Goal: Task Accomplishment & Management: Manage account settings

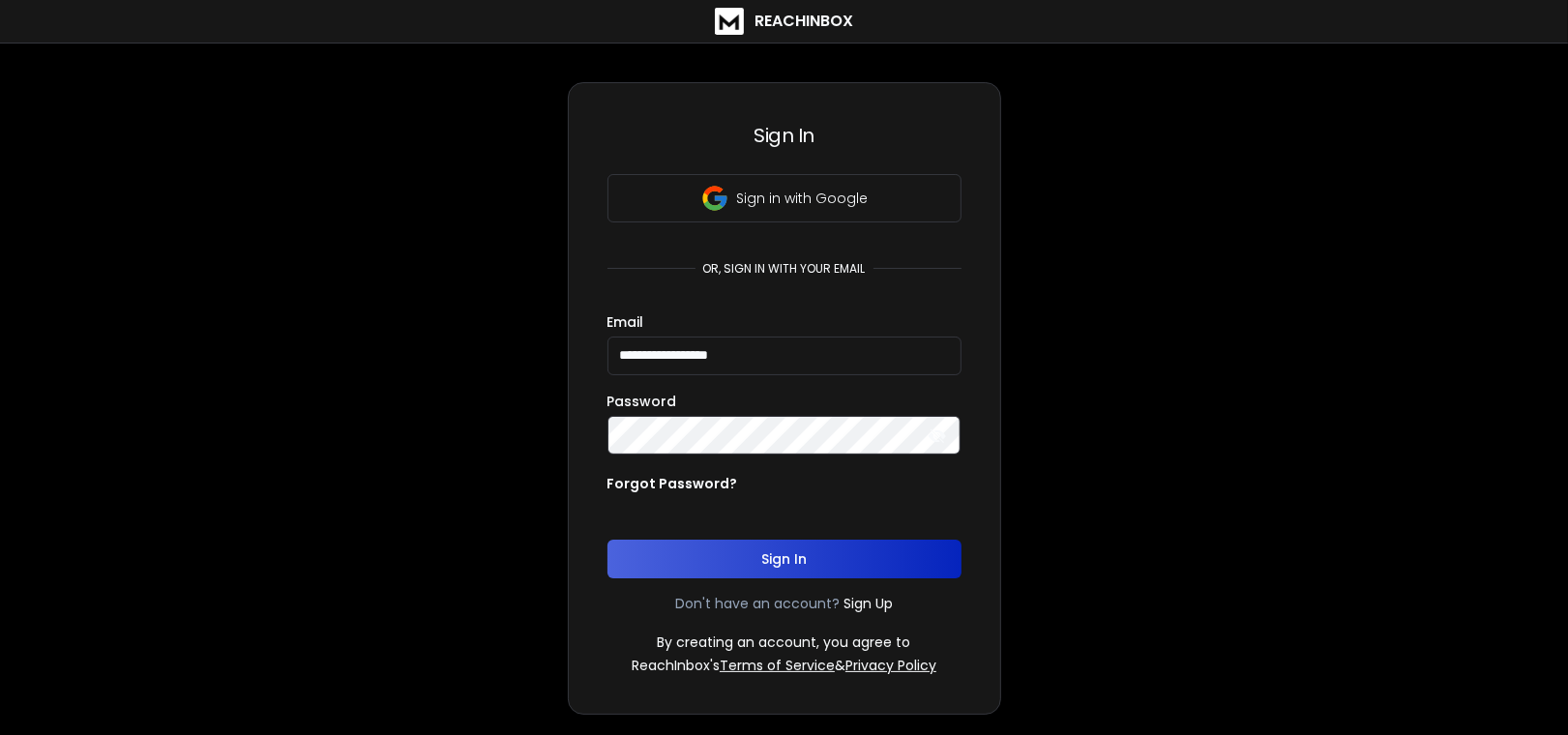
type input "**********"
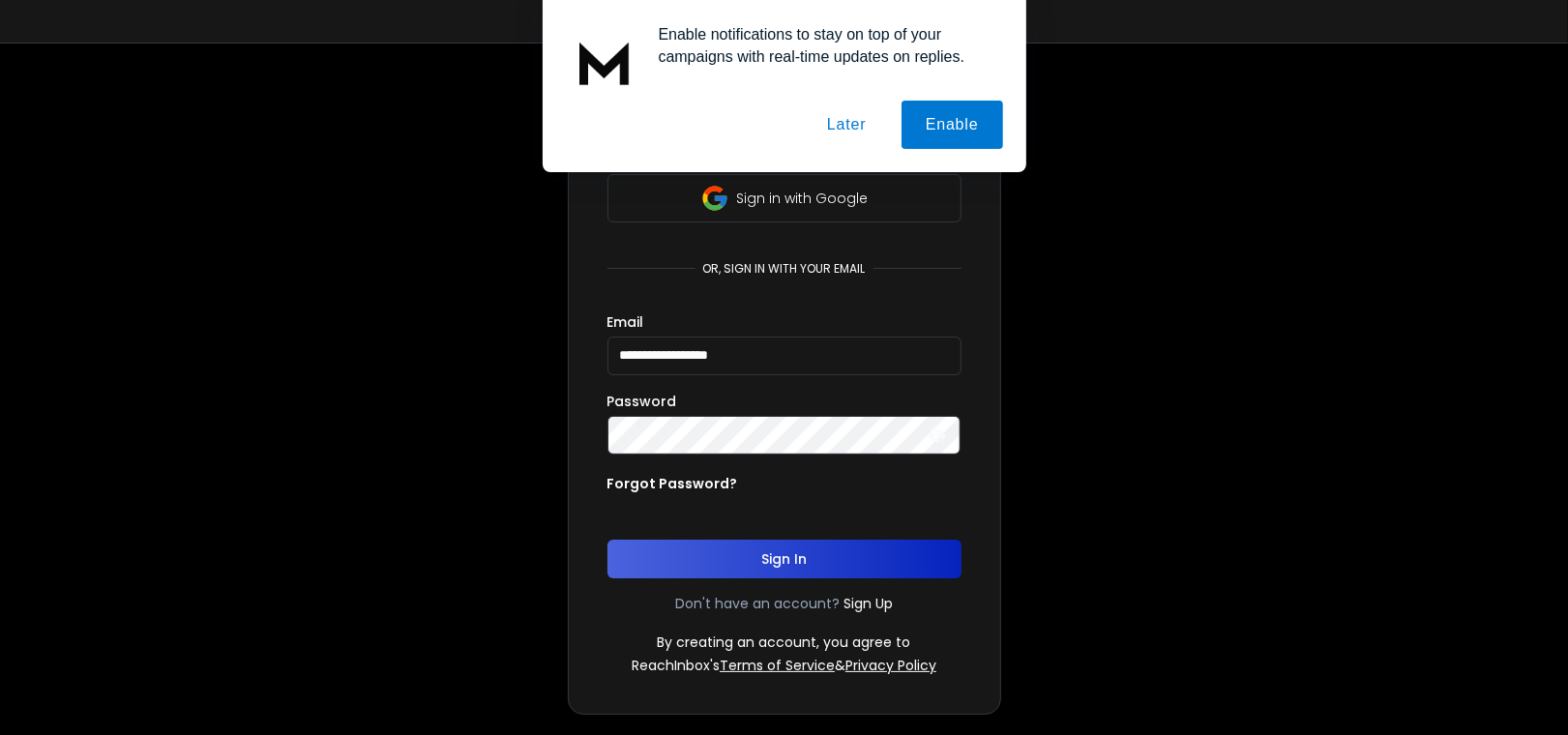
click at [852, 489] on div "Forgot Password?" at bounding box center [784, 496] width 354 height 46
click at [858, 553] on button "Sign In" at bounding box center [784, 558] width 354 height 39
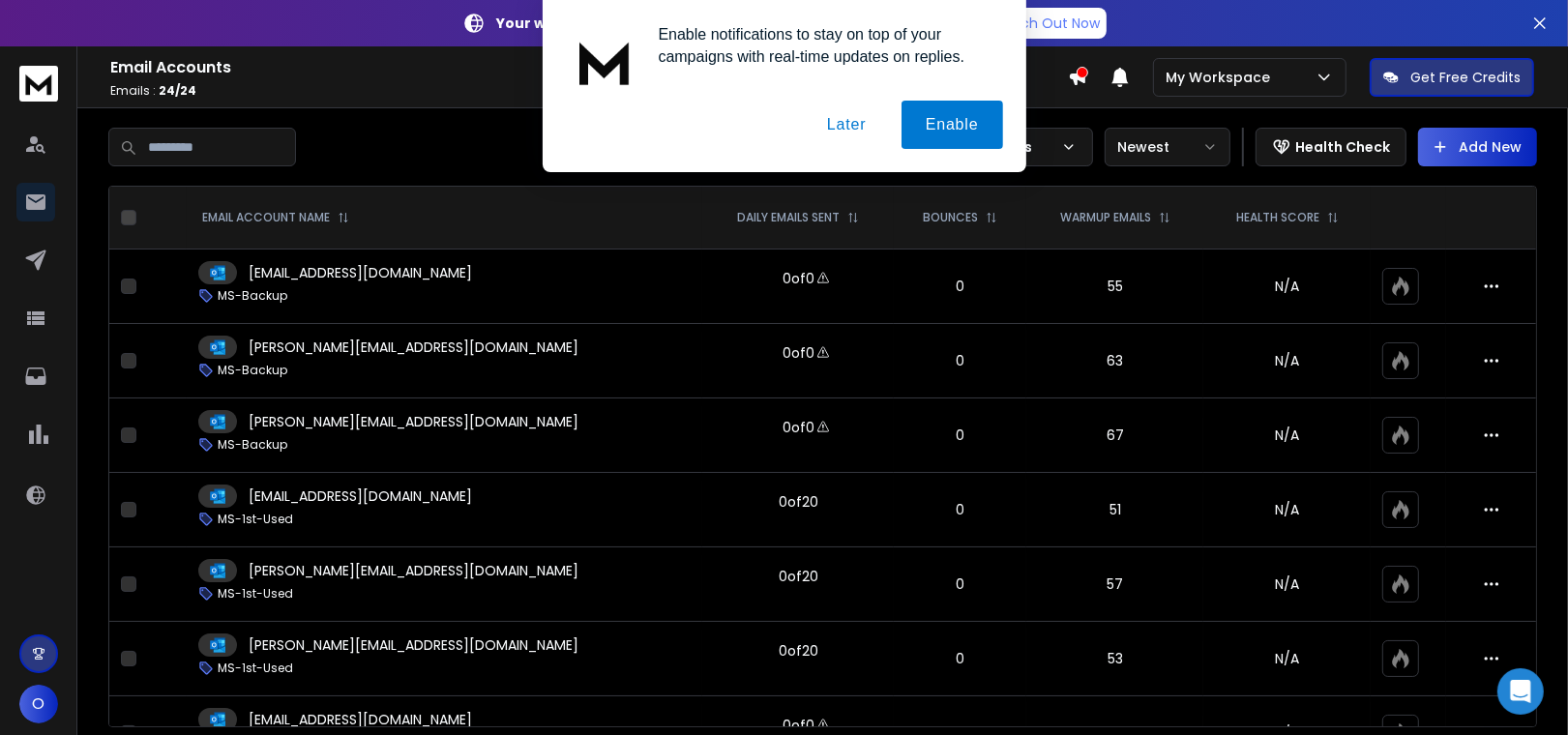
click at [329, 112] on div "Enable notifications to stay on top of your campaigns with real-time updates on…" at bounding box center [784, 86] width 1568 height 172
click at [863, 129] on button "Later" at bounding box center [846, 125] width 87 height 48
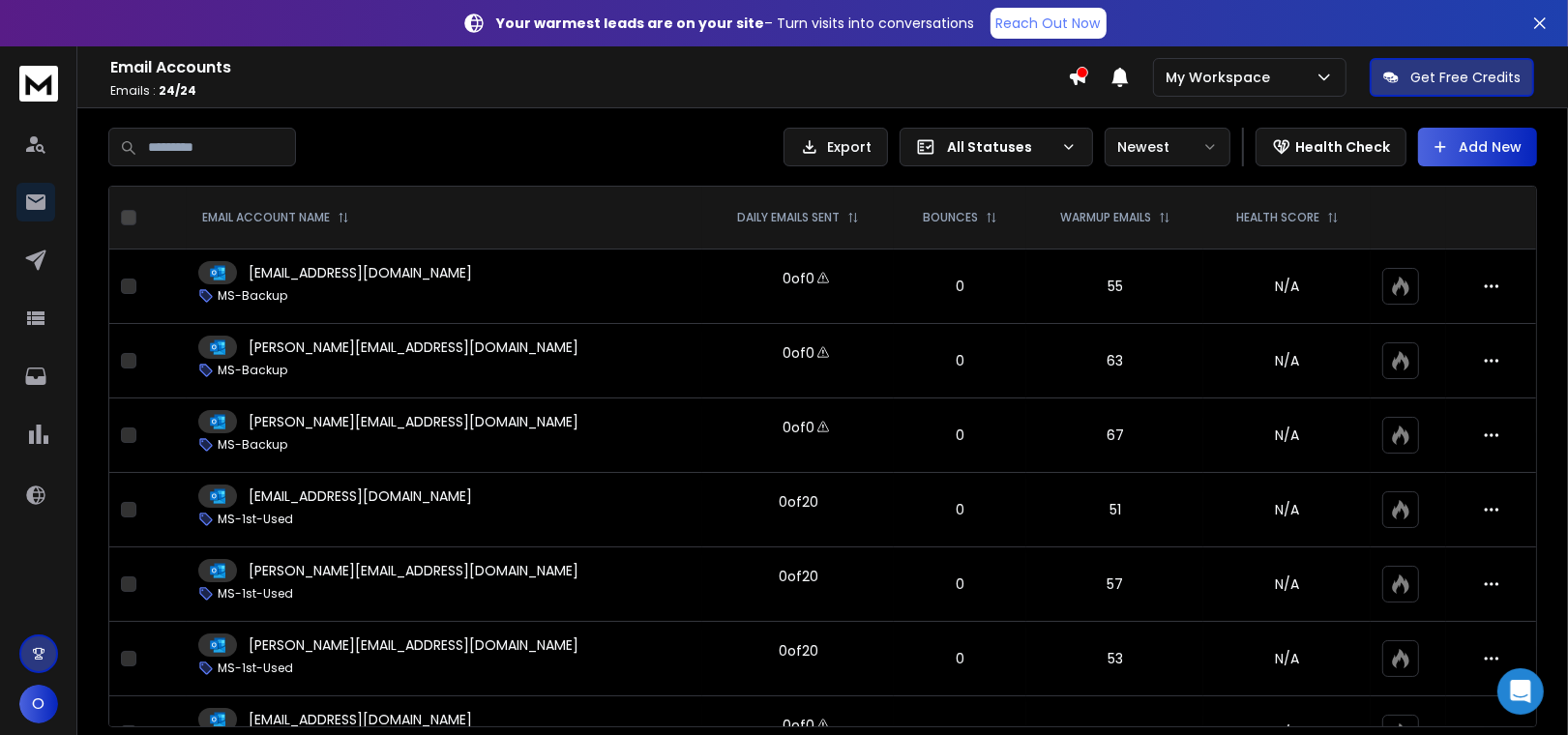
click at [194, 160] on input at bounding box center [202, 147] width 188 height 39
paste input "**********"
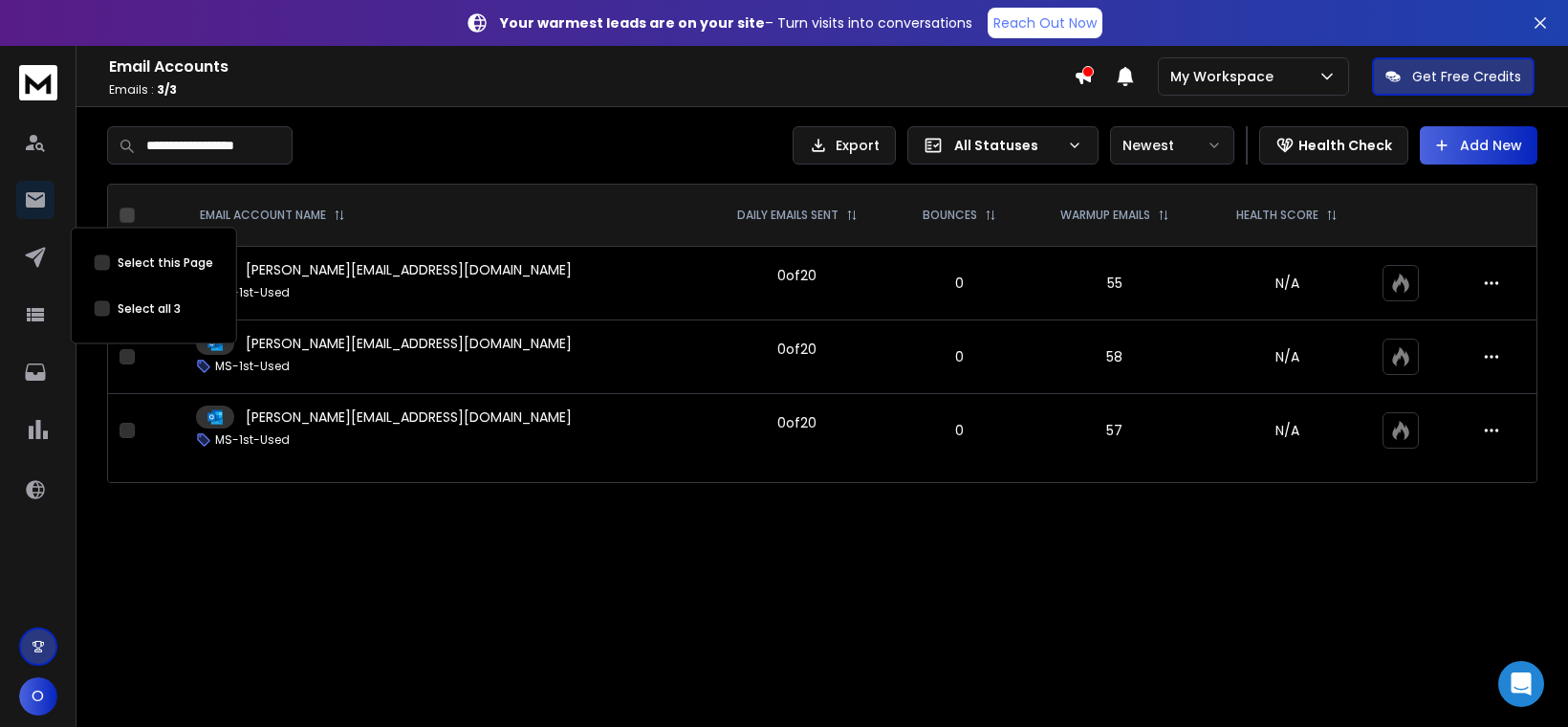
type input "**********"
click at [119, 306] on label "Select all 3" at bounding box center [149, 308] width 63 height 15
click at [121, 208] on button "Select this Page" at bounding box center [126, 214] width 15 height 15
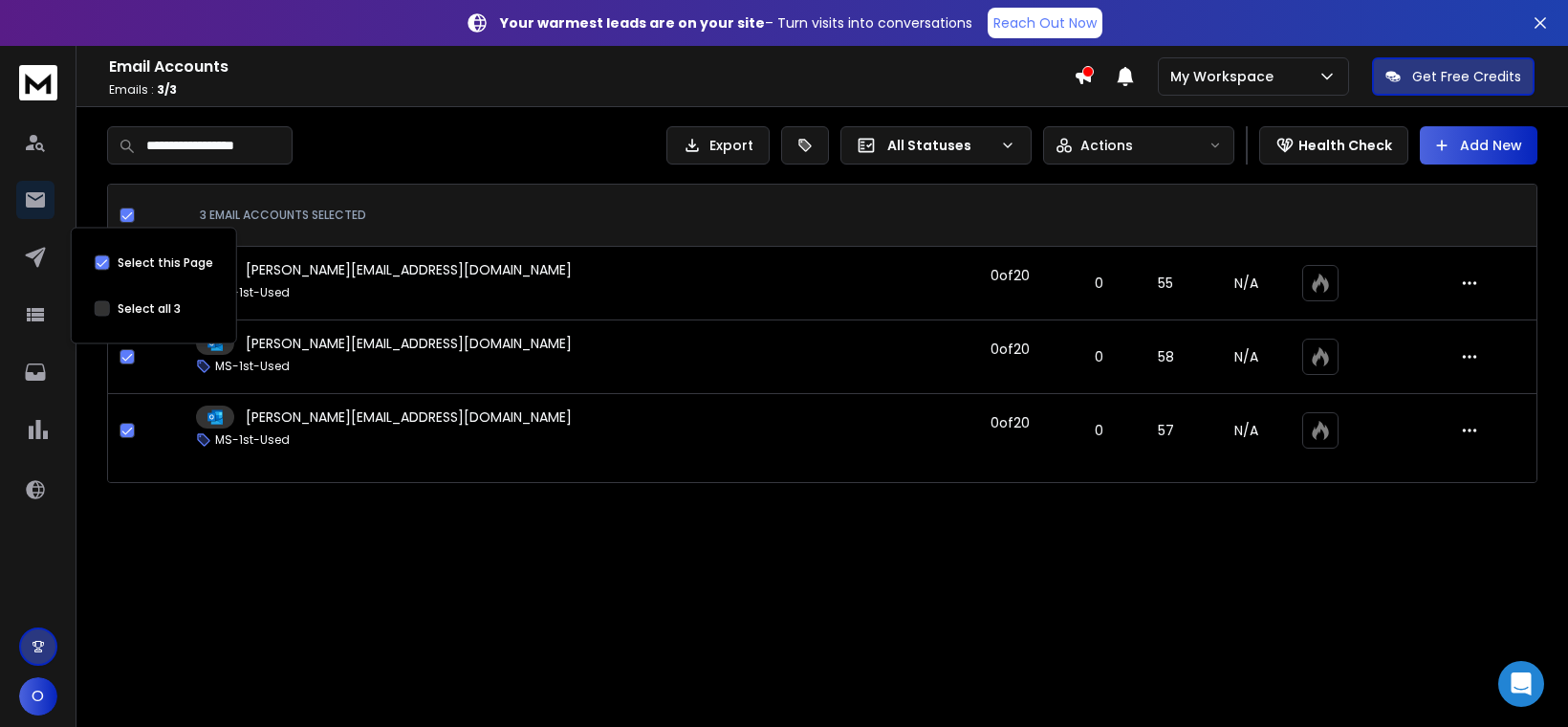
click at [151, 312] on label "Select all 3" at bounding box center [149, 308] width 63 height 15
click at [158, 308] on label "Select all 3" at bounding box center [149, 308] width 63 height 15
click at [104, 309] on button "Select this Page" at bounding box center [102, 308] width 15 height 15
click at [923, 139] on p "All Statuses" at bounding box center [940, 144] width 106 height 19
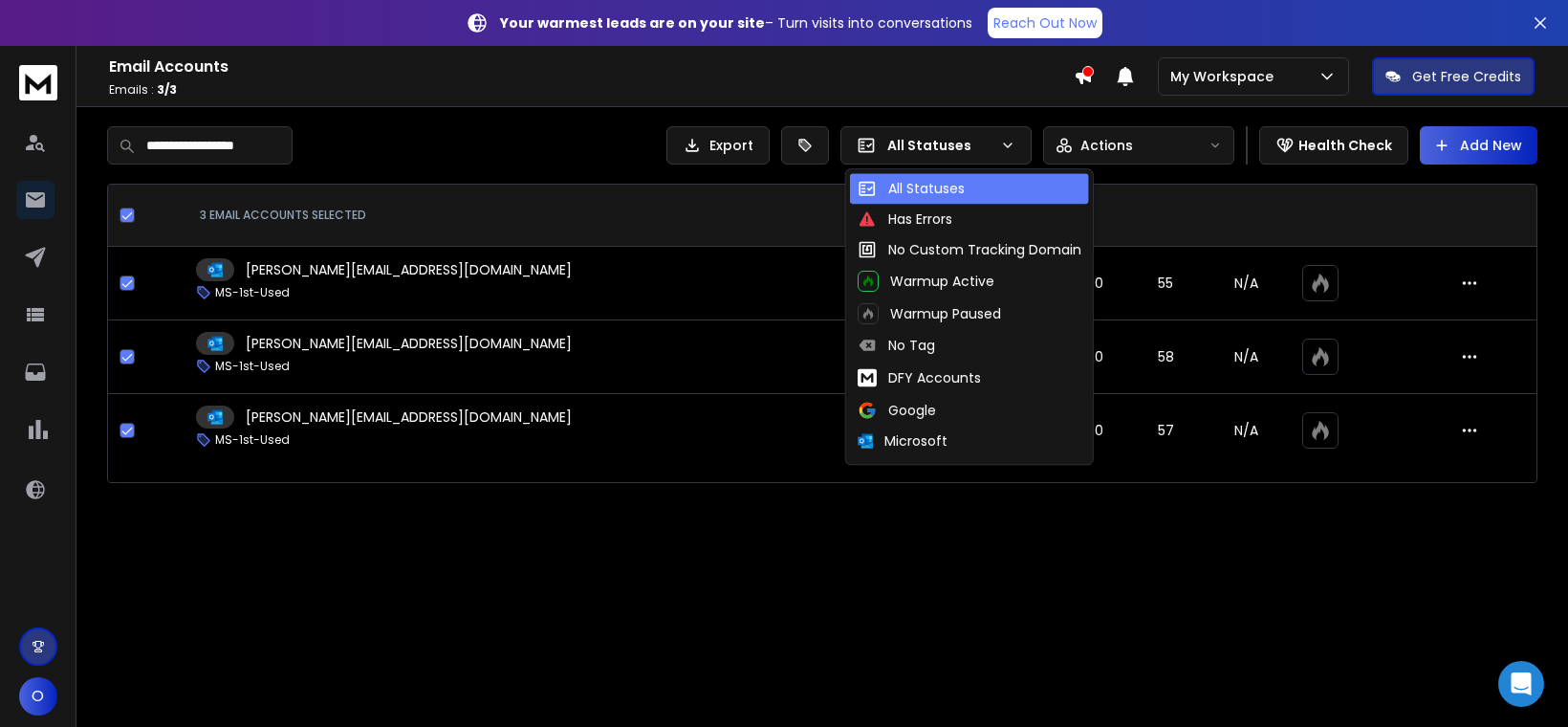
click at [1387, 612] on div "**********" at bounding box center [784, 364] width 1568 height 727
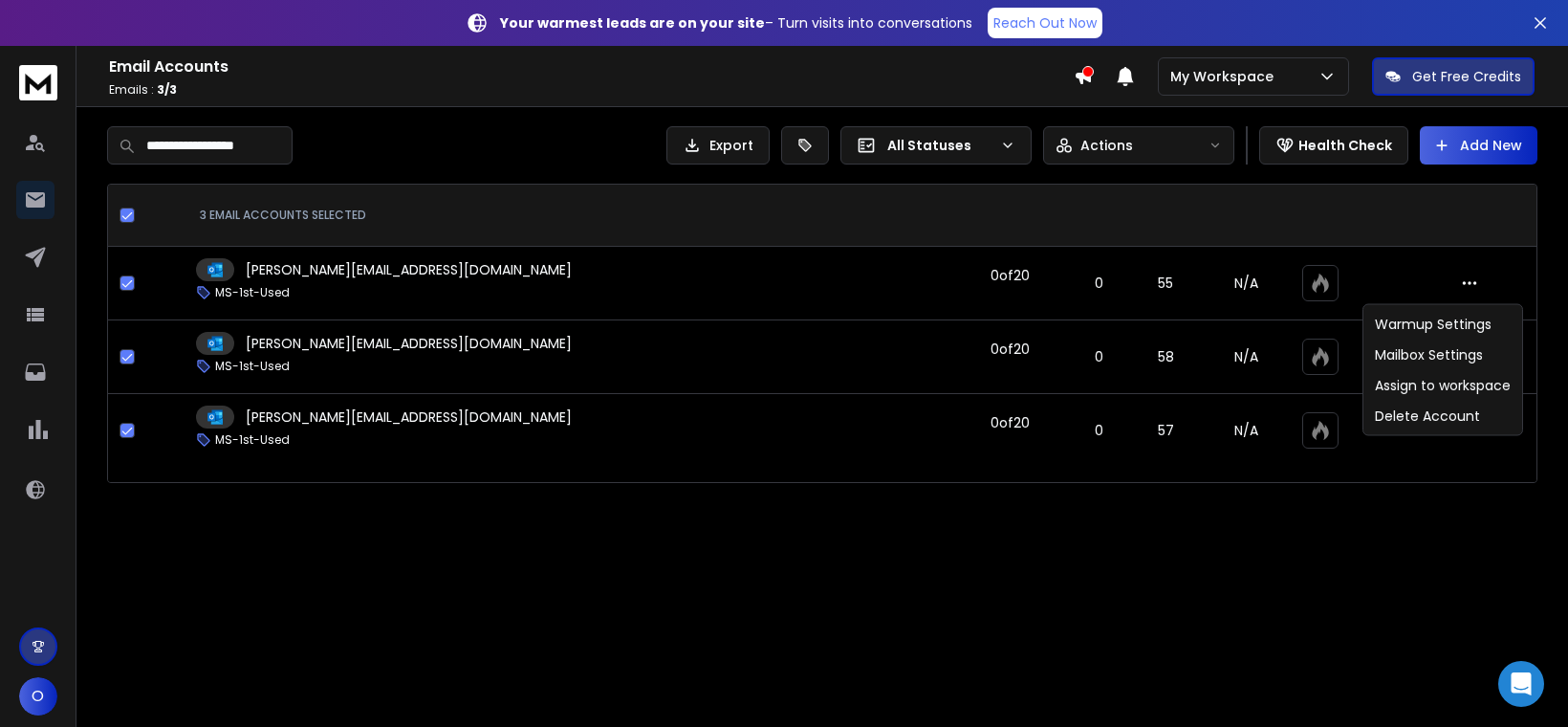
click at [1445, 281] on button at bounding box center [1469, 283] width 111 height 33
click at [1406, 408] on div "Delete Account" at bounding box center [1443, 416] width 151 height 31
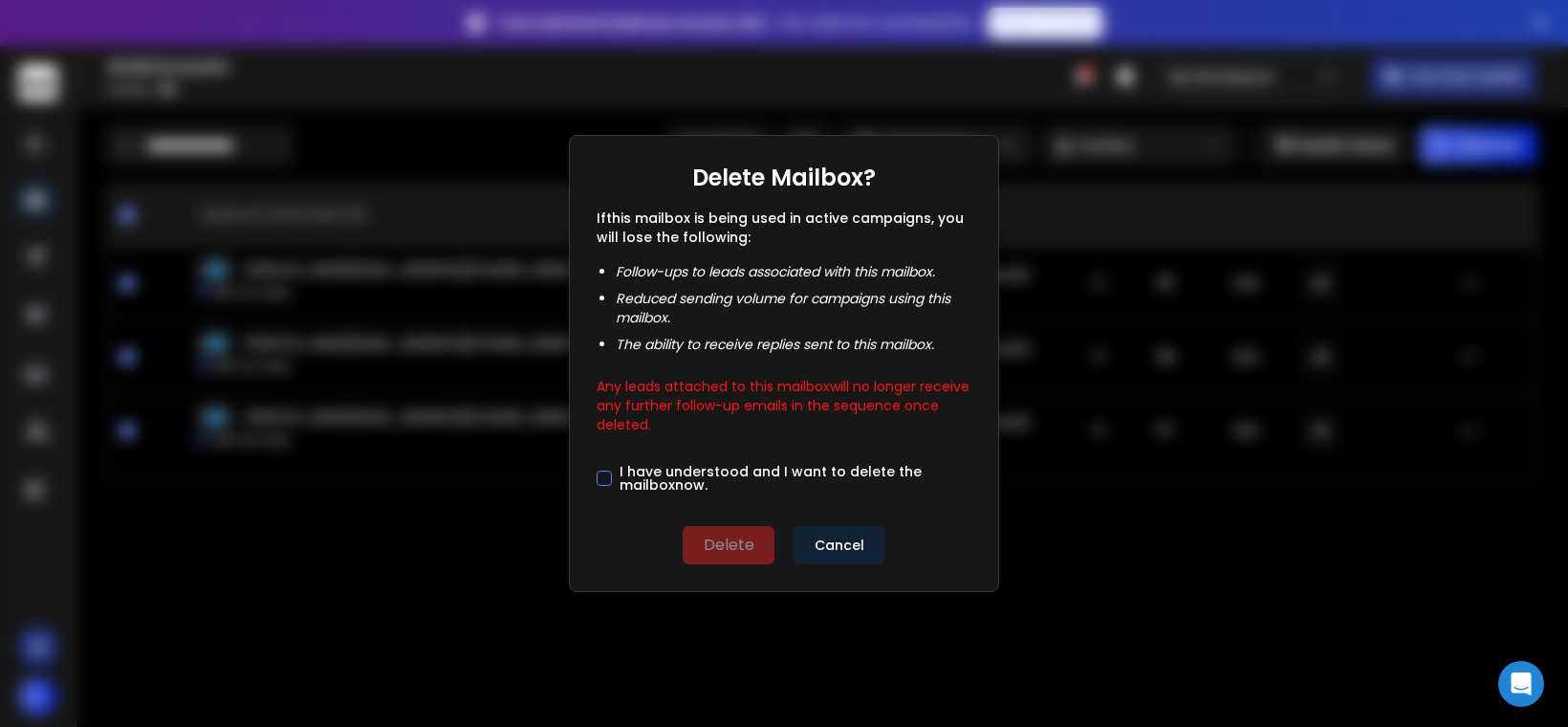
click at [656, 468] on label "I have understood and I want to delete the mailbox now." at bounding box center [795, 478] width 352 height 27
click at [612, 470] on button "I have understood and I want to delete the mailbox now." at bounding box center [603, 477] width 15 height 15
click at [683, 545] on button "Delete" at bounding box center [728, 545] width 92 height 39
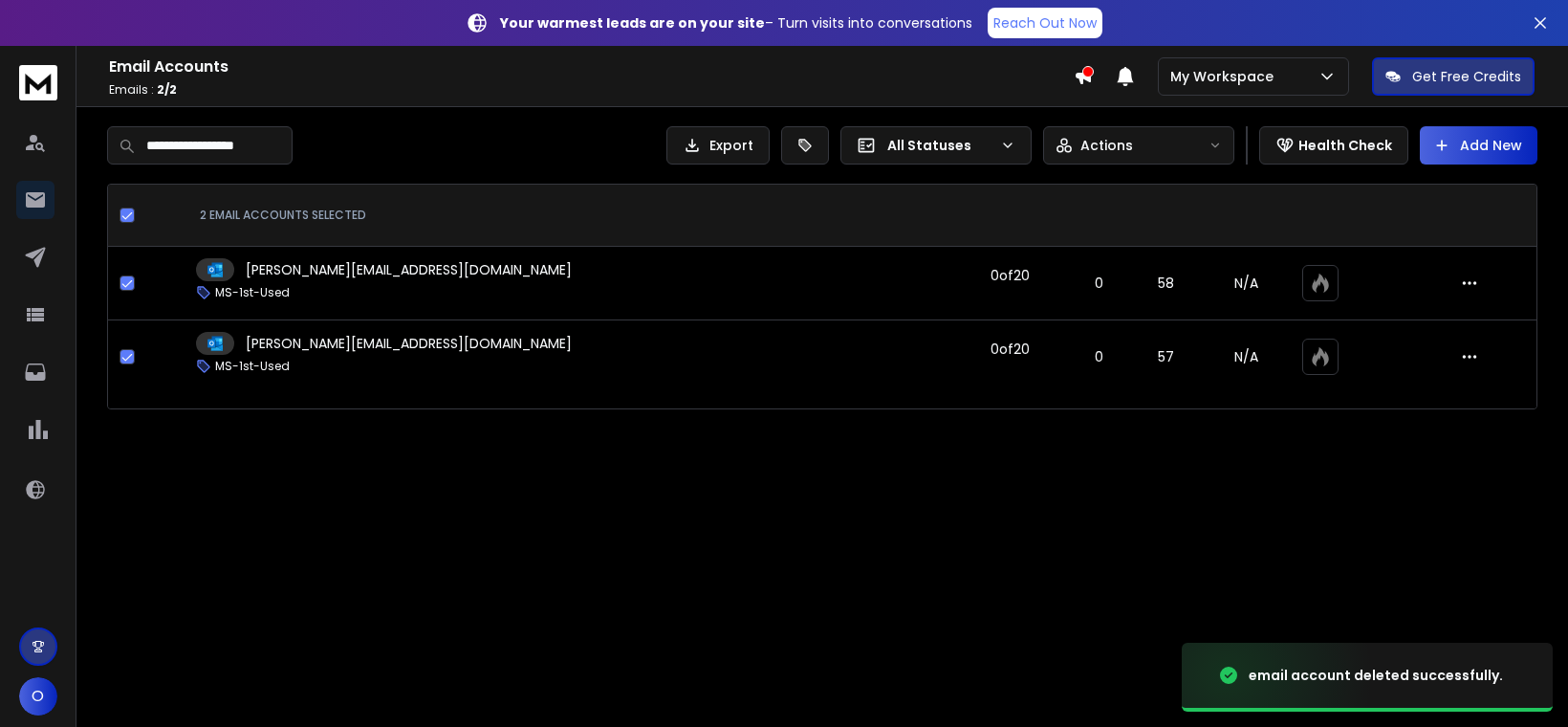
click at [1461, 280] on icon at bounding box center [1469, 283] width 17 height 17
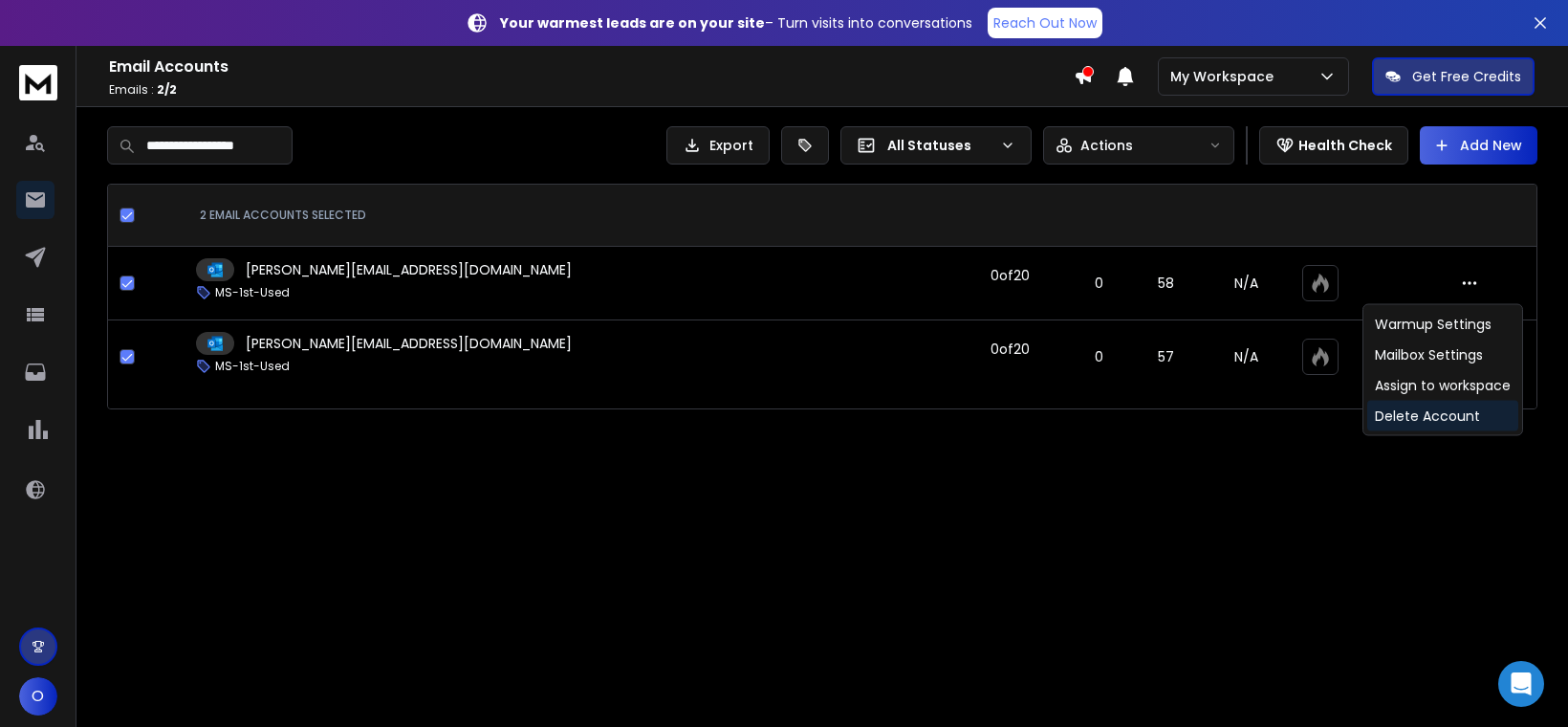
click at [1406, 412] on div "Delete Account" at bounding box center [1443, 416] width 151 height 31
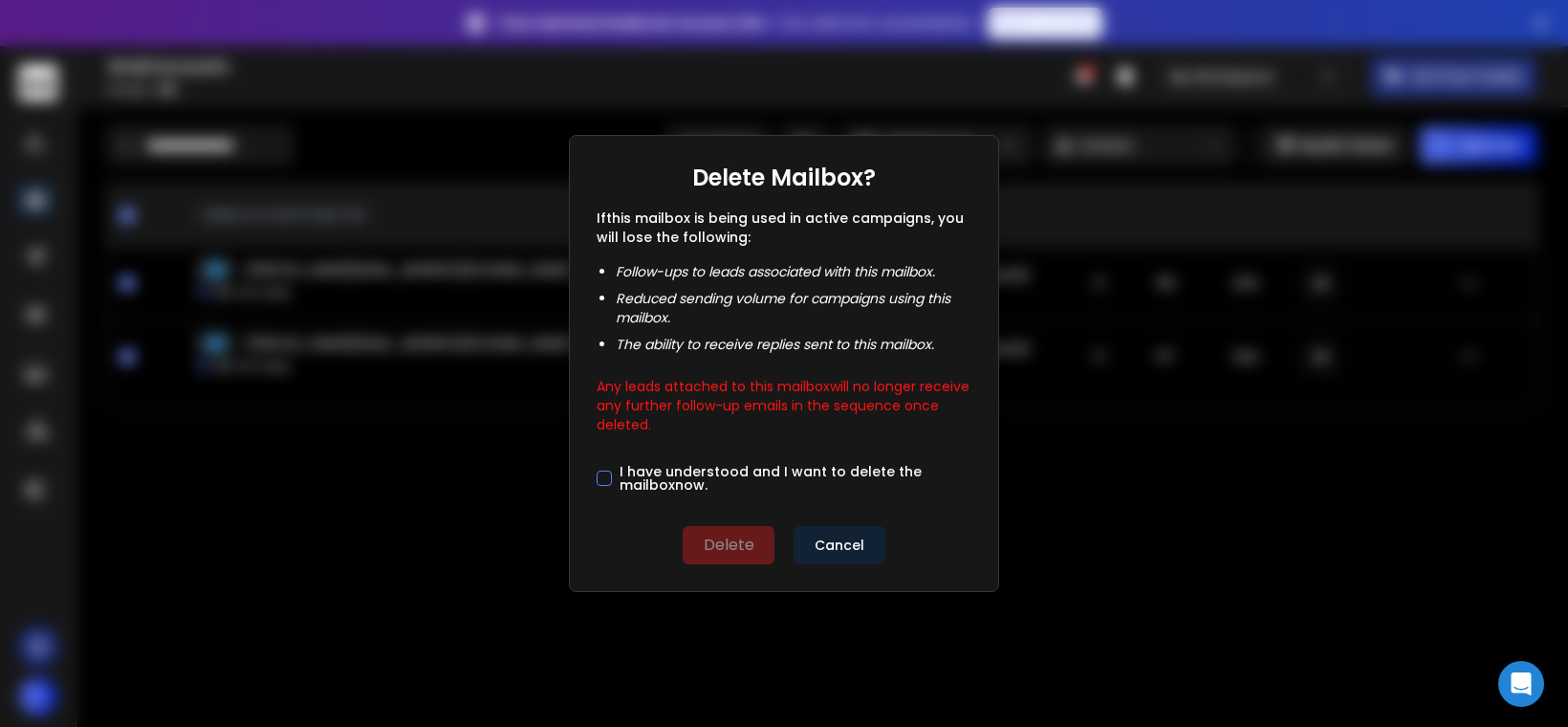
drag, startPoint x: 689, startPoint y: 478, endPoint x: 700, endPoint y: 560, distance: 82.7
click at [689, 495] on div "Delete Mailbox? If this mailbox is being used in active campaigns, you will los…" at bounding box center [784, 364] width 375 height 402
click at [703, 560] on button "Delete" at bounding box center [728, 545] width 92 height 39
click at [684, 478] on label "I have understood and I want to delete the mailbox now." at bounding box center [795, 478] width 352 height 27
click at [612, 478] on button "I have understood and I want to delete the mailbox now." at bounding box center [603, 477] width 15 height 15
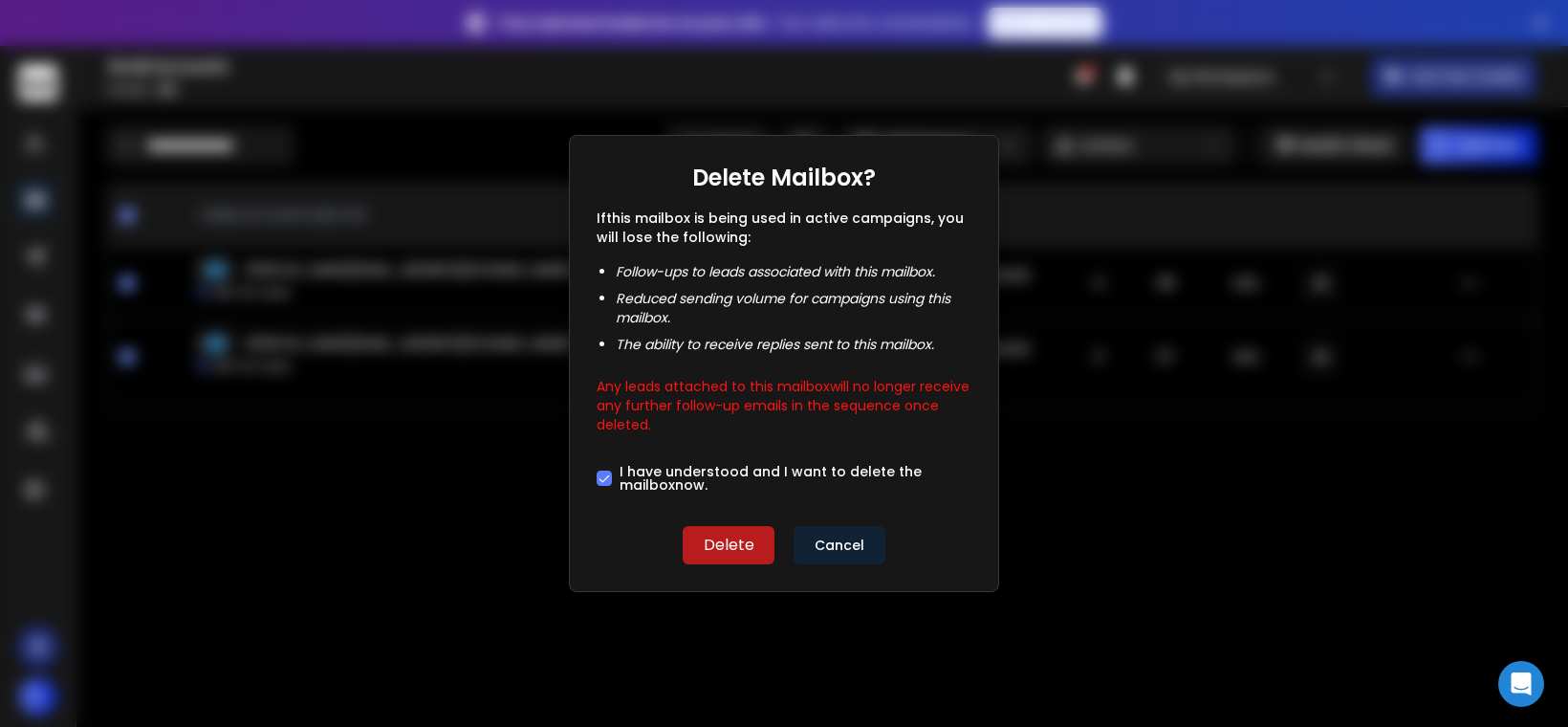
click at [724, 538] on button "Delete" at bounding box center [728, 545] width 92 height 39
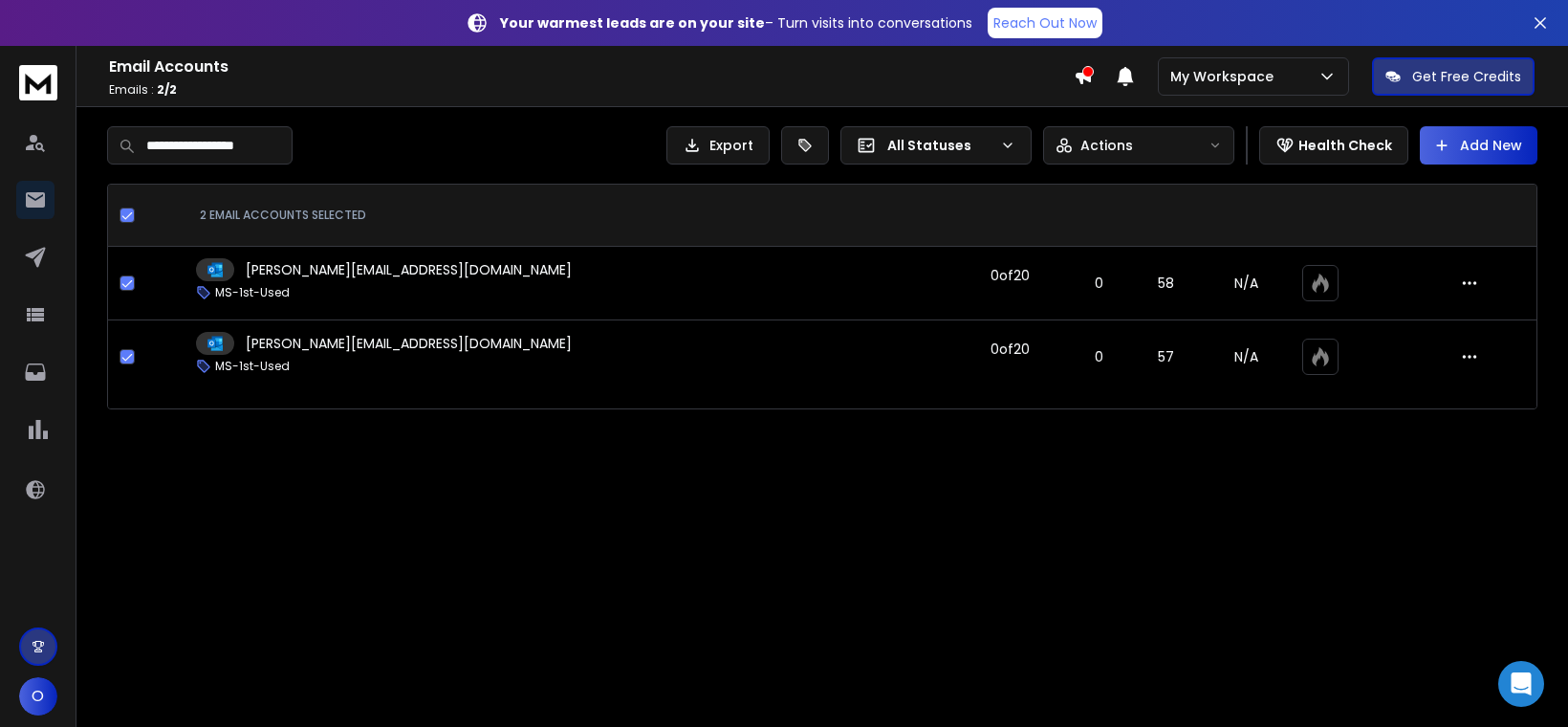
click at [1461, 280] on icon at bounding box center [1469, 283] width 17 height 17
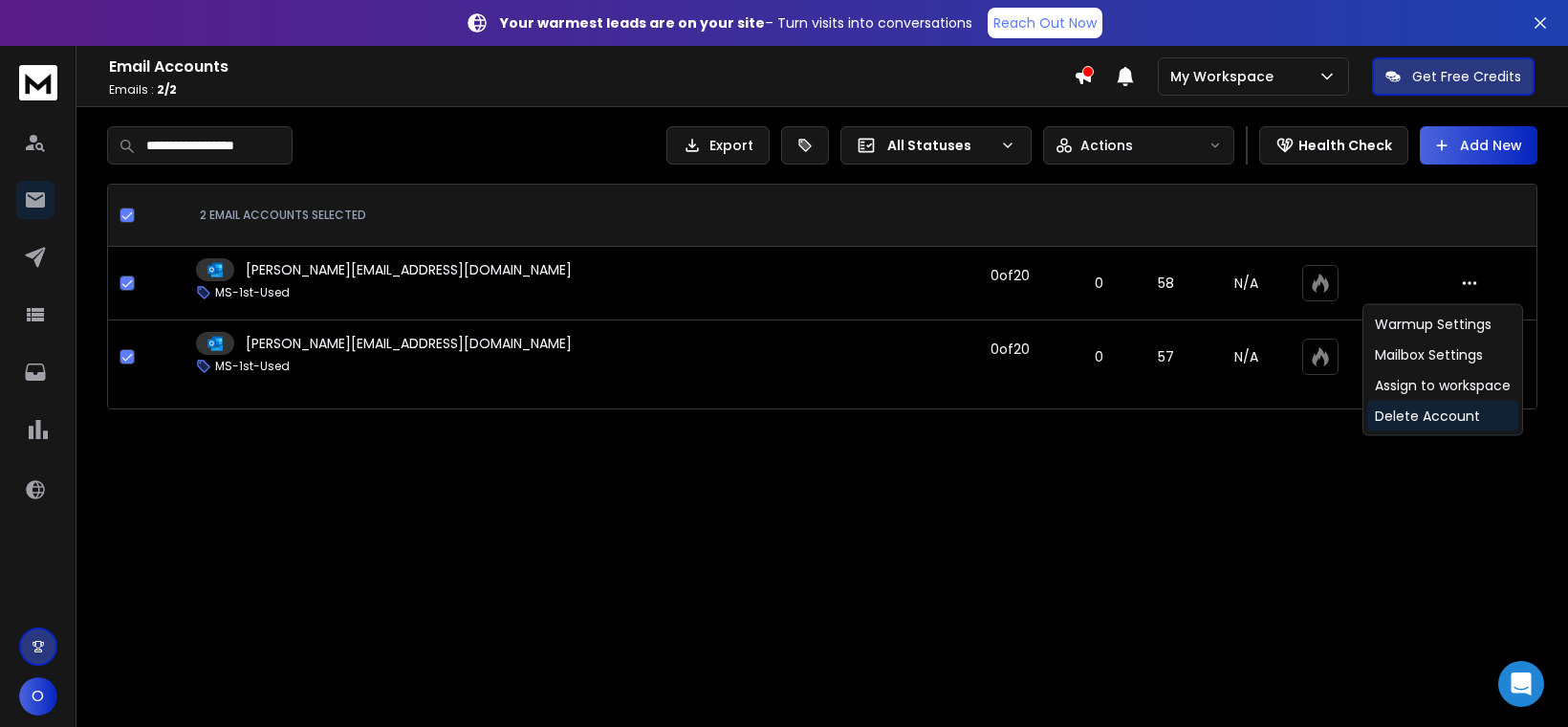
click at [1384, 411] on div "Delete Account" at bounding box center [1443, 416] width 151 height 31
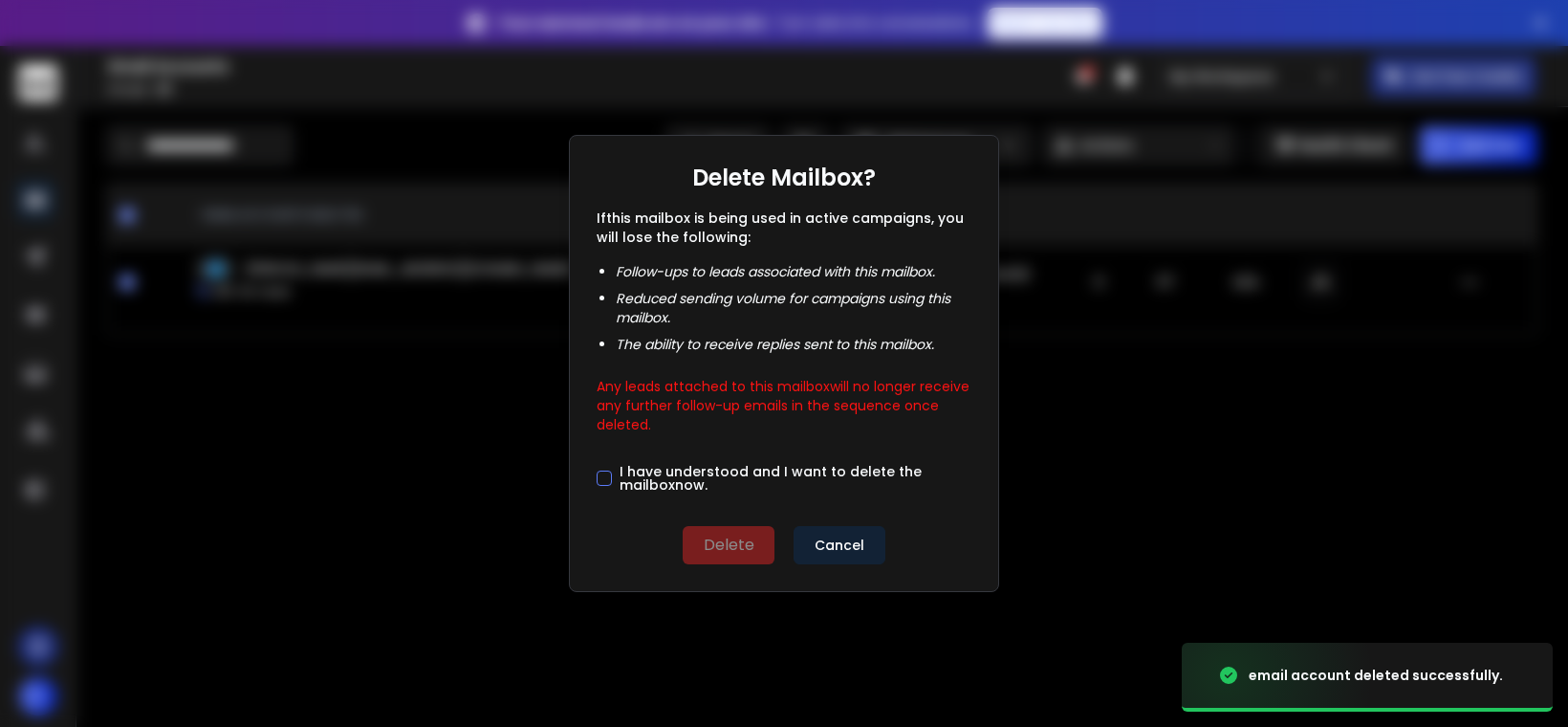
click at [684, 473] on label "I have understood and I want to delete the mailbox now." at bounding box center [795, 478] width 352 height 27
click at [612, 473] on button "I have understood and I want to delete the mailbox now." at bounding box center [603, 477] width 15 height 15
click at [718, 543] on button "Delete" at bounding box center [728, 545] width 92 height 39
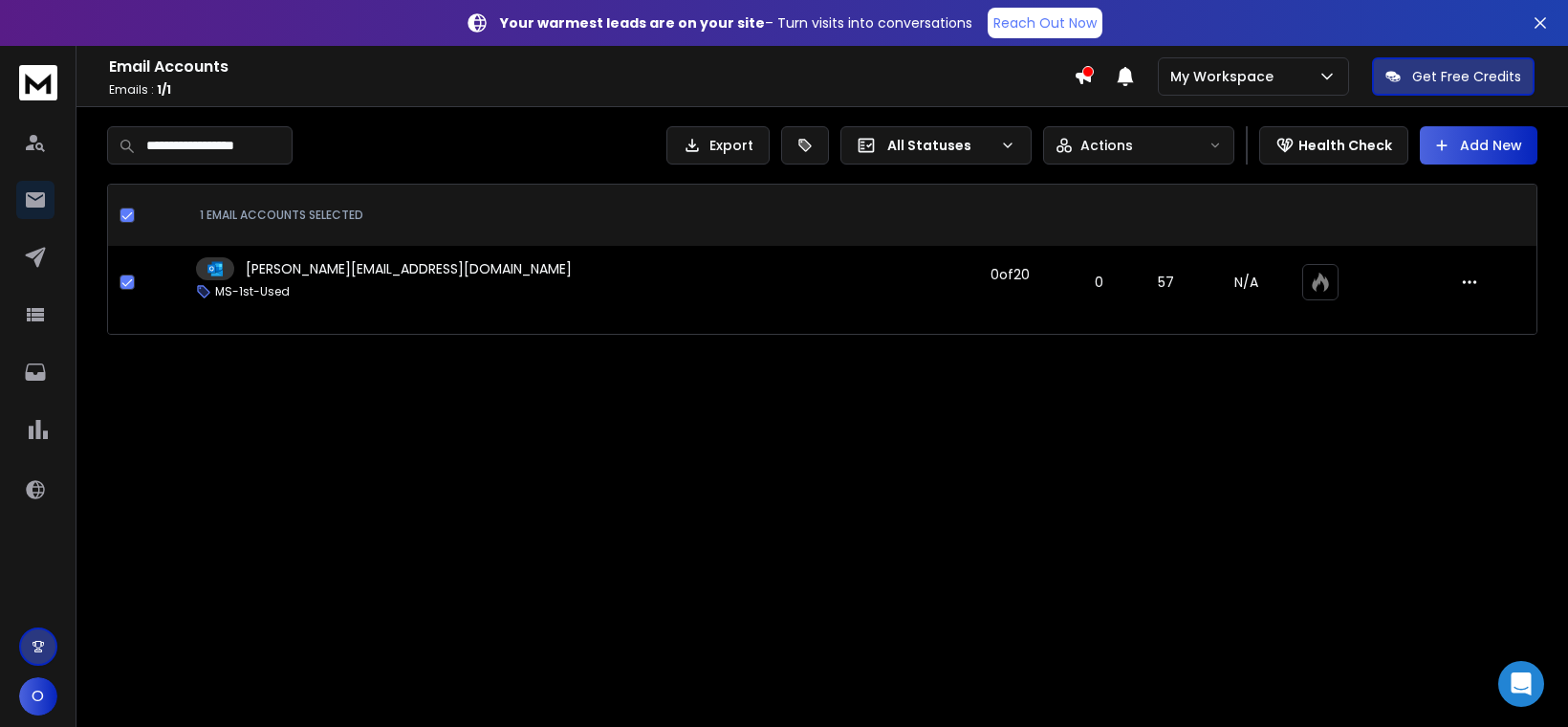
click at [1461, 283] on icon at bounding box center [1469, 282] width 17 height 17
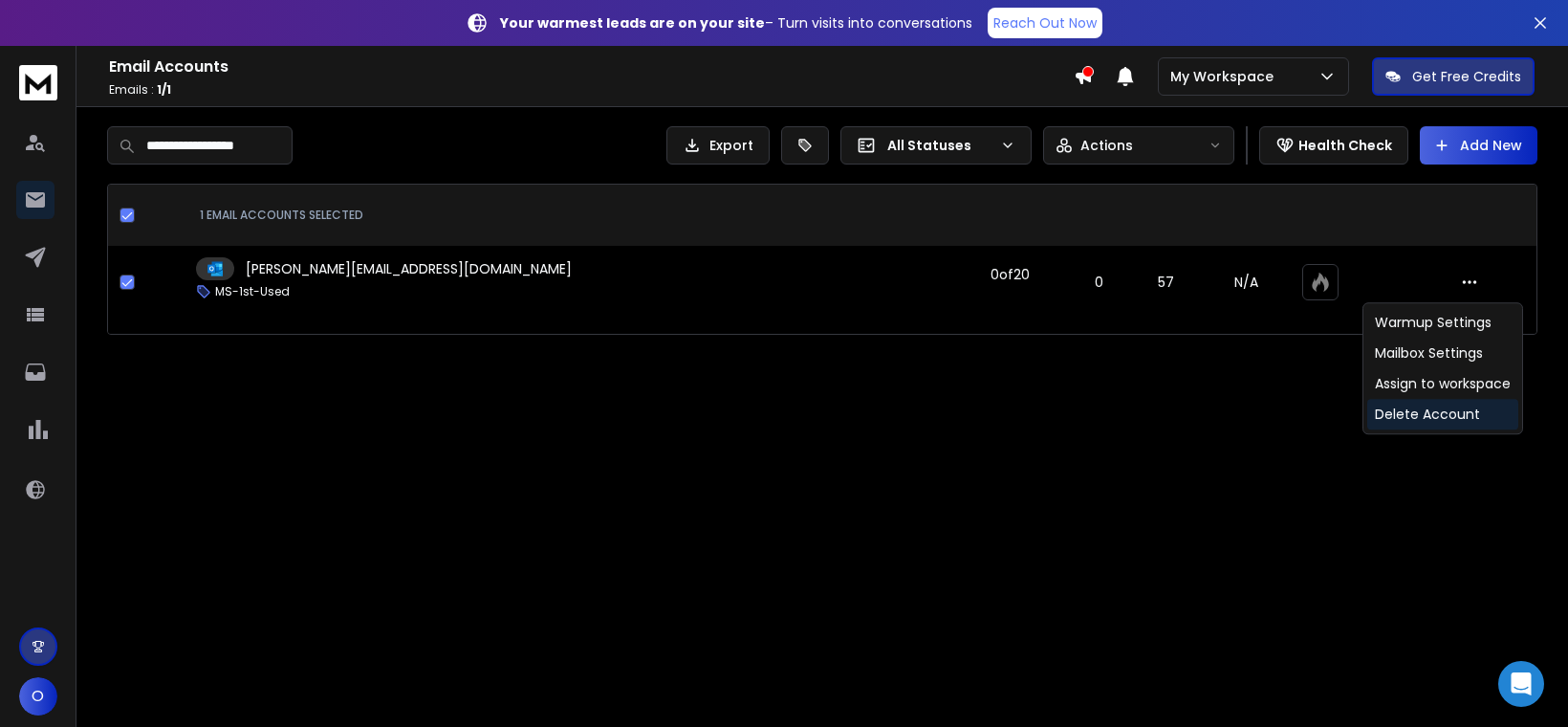
click at [1391, 414] on div "Delete Account" at bounding box center [1443, 414] width 151 height 31
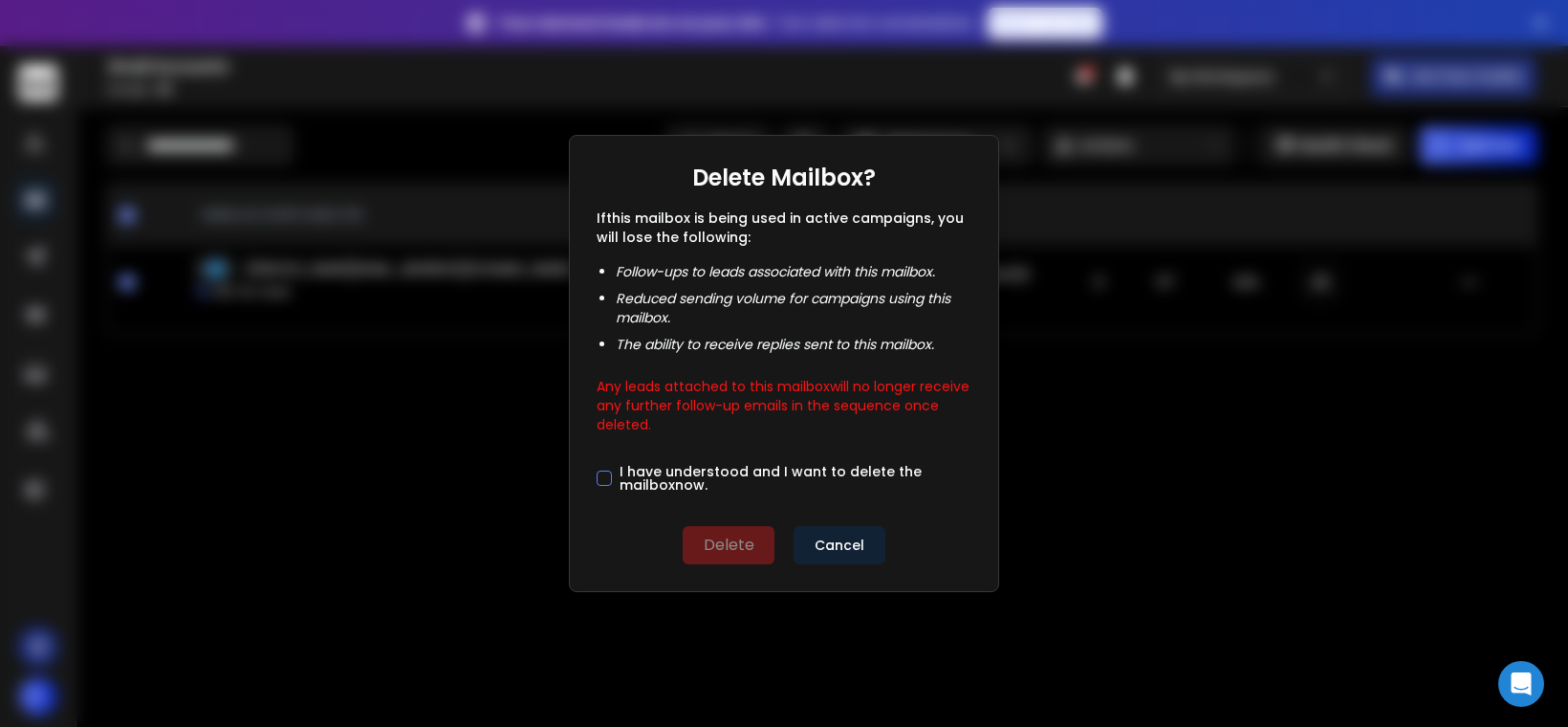
drag, startPoint x: 627, startPoint y: 469, endPoint x: 686, endPoint y: 533, distance: 87.0
click at [628, 468] on label "I have understood and I want to delete the mailbox now." at bounding box center [795, 478] width 352 height 27
click at [612, 470] on button "I have understood and I want to delete the mailbox now." at bounding box center [603, 477] width 15 height 15
click at [693, 535] on button "Delete" at bounding box center [728, 545] width 92 height 39
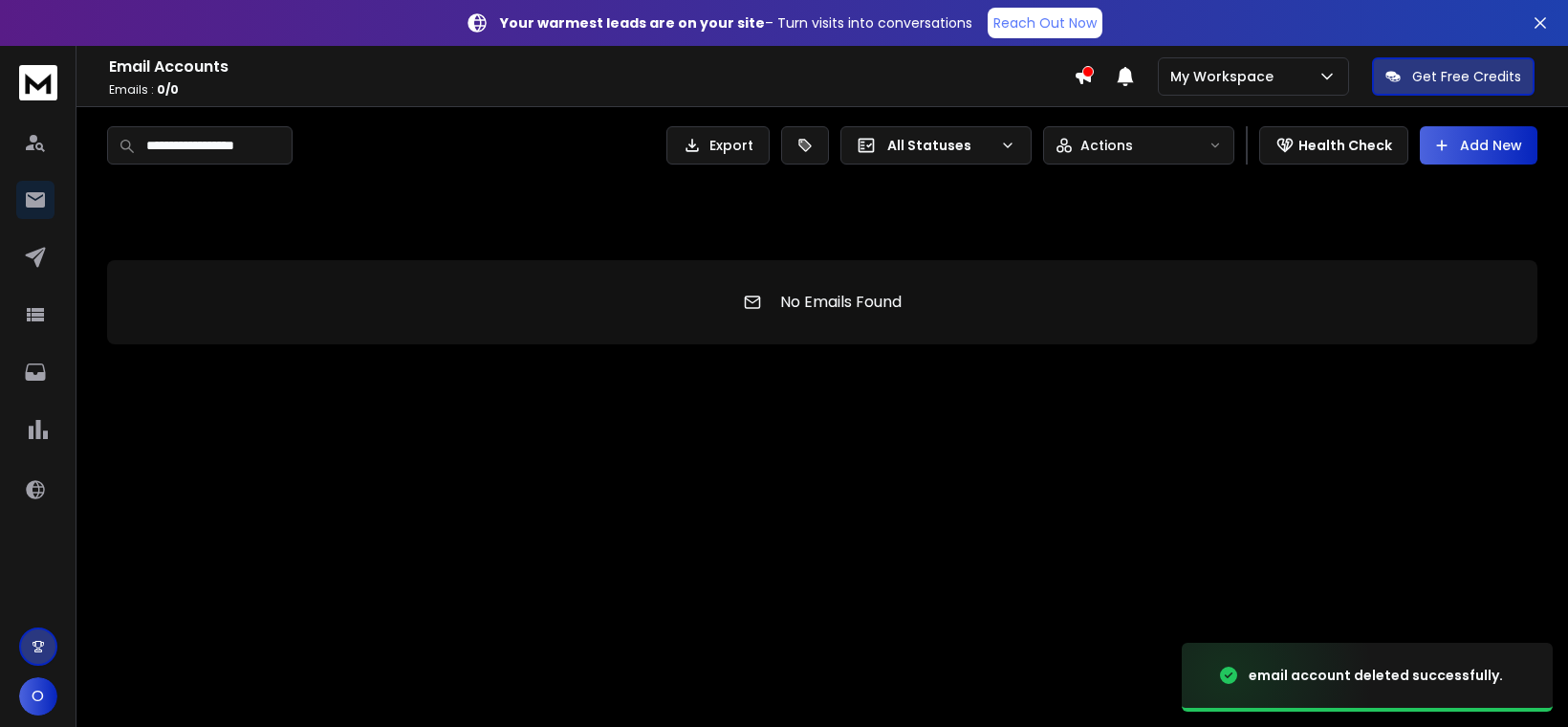
drag, startPoint x: 279, startPoint y: 145, endPoint x: -64, endPoint y: 135, distance: 343.1
click at [0, 135] on html "**********" at bounding box center [784, 364] width 1568 height 727
paste input
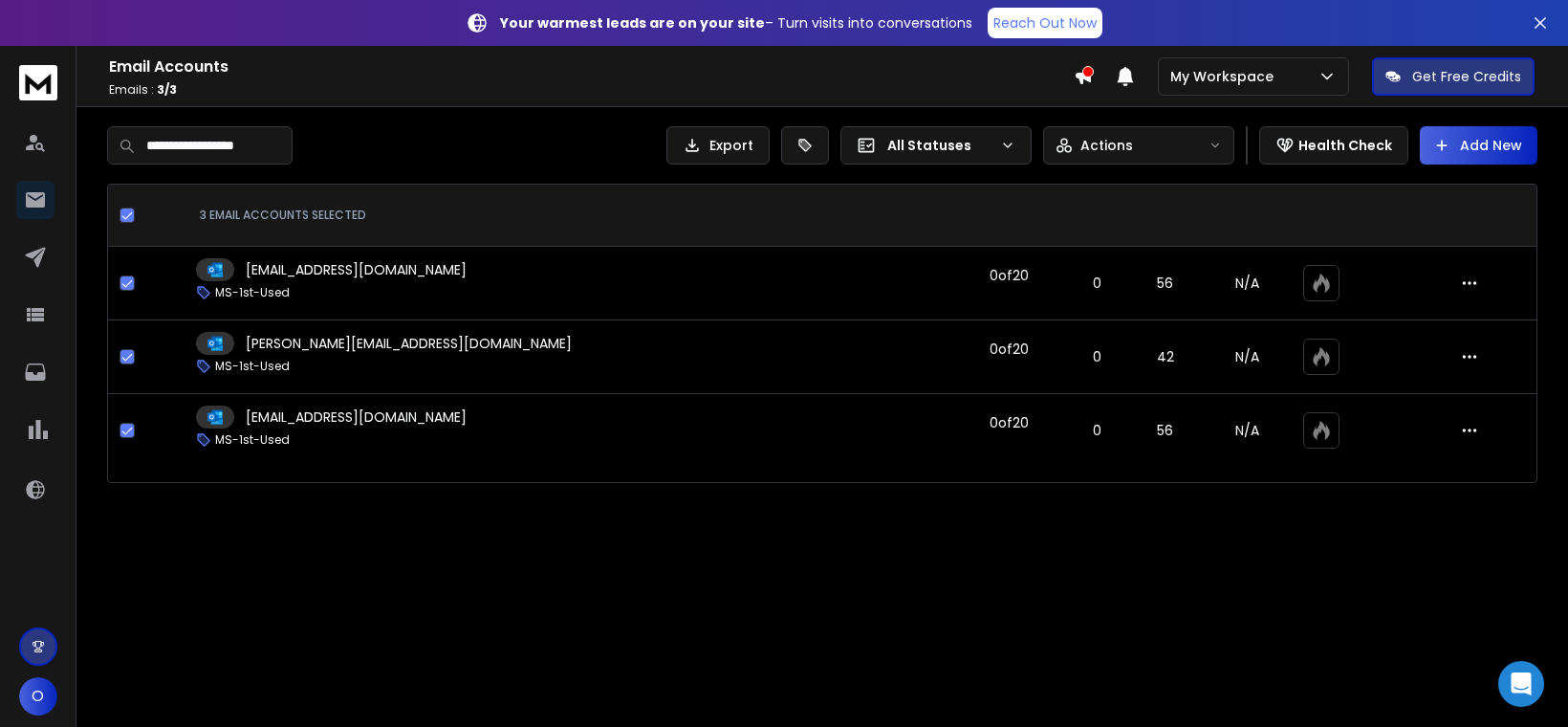
type input "**********"
click at [1137, 145] on div "Actions" at bounding box center [1128, 144] width 145 height 19
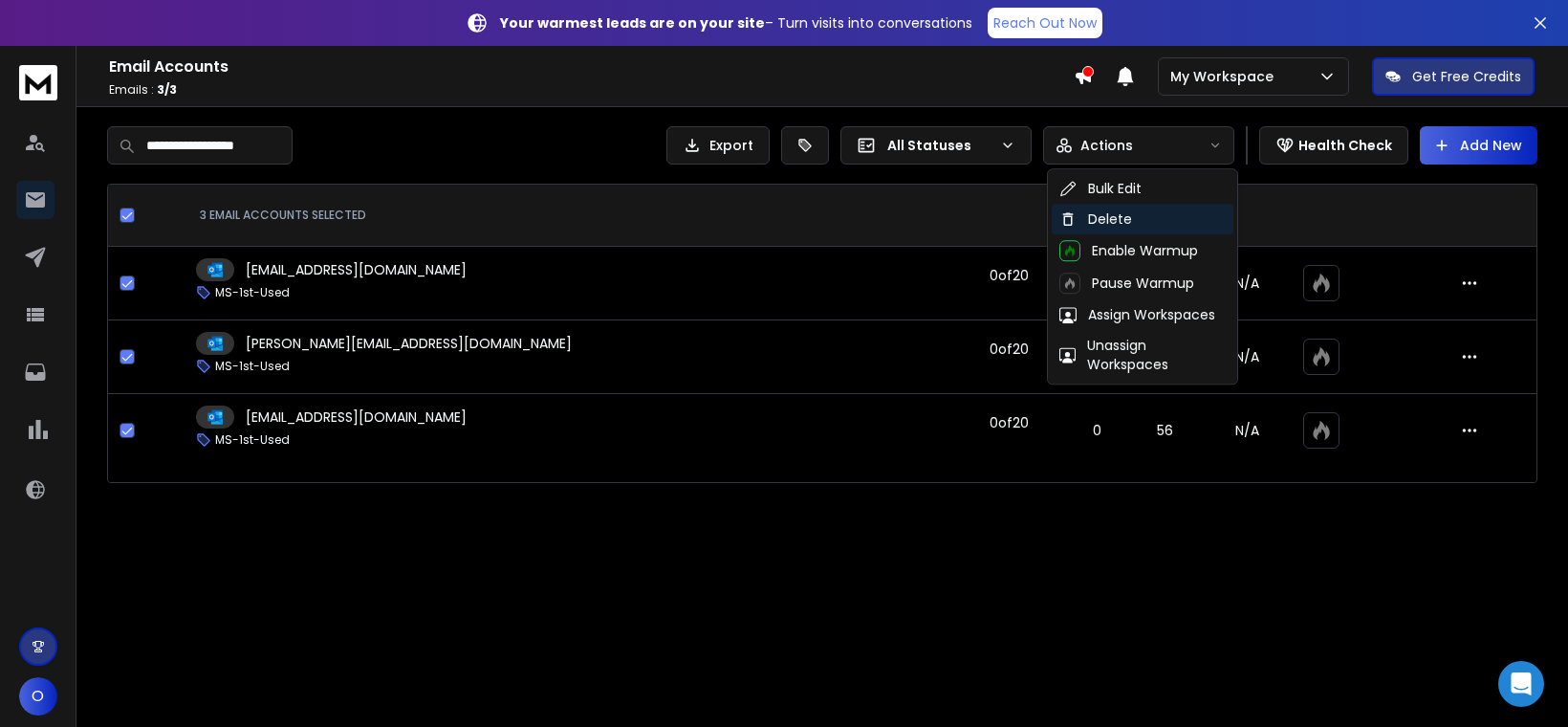
click at [1130, 222] on div "Delete" at bounding box center [1096, 218] width 73 height 19
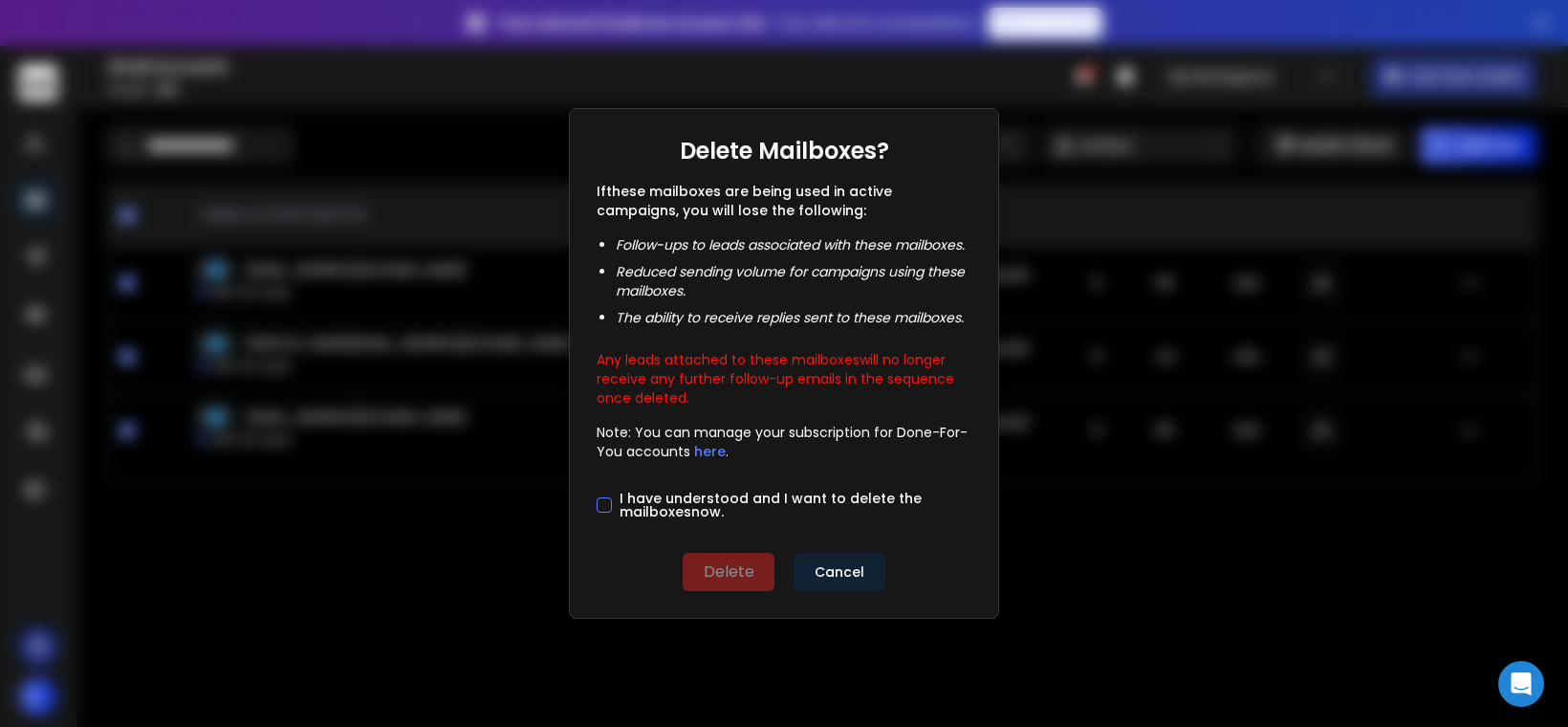
click at [671, 515] on label "I have understood and I want to delete the mailbox es now." at bounding box center [795, 505] width 352 height 27
click at [612, 513] on button "I have understood and I want to delete the mailbox es now." at bounding box center [603, 505] width 15 height 15
click at [719, 585] on button "Delete" at bounding box center [728, 572] width 92 height 39
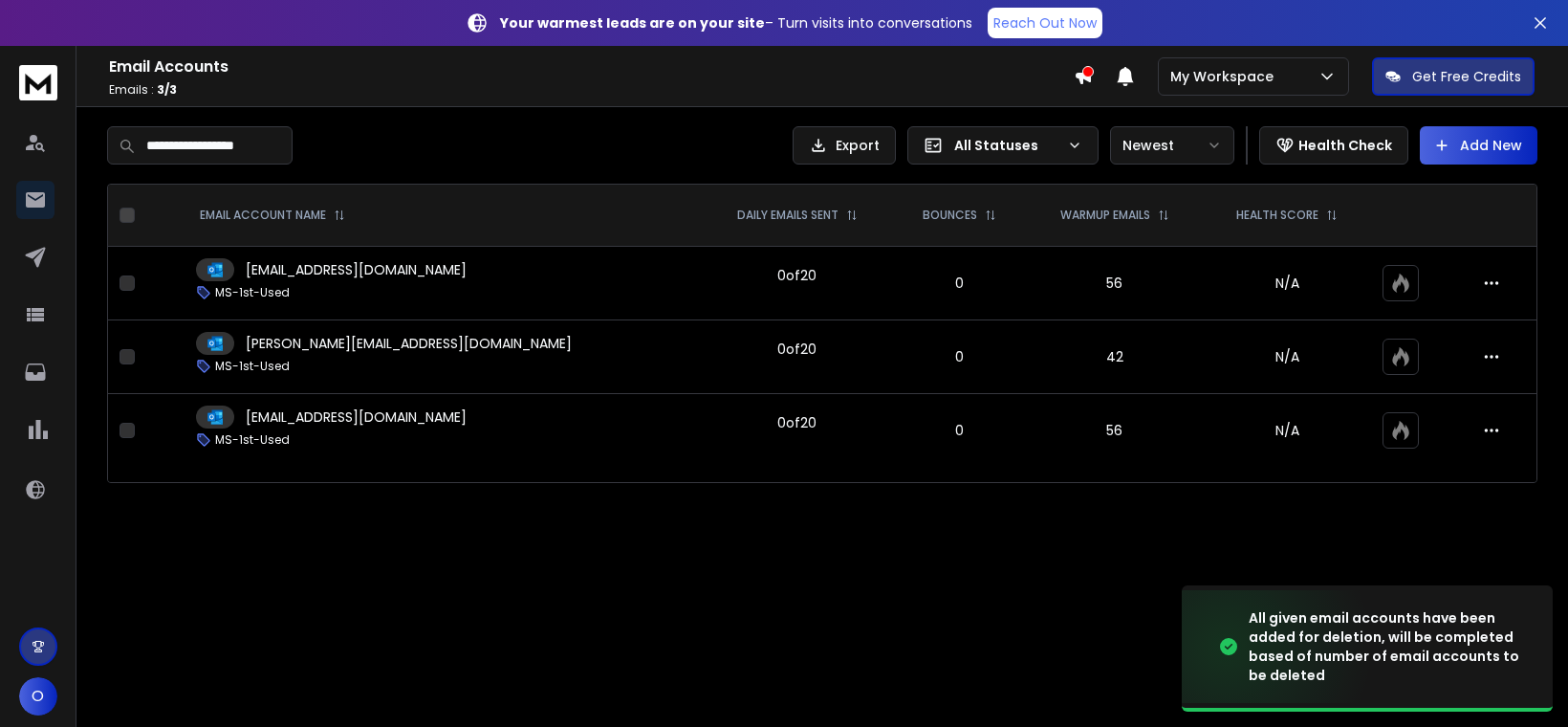
drag, startPoint x: 286, startPoint y: 143, endPoint x: -64, endPoint y: 146, distance: 350.0
click at [0, 146] on html "**********" at bounding box center [784, 364] width 1568 height 727
paste input
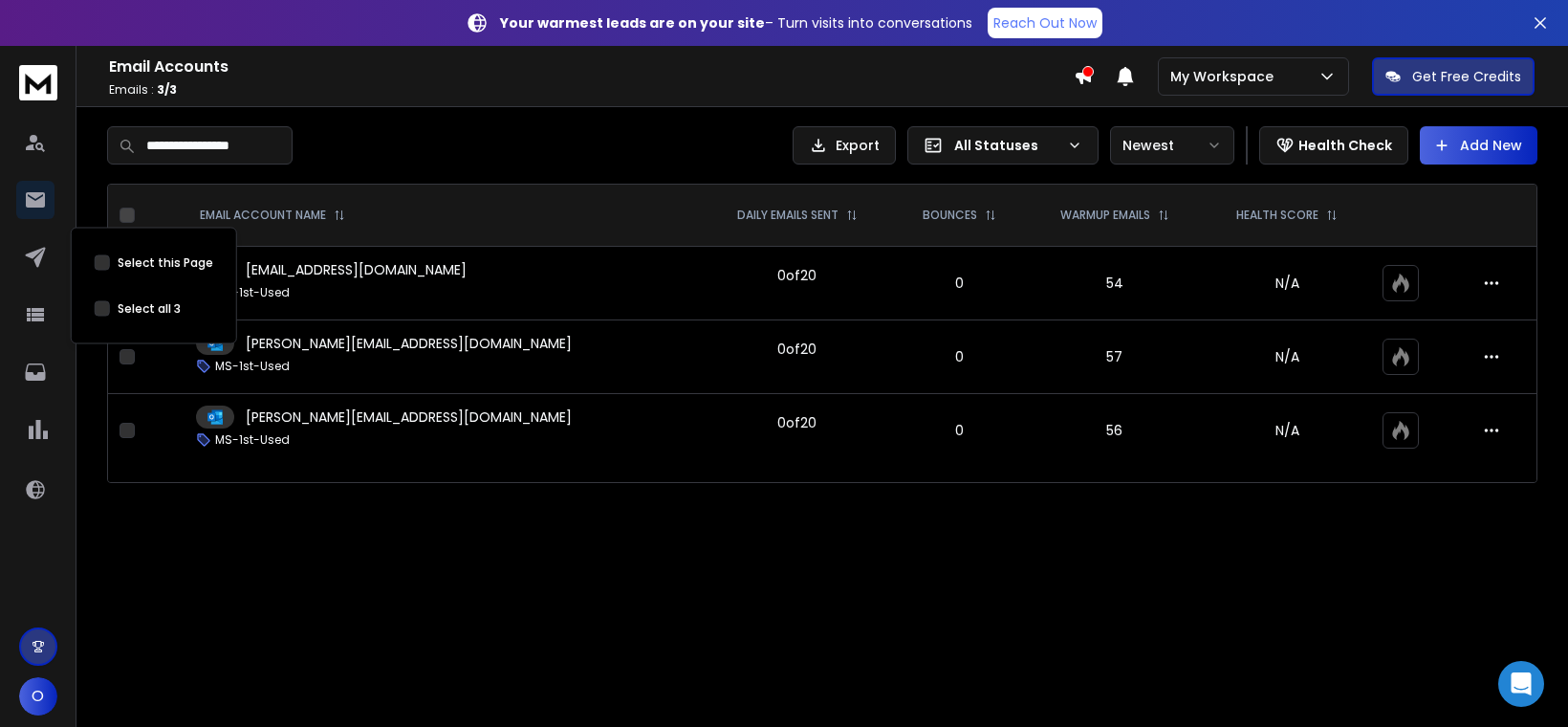
type input "**********"
click at [138, 311] on label "Select all 3" at bounding box center [149, 308] width 63 height 15
click at [93, 309] on div "Select this Page Select all 3" at bounding box center [153, 285] width 141 height 100
click at [102, 309] on button "Select this Page" at bounding box center [102, 308] width 15 height 15
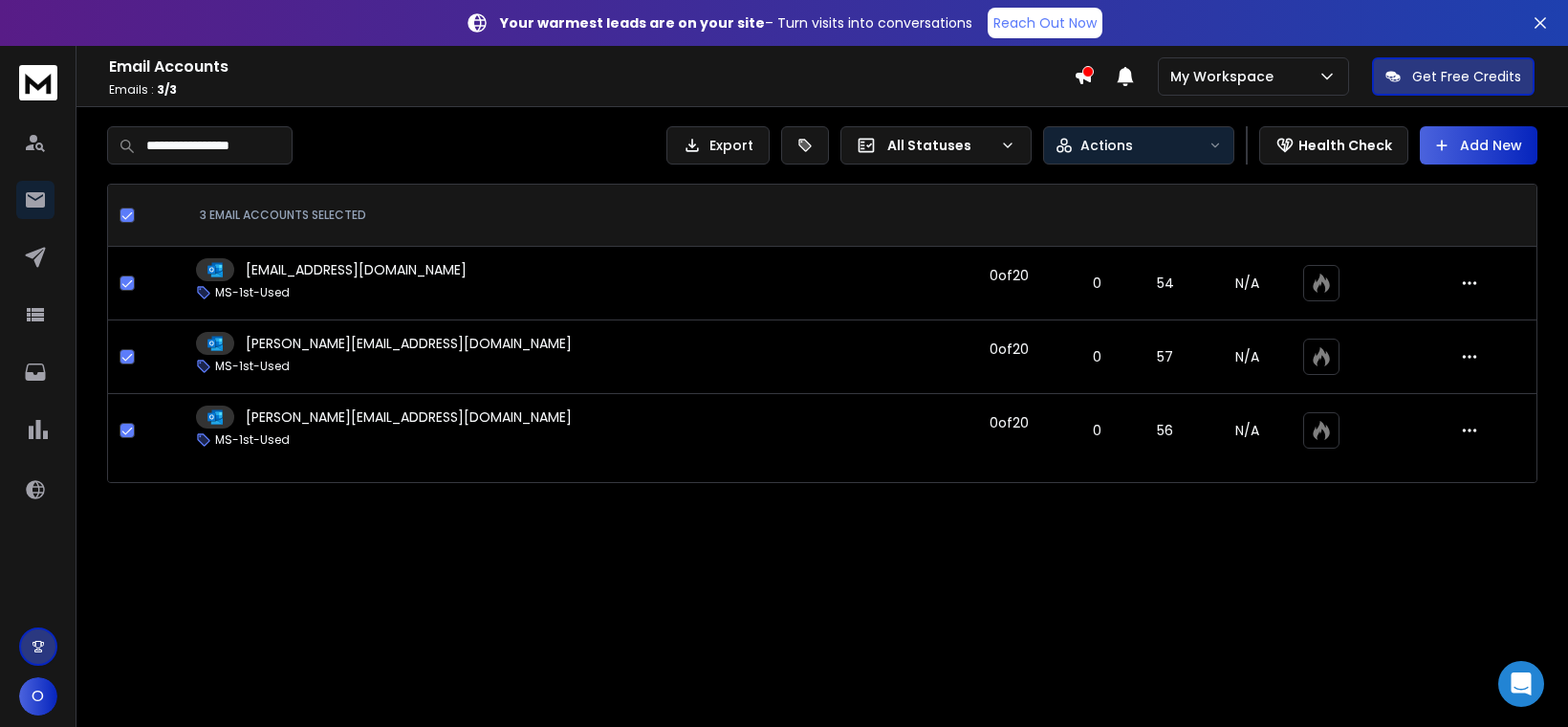
click at [1120, 141] on p "Actions" at bounding box center [1106, 144] width 52 height 19
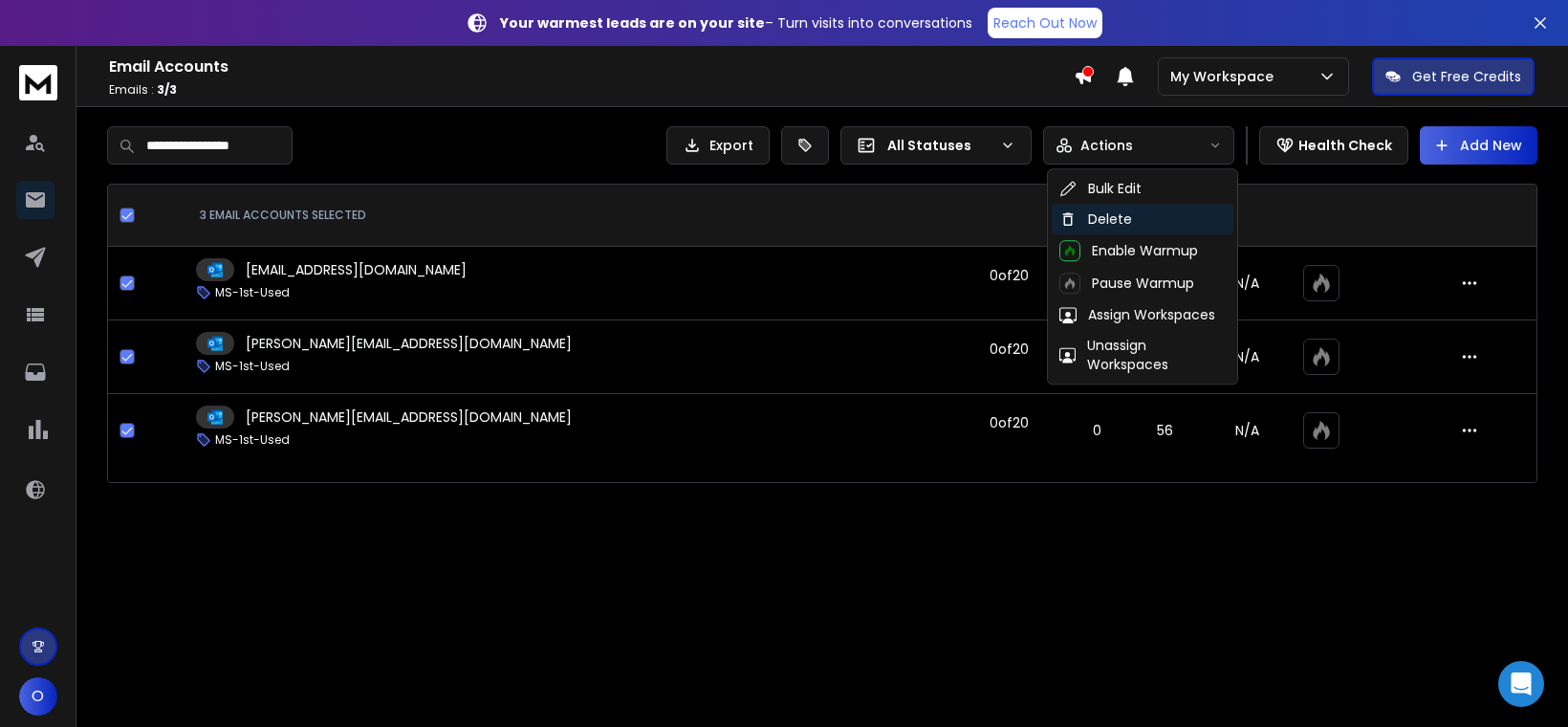
click at [1114, 216] on div "Delete" at bounding box center [1096, 218] width 73 height 19
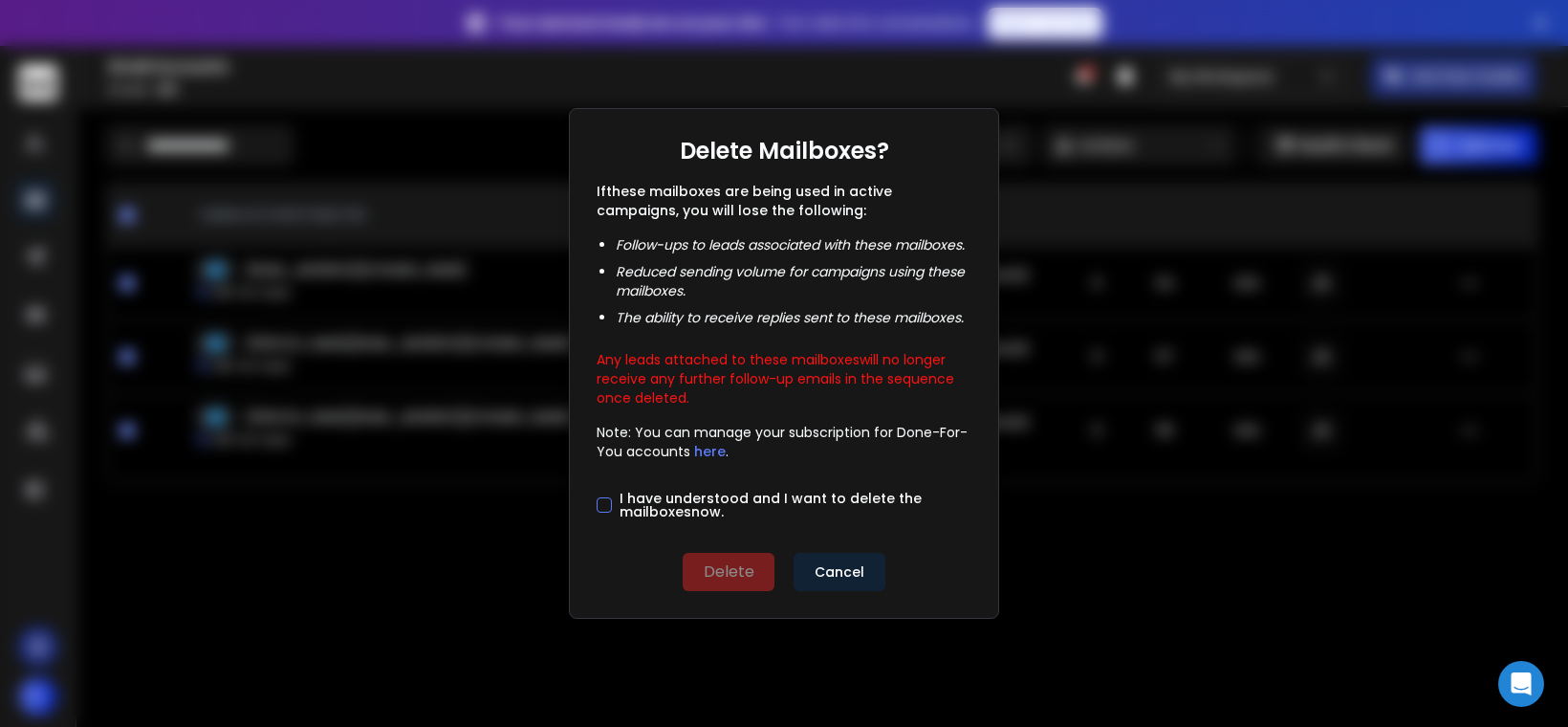
click at [676, 498] on label "I have understood and I want to delete the mailbox es now." at bounding box center [795, 505] width 352 height 27
click at [612, 498] on button "I have understood and I want to delete the mailbox es now." at bounding box center [603, 505] width 15 height 15
click at [719, 569] on button "Delete" at bounding box center [728, 572] width 92 height 39
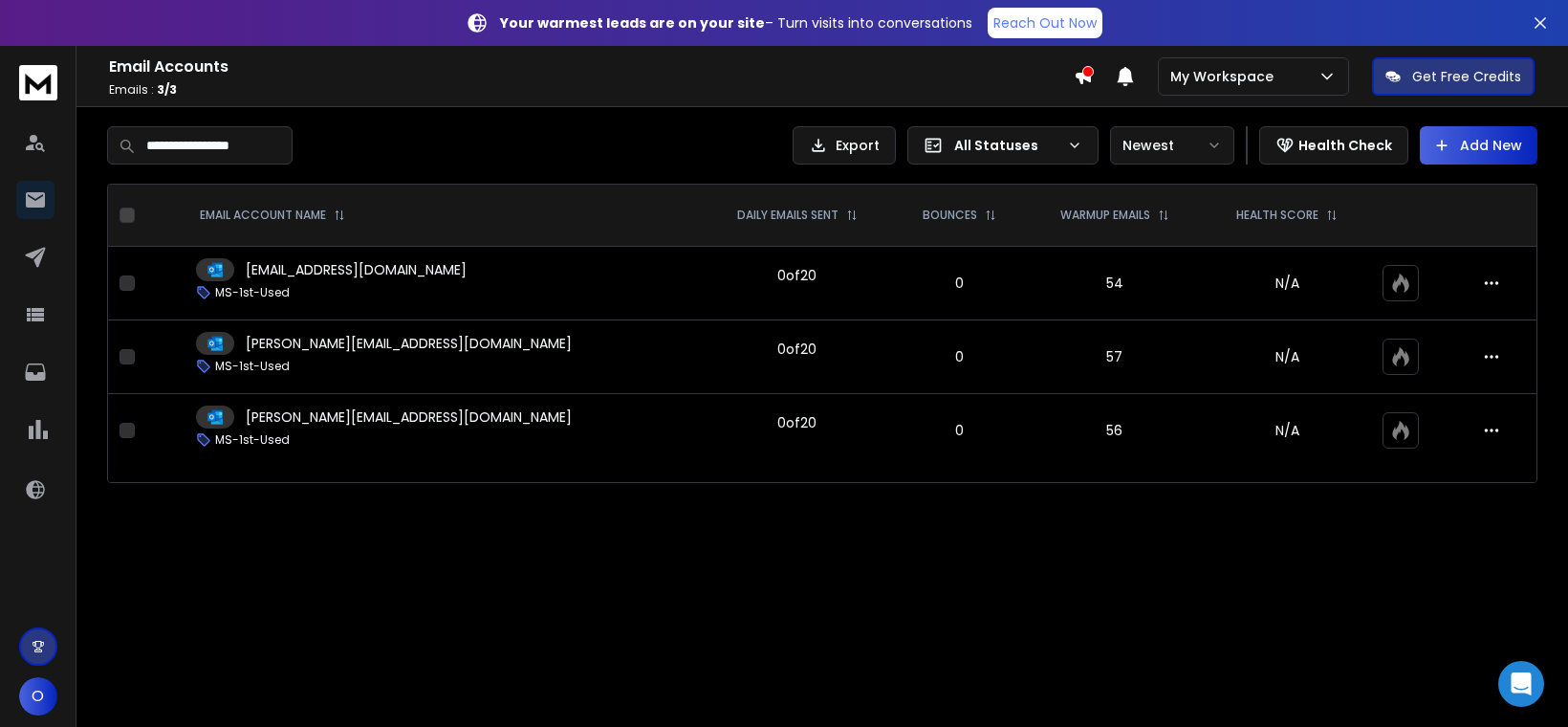
click at [287, 149] on input "**********" at bounding box center [199, 145] width 186 height 39
click at [98, 301] on div "Select all 3" at bounding box center [154, 308] width 118 height 15
click at [121, 216] on button "Select this Page" at bounding box center [126, 214] width 15 height 15
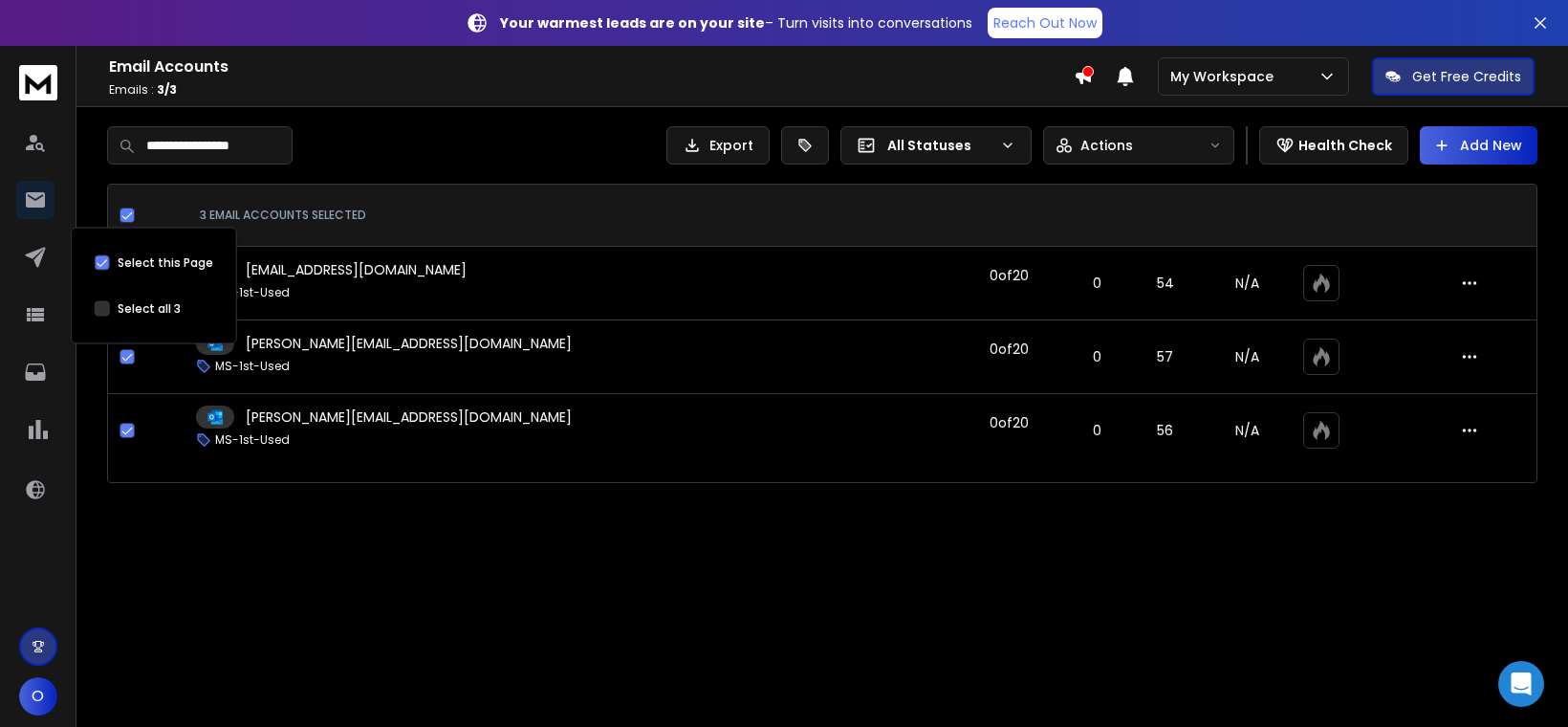
click at [98, 312] on button "Select this Page" at bounding box center [102, 308] width 15 height 15
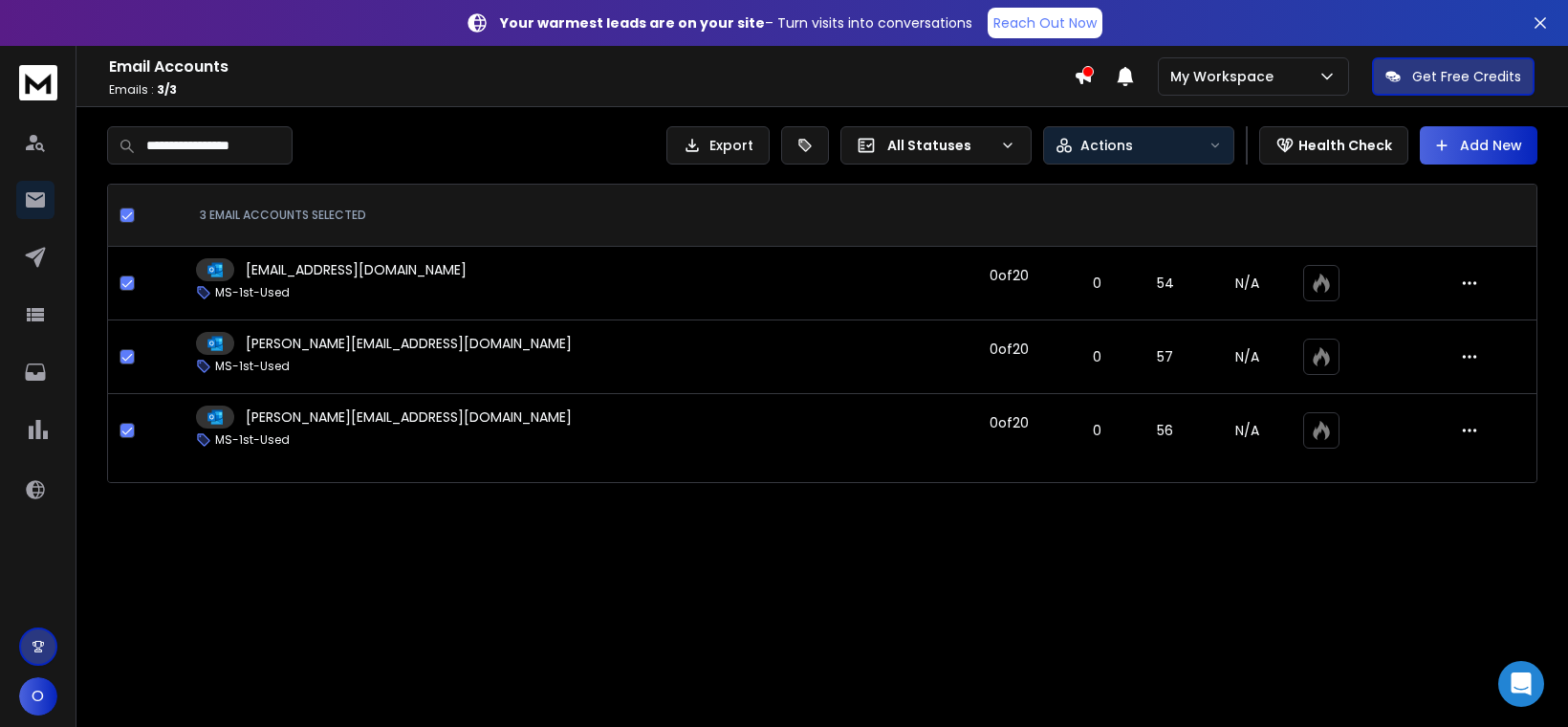
click at [1145, 138] on div "Actions" at bounding box center [1128, 144] width 145 height 19
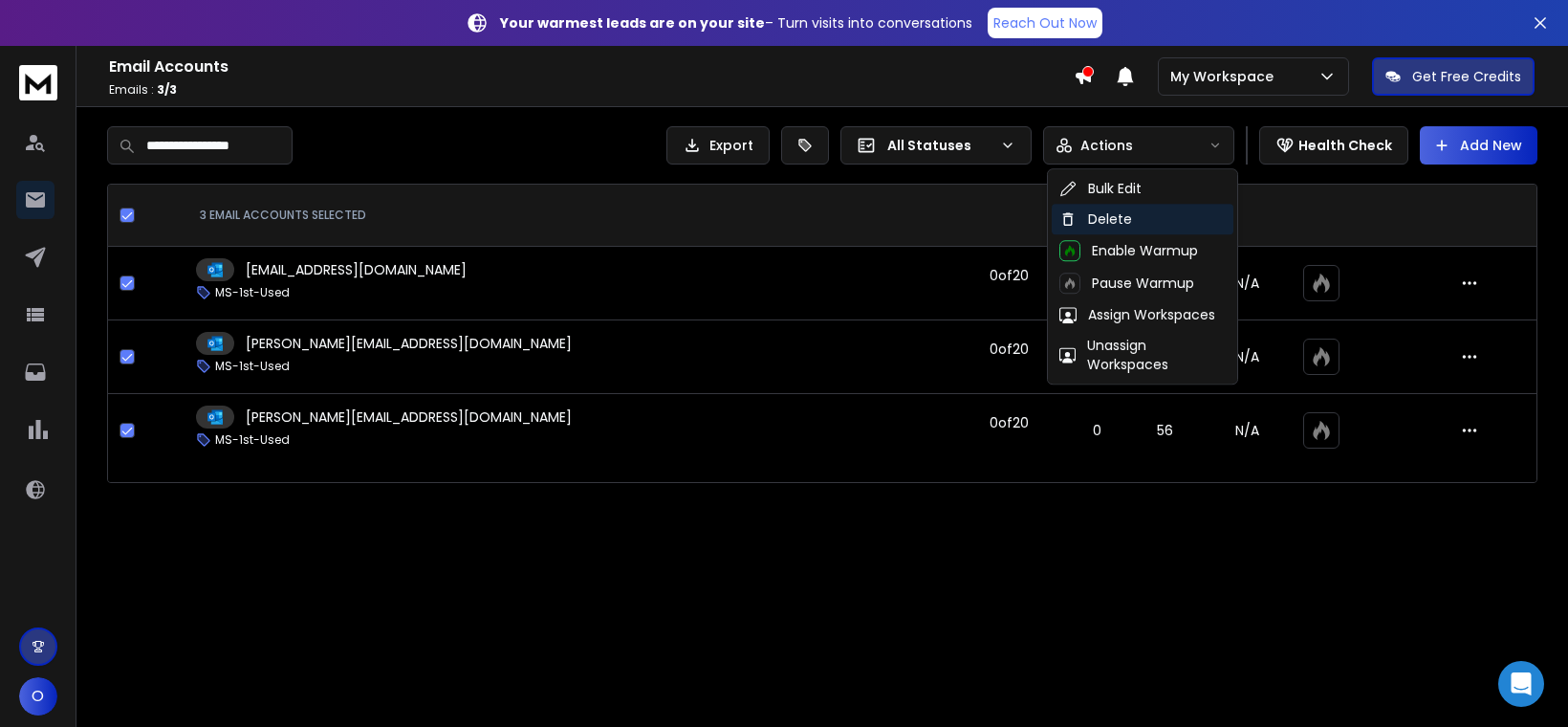
click at [1142, 227] on div "Delete" at bounding box center [1142, 218] width 182 height 31
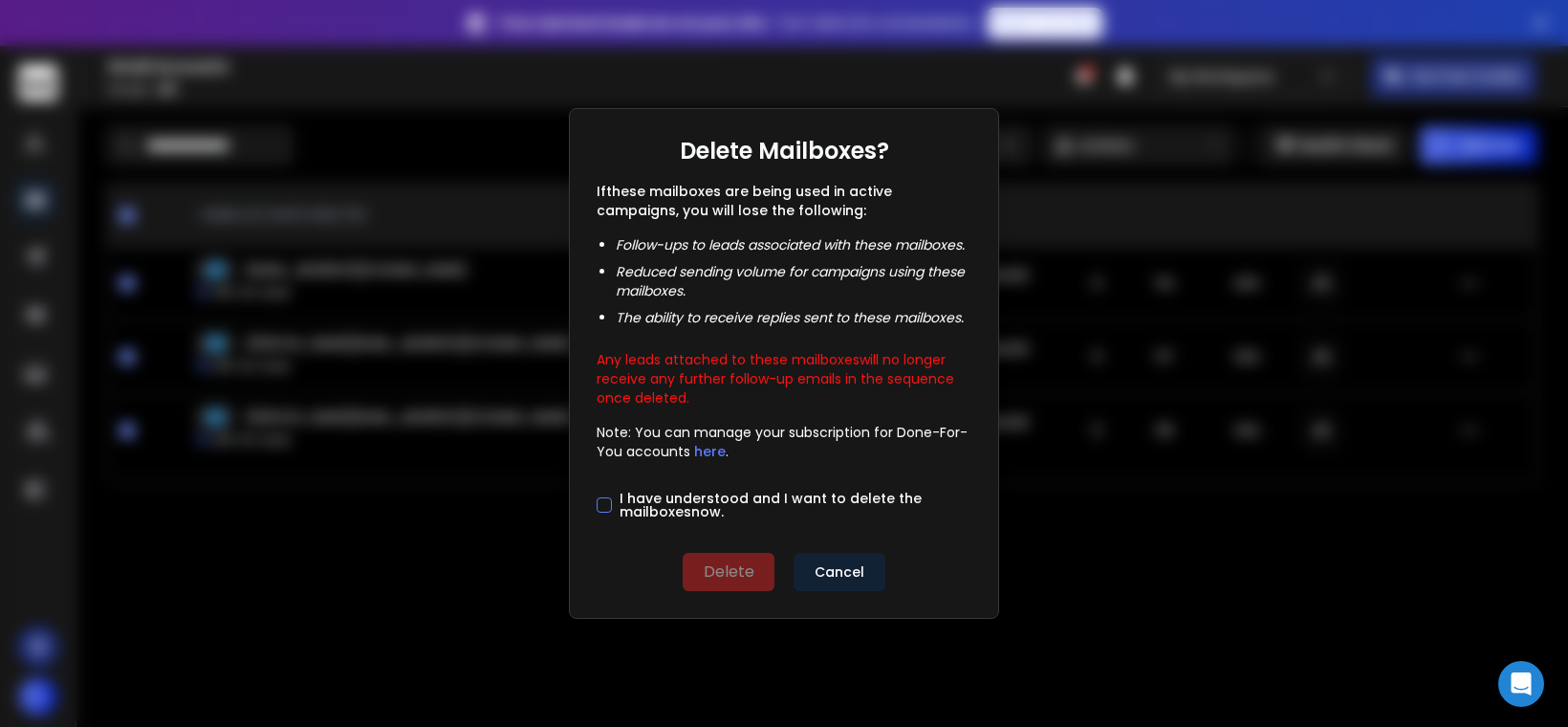
click at [598, 498] on div "I have understood and I want to delete the mailbox es now." at bounding box center [784, 497] width 375 height 42
click at [619, 515] on label "I have understood and I want to delete the mailbox es now." at bounding box center [795, 505] width 352 height 27
click at [612, 513] on button "I have understood and I want to delete the mailbox es now." at bounding box center [603, 505] width 15 height 15
click at [708, 574] on button "Delete" at bounding box center [728, 572] width 92 height 39
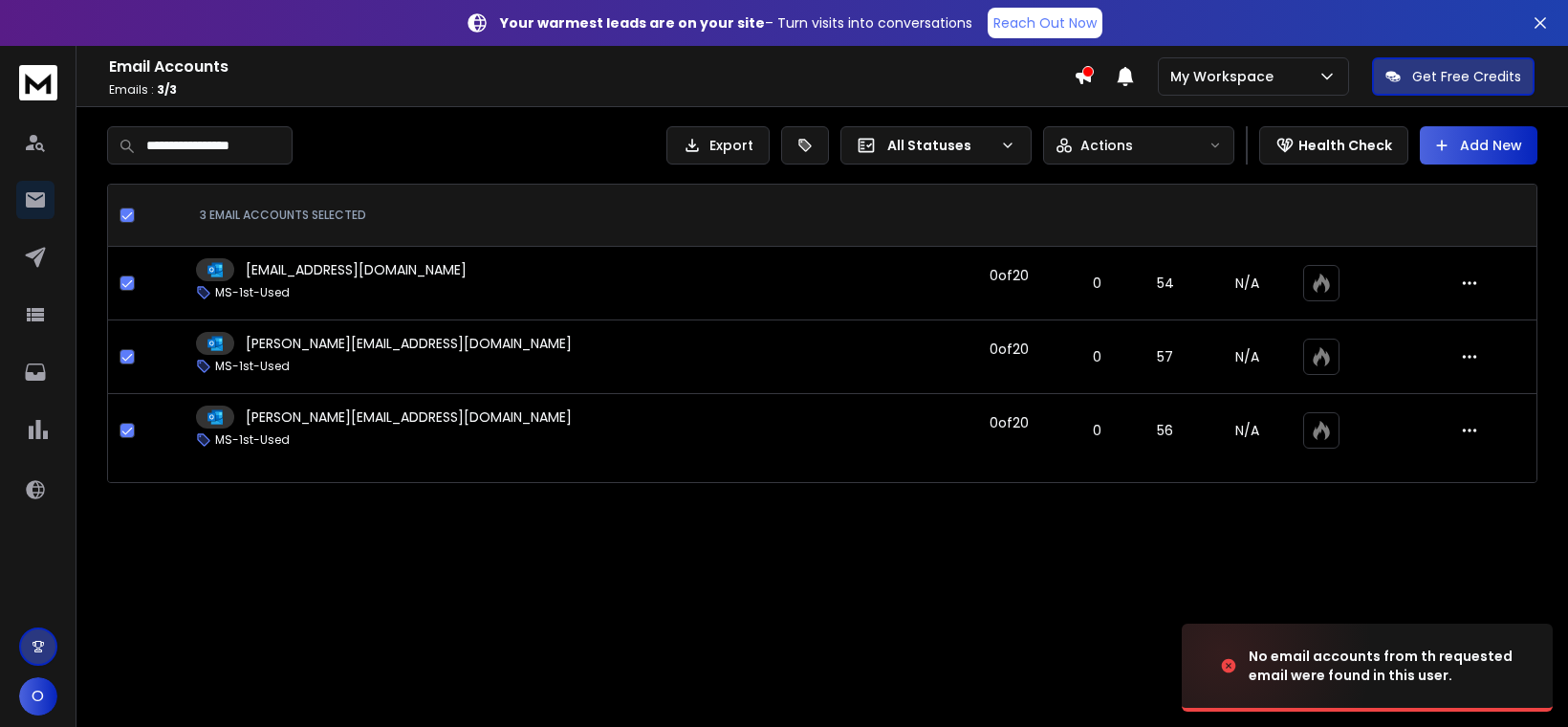
drag, startPoint x: 293, startPoint y: 150, endPoint x: -64, endPoint y: 144, distance: 357.1
click at [0, 144] on html "**********" at bounding box center [784, 364] width 1568 height 727
paste input
type input "**********"
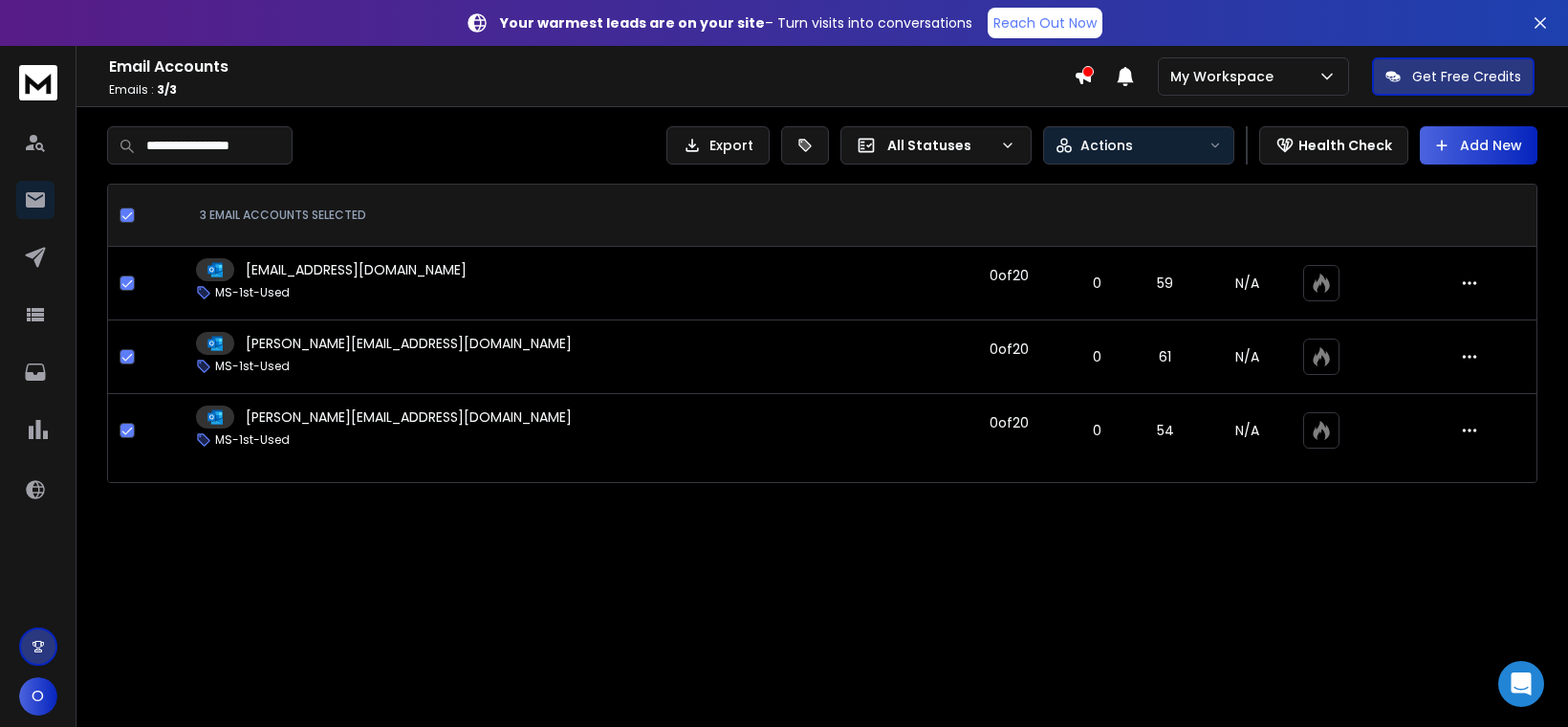
click at [1131, 146] on p "Actions" at bounding box center [1106, 144] width 52 height 19
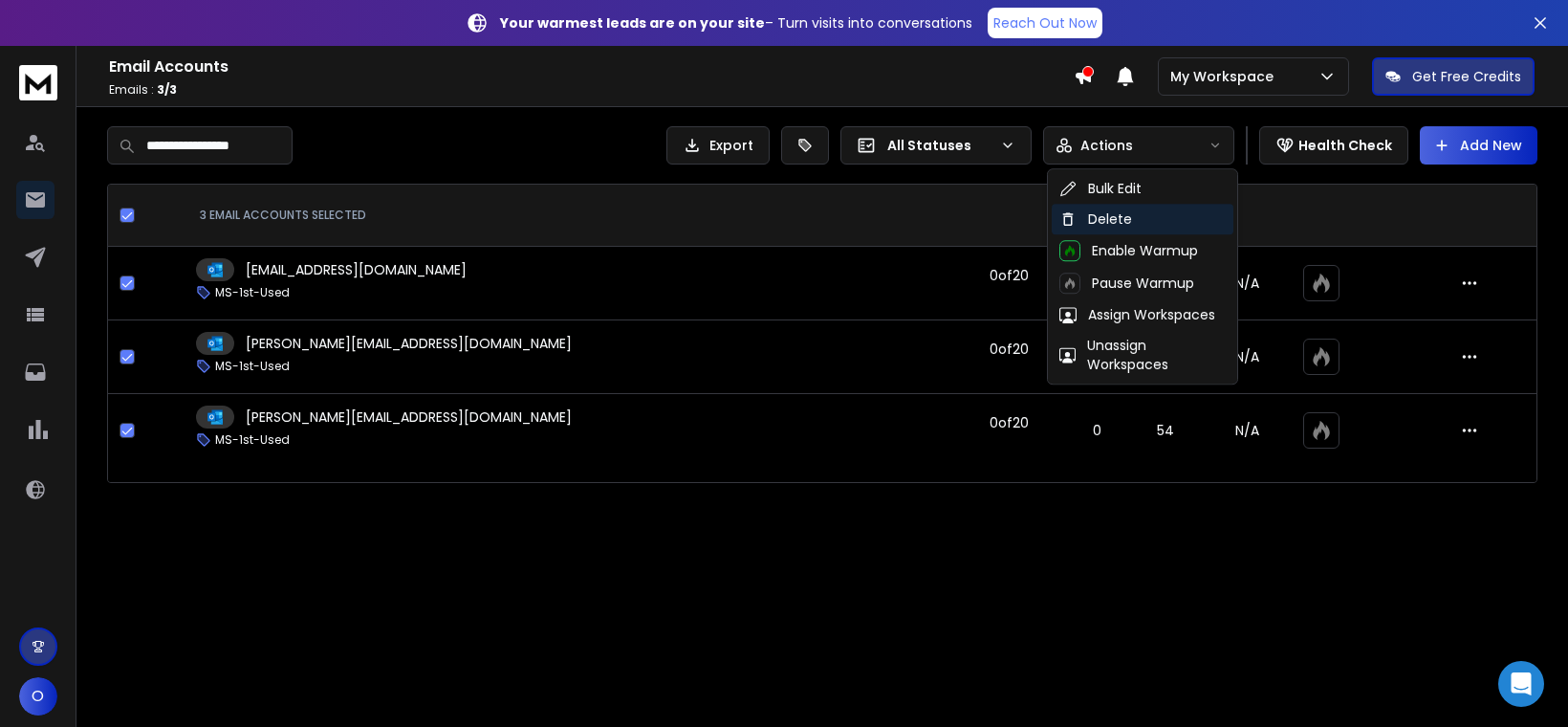
click at [1110, 213] on div "Delete" at bounding box center [1096, 218] width 73 height 19
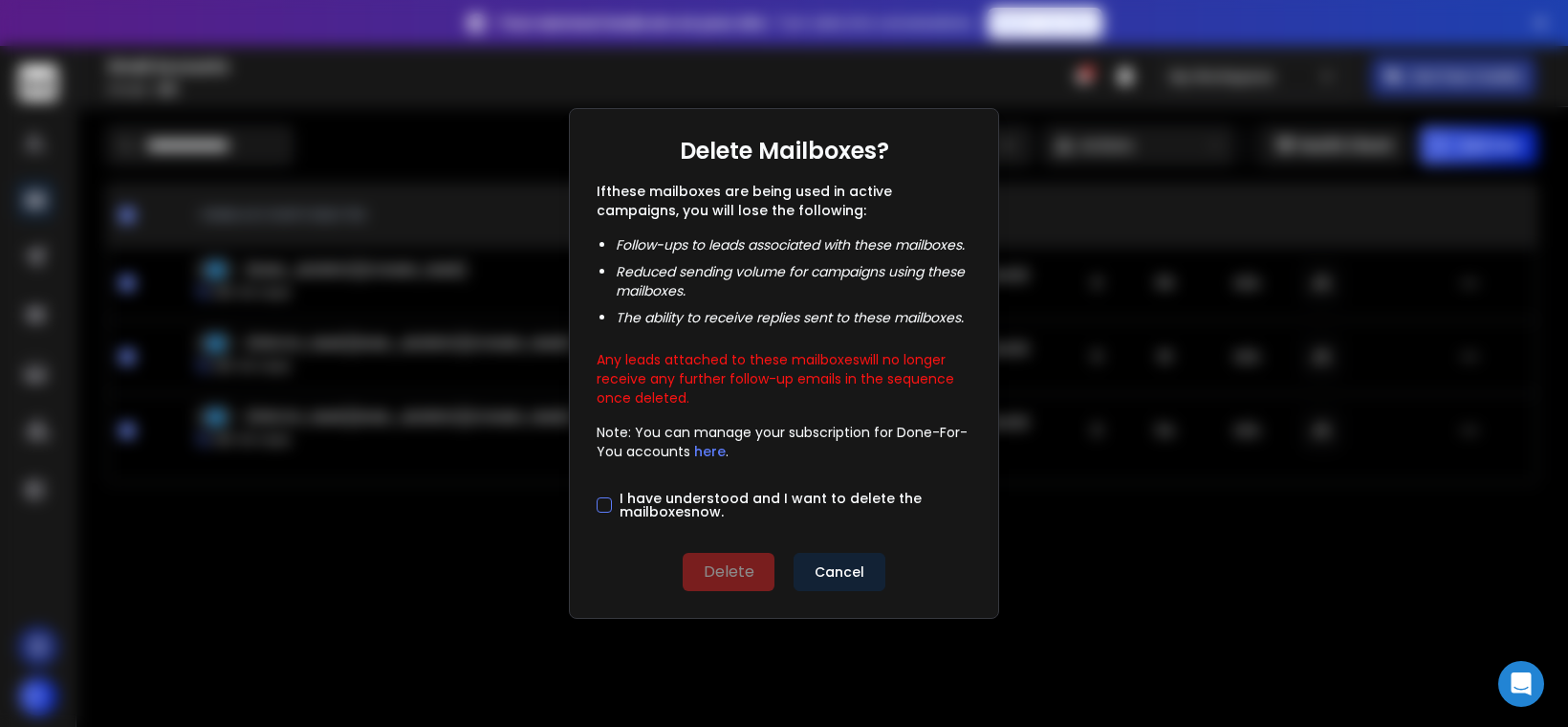
click at [597, 496] on div "I have understood and I want to delete the mailbox es now." at bounding box center [784, 497] width 375 height 42
click at [604, 512] on button "I have understood and I want to delete the mailbox es now." at bounding box center [603, 505] width 15 height 15
click at [725, 574] on button "Delete" at bounding box center [728, 572] width 92 height 39
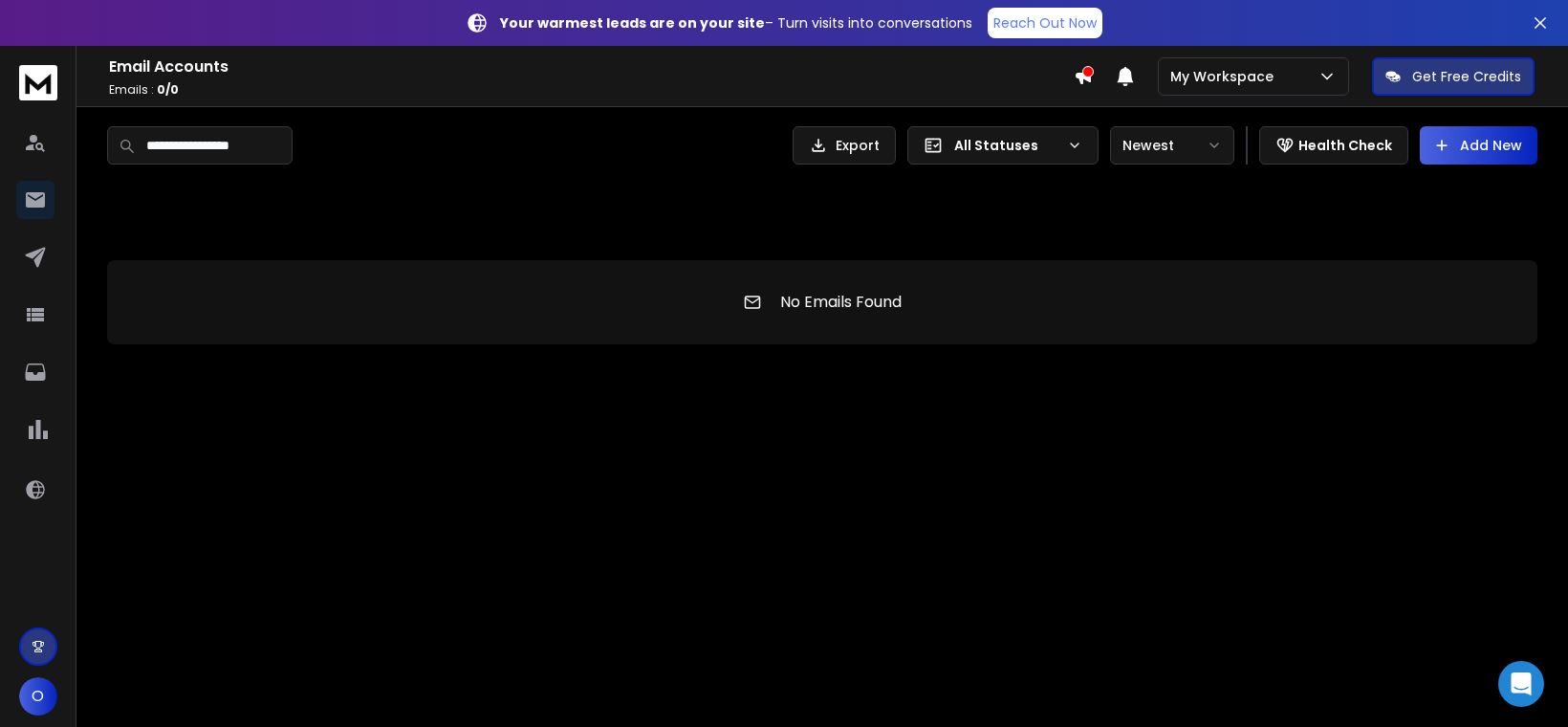
drag, startPoint x: 280, startPoint y: 140, endPoint x: -64, endPoint y: 138, distance: 344.0
click at [0, 138] on html "**********" at bounding box center [784, 364] width 1568 height 727
paste input
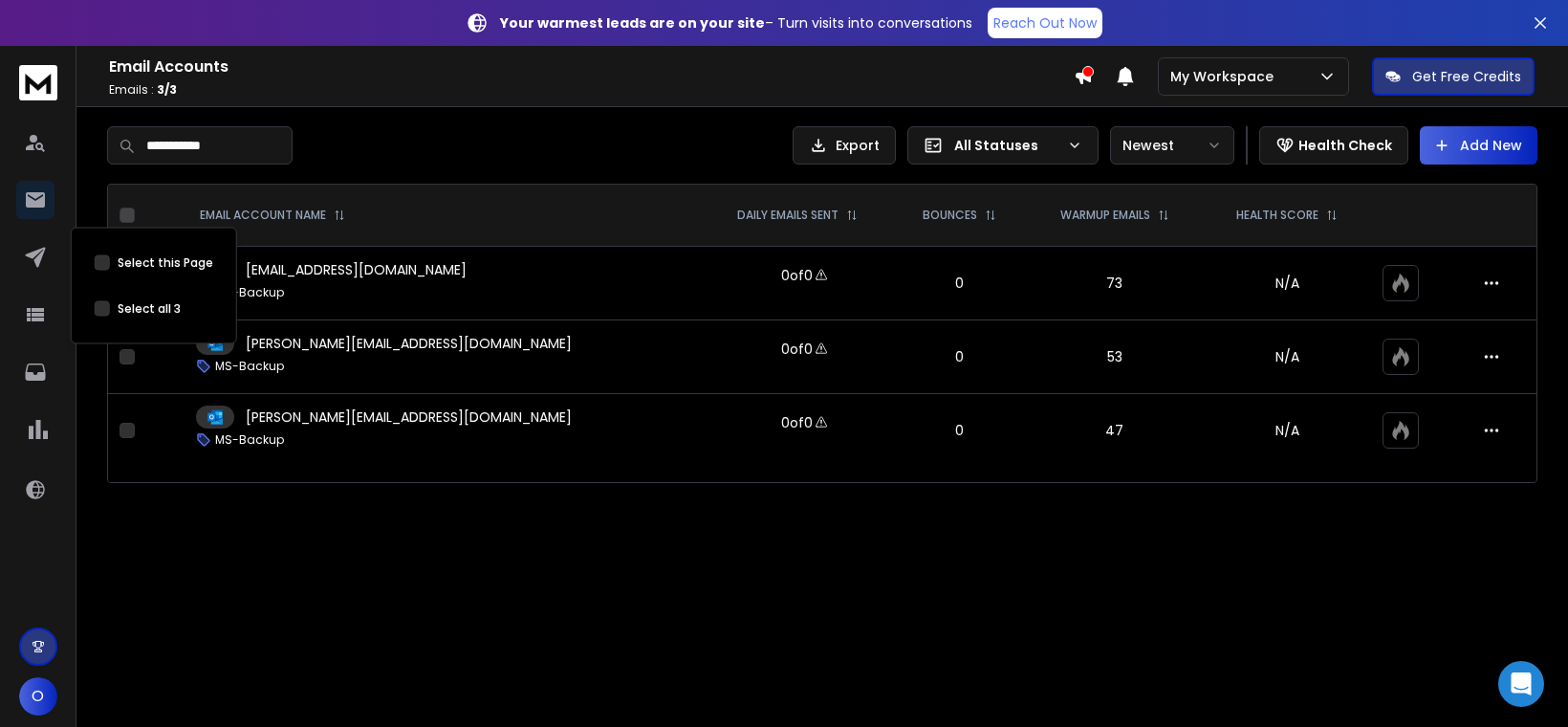
type input "**********"
click at [107, 302] on button "Select this Page" at bounding box center [102, 308] width 15 height 15
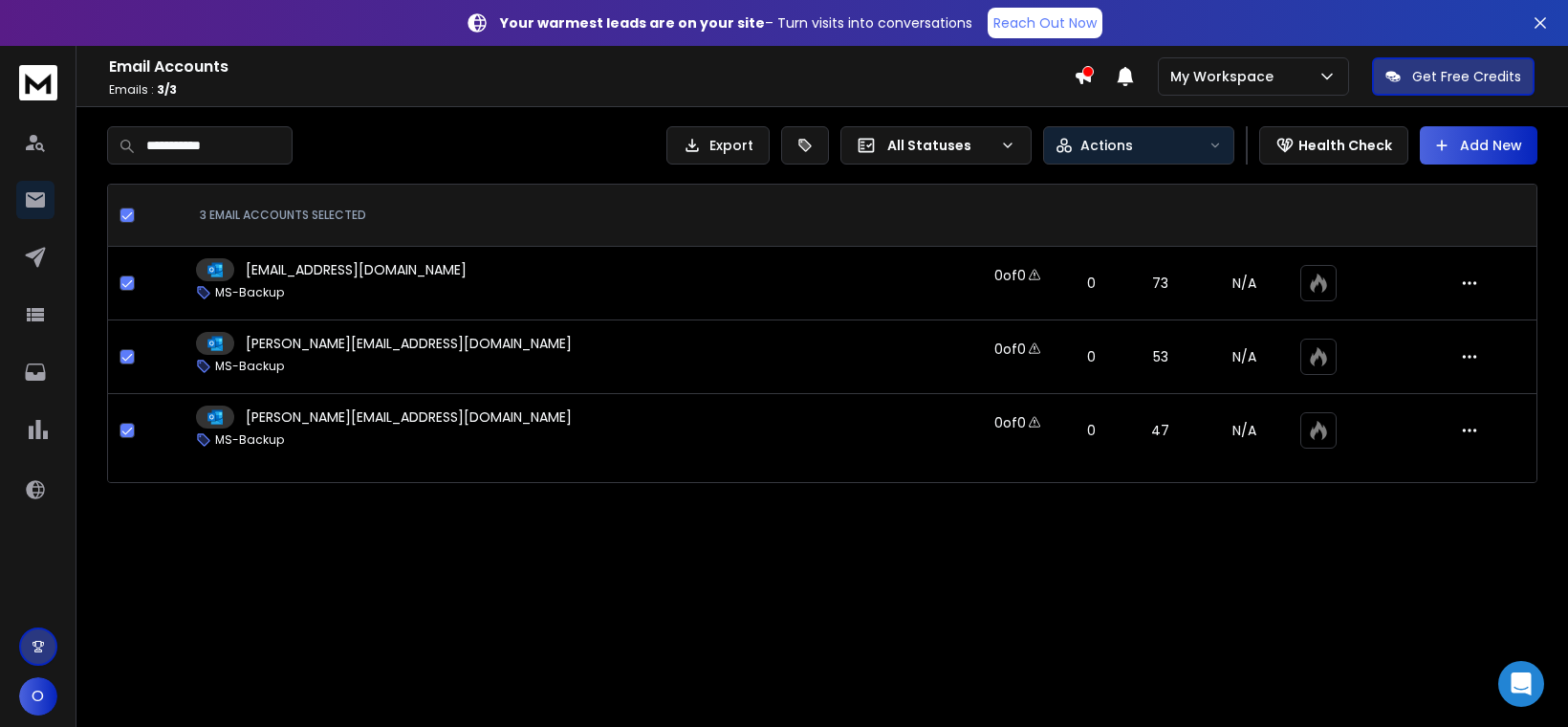
click at [1167, 139] on div "Actions" at bounding box center [1128, 144] width 145 height 19
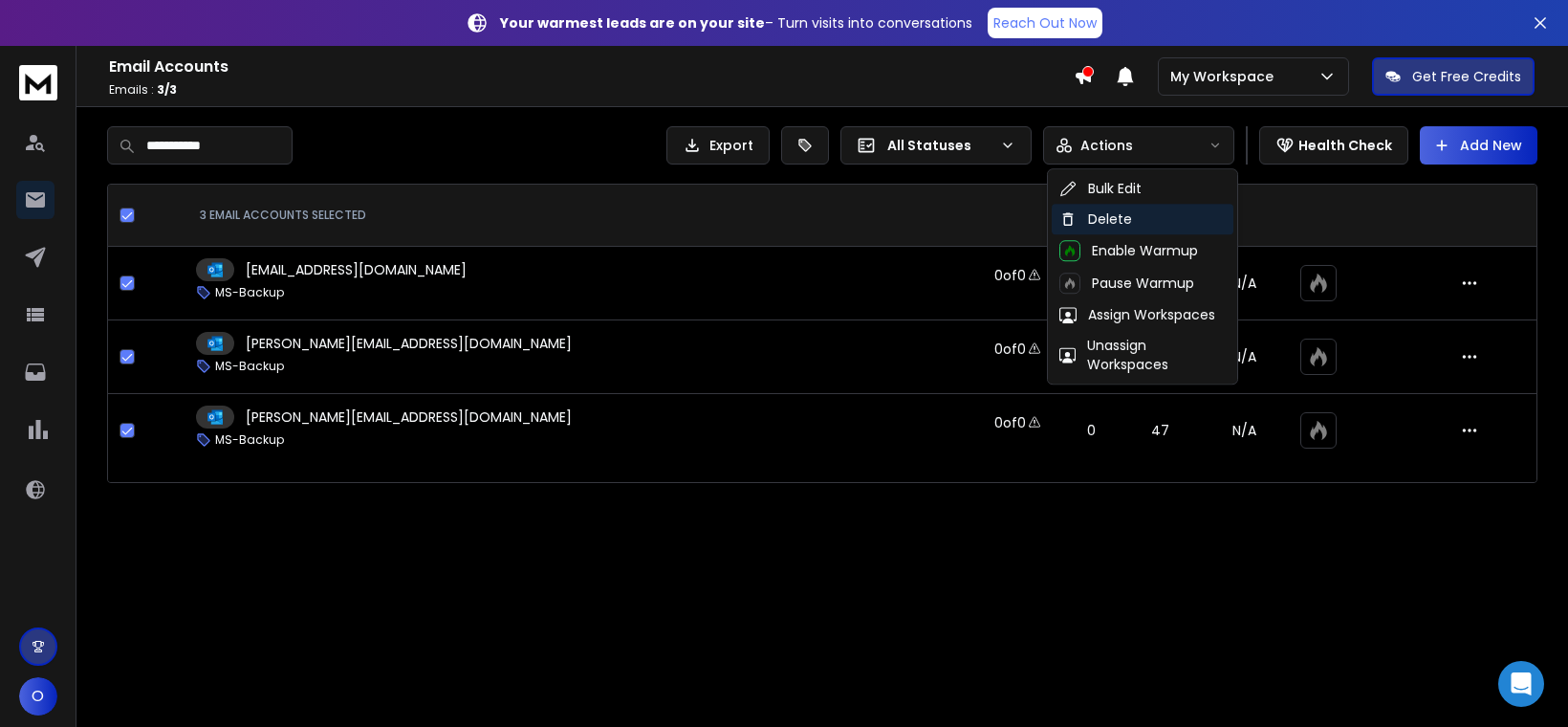
click at [1152, 216] on div "Delete" at bounding box center [1142, 218] width 182 height 31
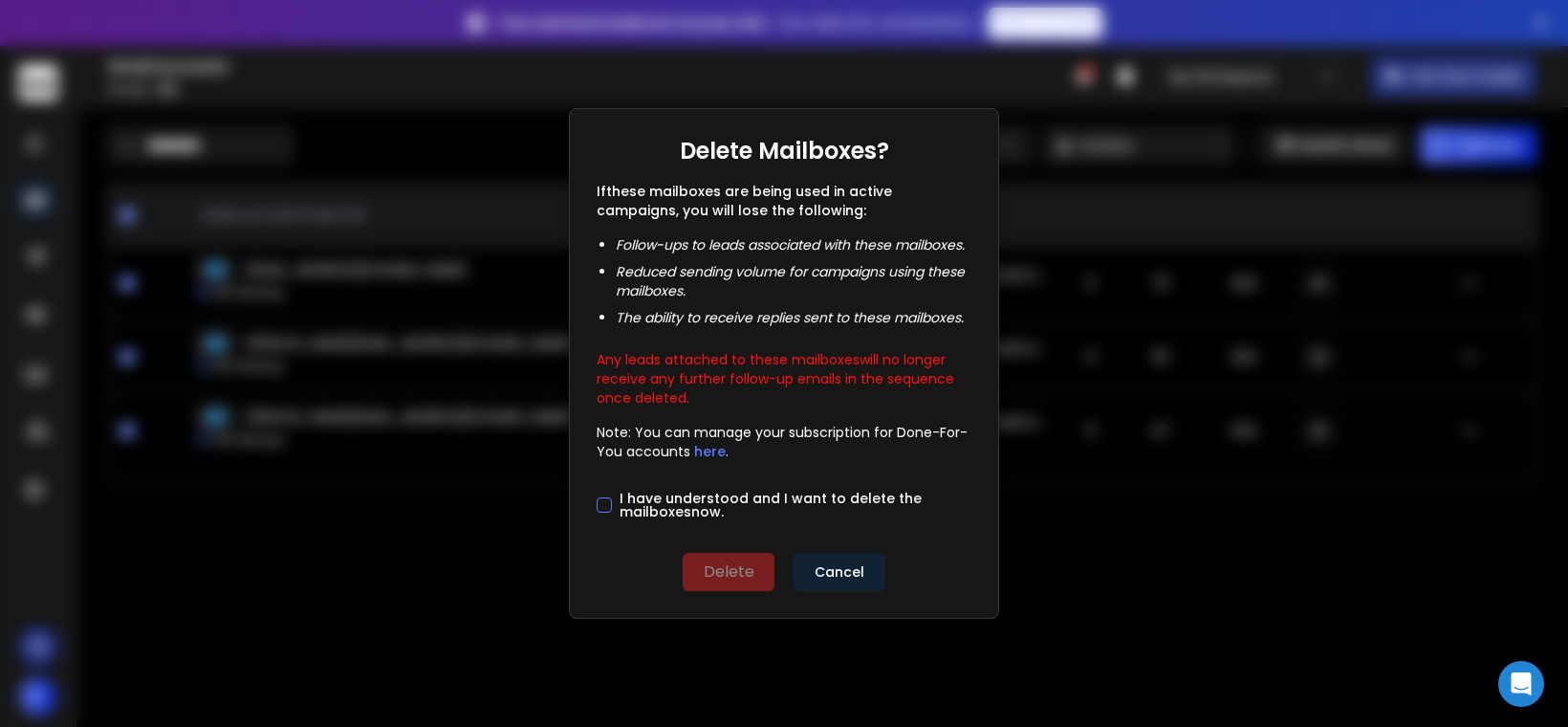
click at [603, 513] on button "I have understood and I want to delete the mailbox es now." at bounding box center [603, 505] width 15 height 15
click at [745, 580] on button "Delete" at bounding box center [728, 572] width 92 height 39
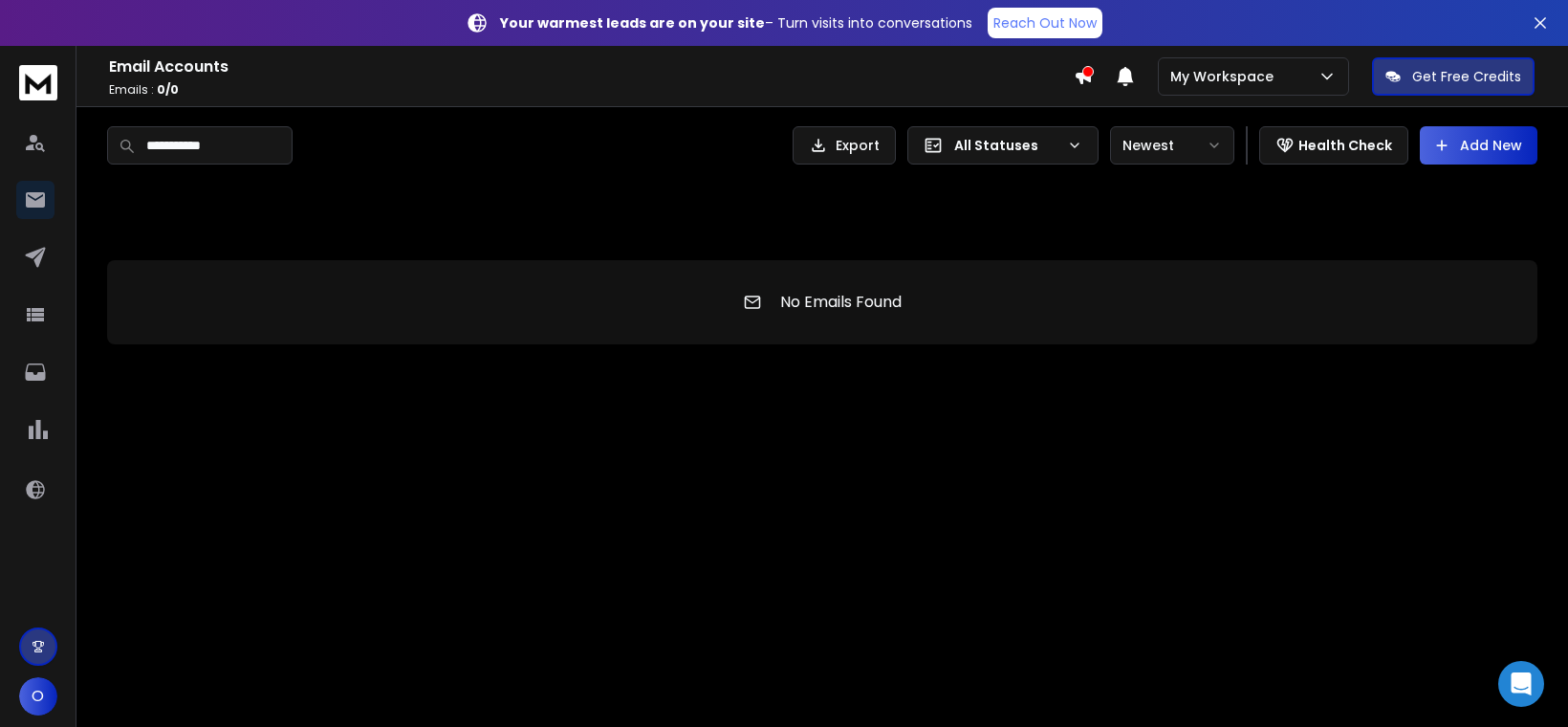
drag, startPoint x: 268, startPoint y: 163, endPoint x: -64, endPoint y: 153, distance: 332.2
click at [0, 153] on html "**********" at bounding box center [784, 364] width 1568 height 727
paste input
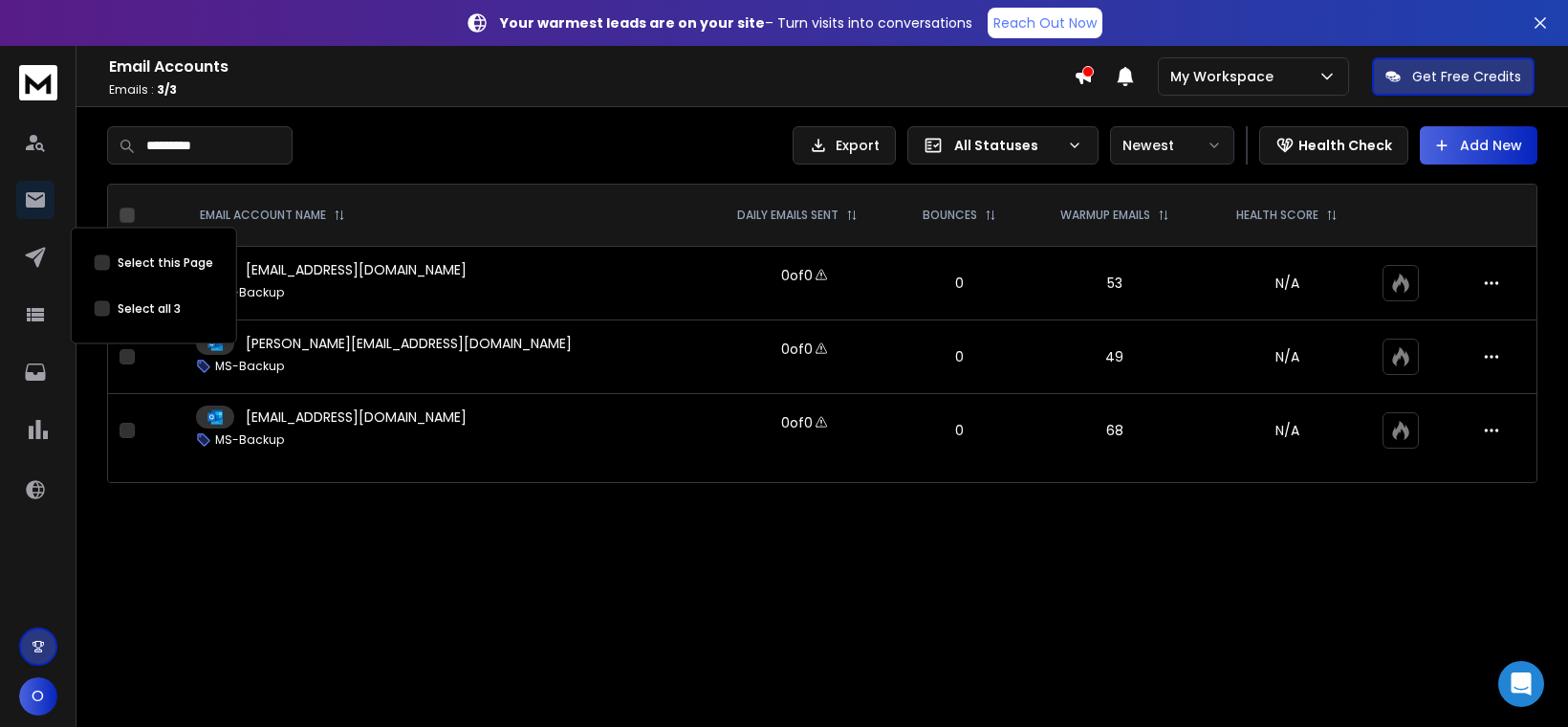
type input "*********"
click at [99, 309] on button "Select this Page" at bounding box center [102, 308] width 15 height 15
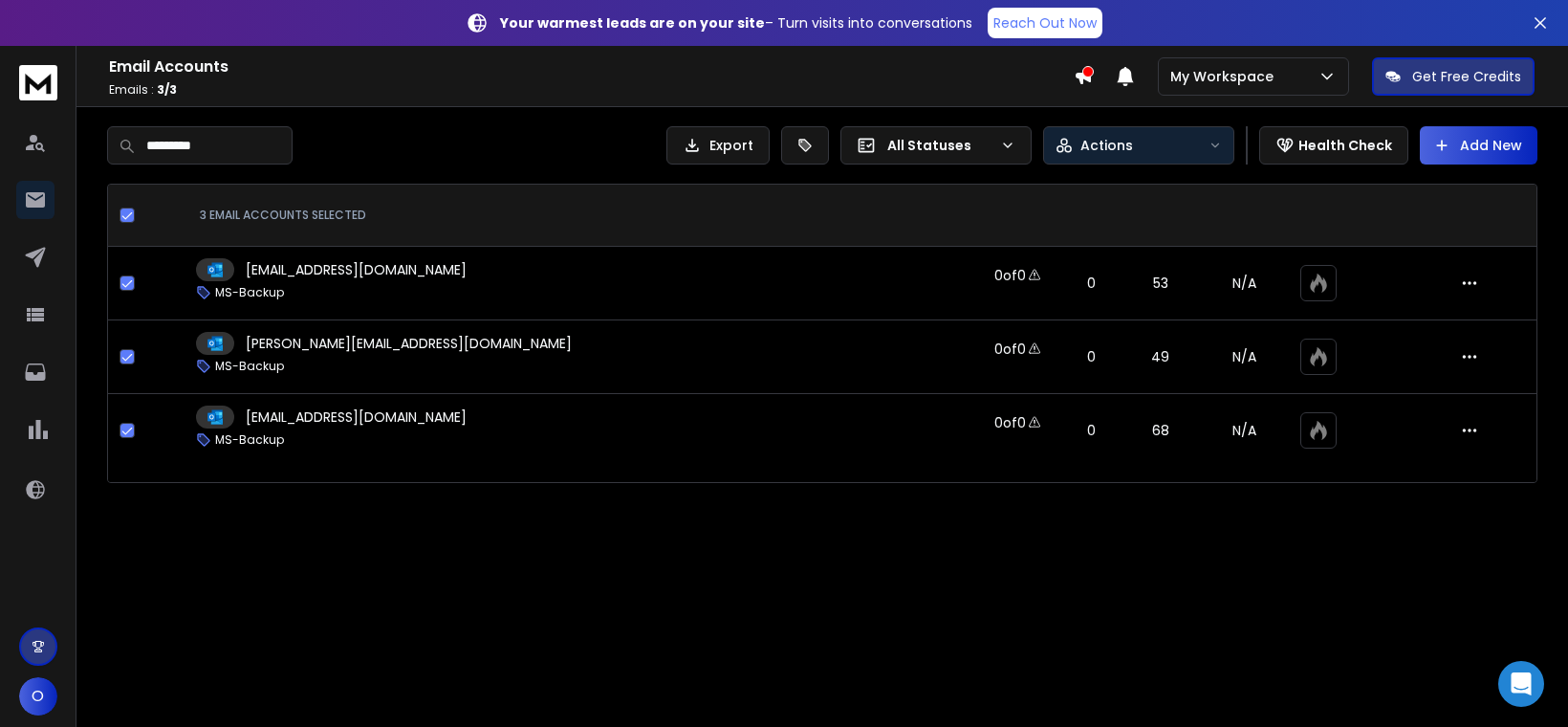
click at [1192, 144] on div "Actions" at bounding box center [1128, 144] width 145 height 19
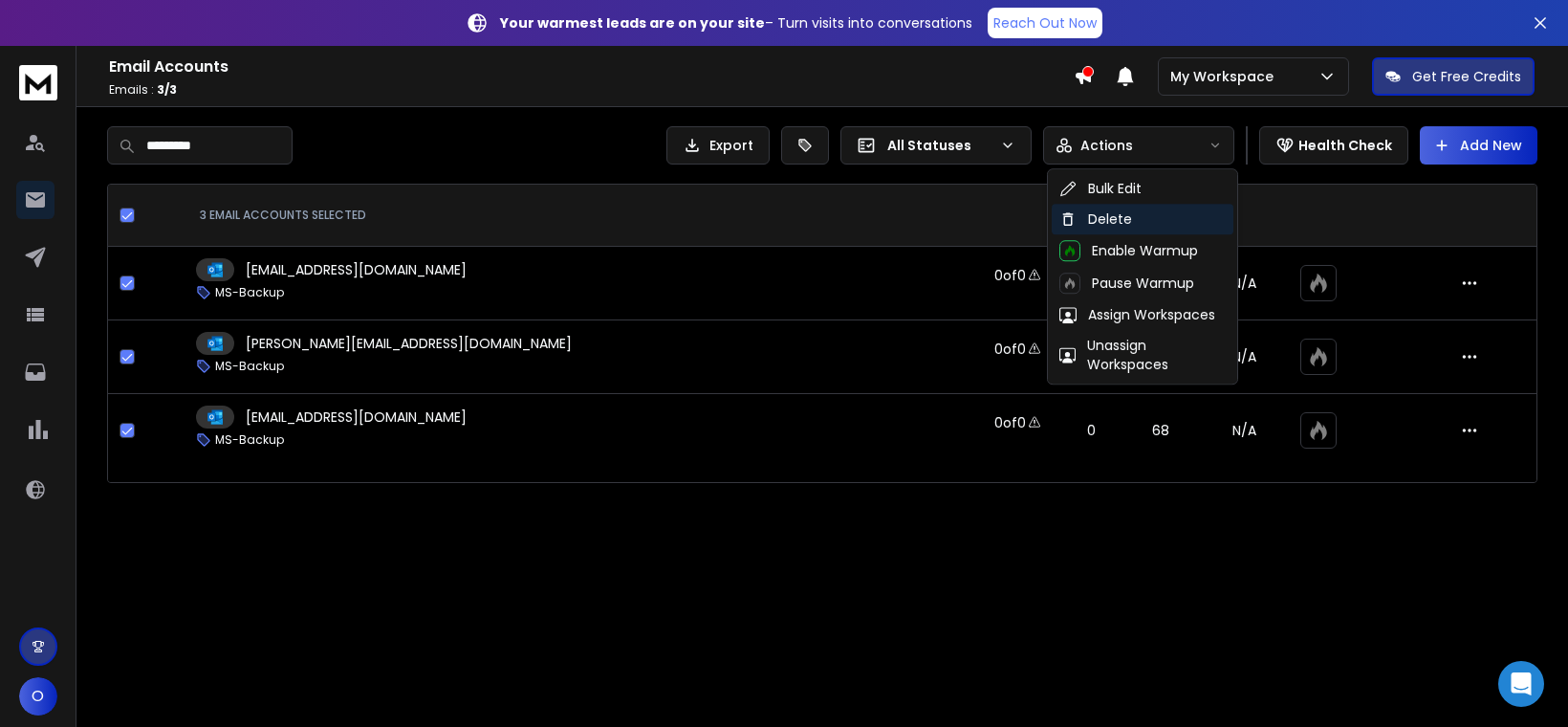
click at [1159, 215] on div "Delete" at bounding box center [1142, 218] width 182 height 31
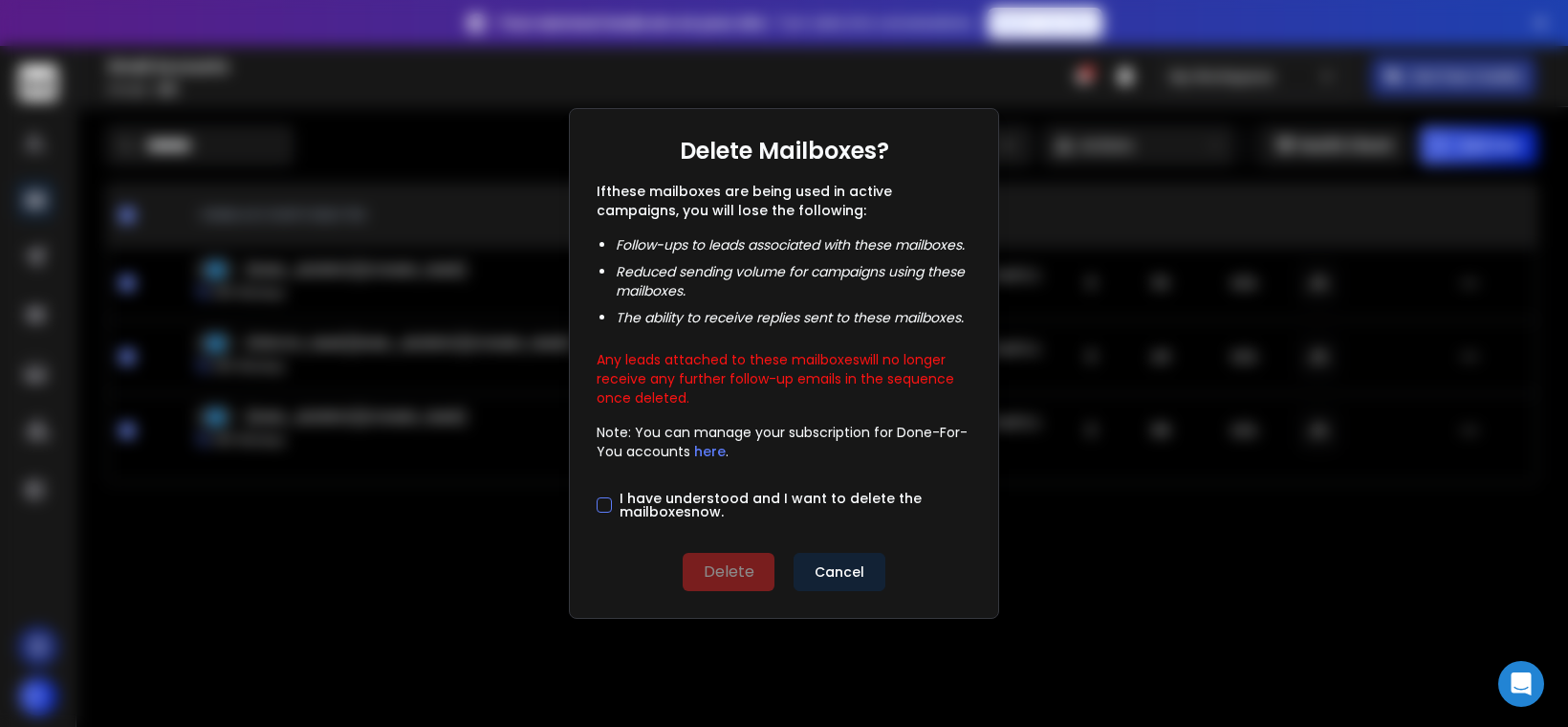
click at [608, 513] on button "I have understood and I want to delete the mailbox es now." at bounding box center [603, 505] width 15 height 15
click at [732, 570] on button "Delete" at bounding box center [728, 572] width 92 height 39
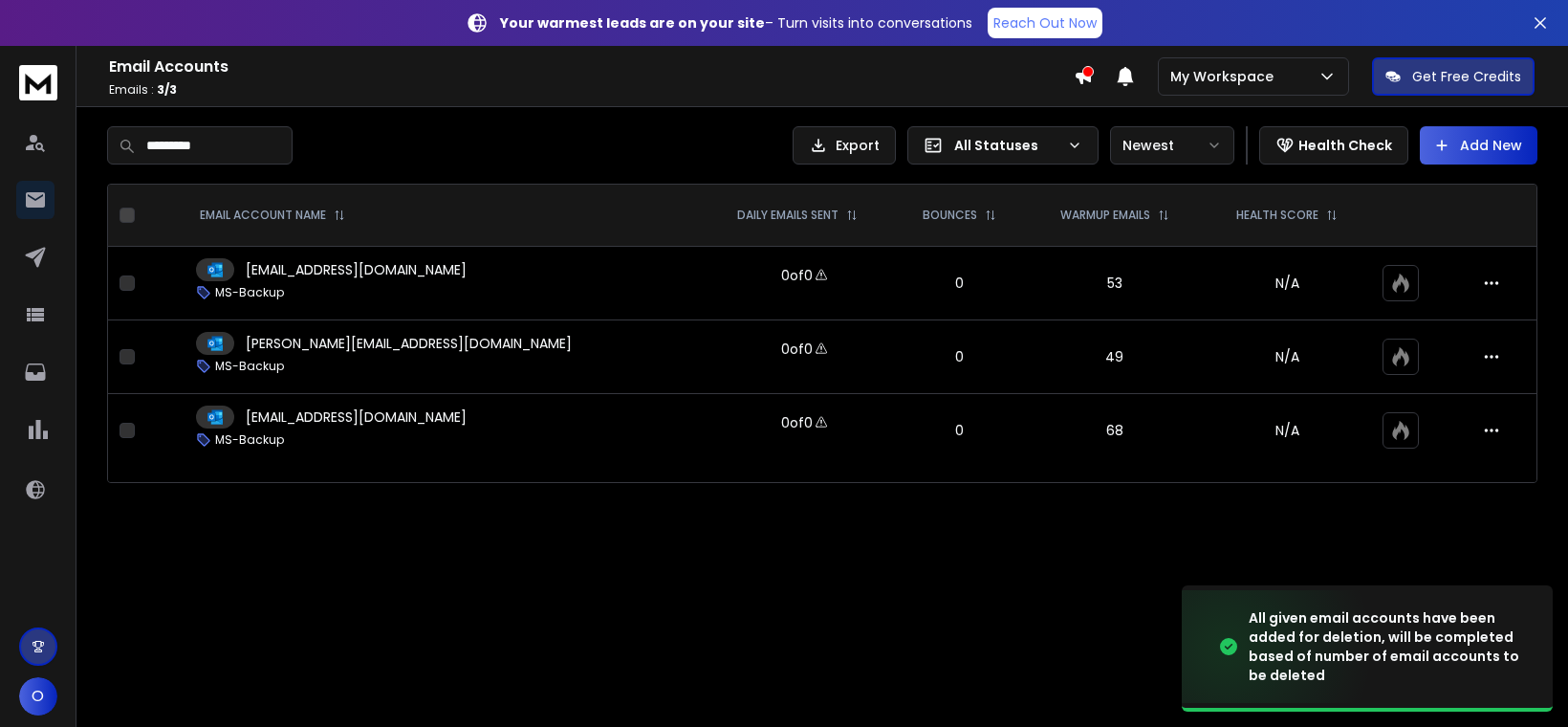
drag, startPoint x: 256, startPoint y: 150, endPoint x: -64, endPoint y: 149, distance: 320.0
click at [0, 149] on html "Your warmest leads are on your site – Turn visits into conversations Reach Out …" at bounding box center [784, 364] width 1568 height 727
paste input "****"
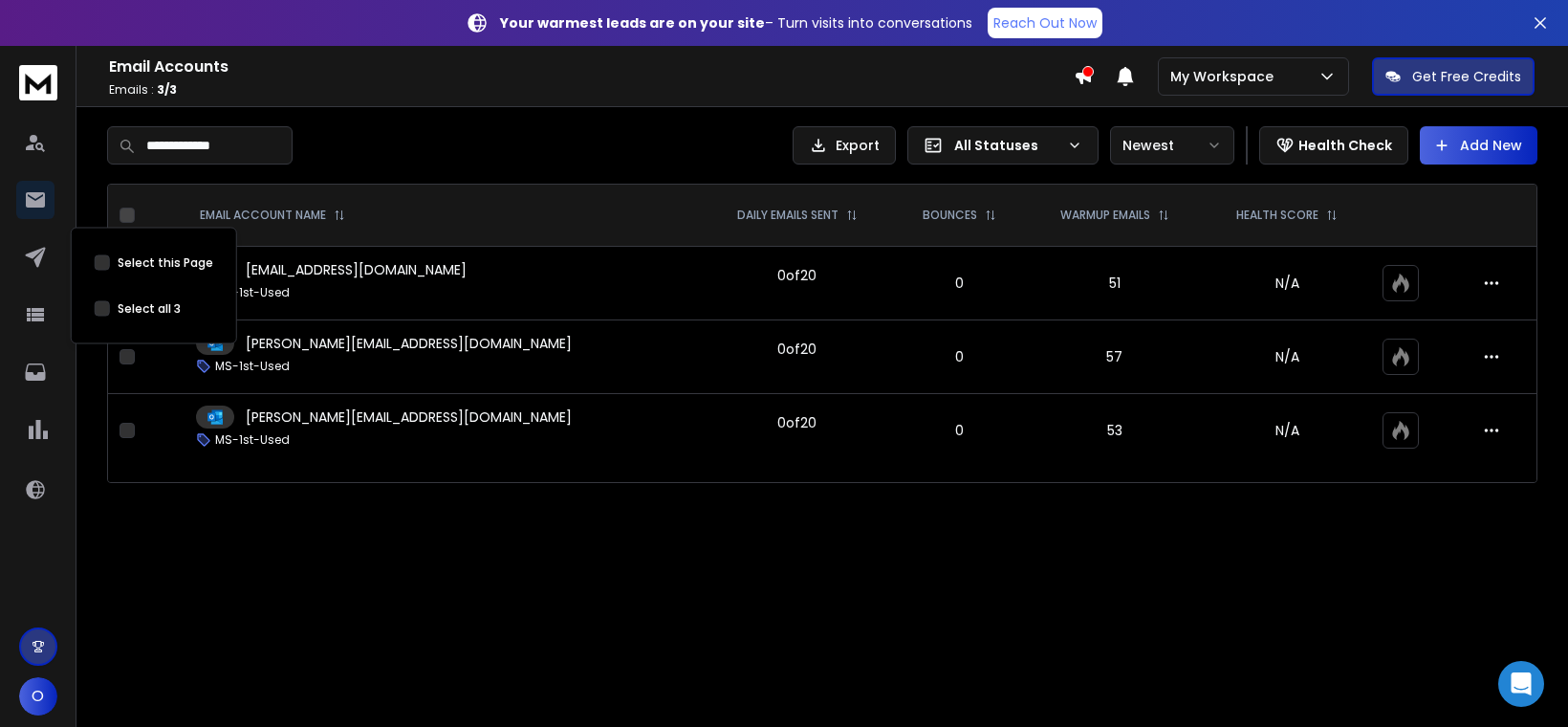
type input "**********"
click at [99, 308] on button "Select this Page" at bounding box center [102, 308] width 15 height 15
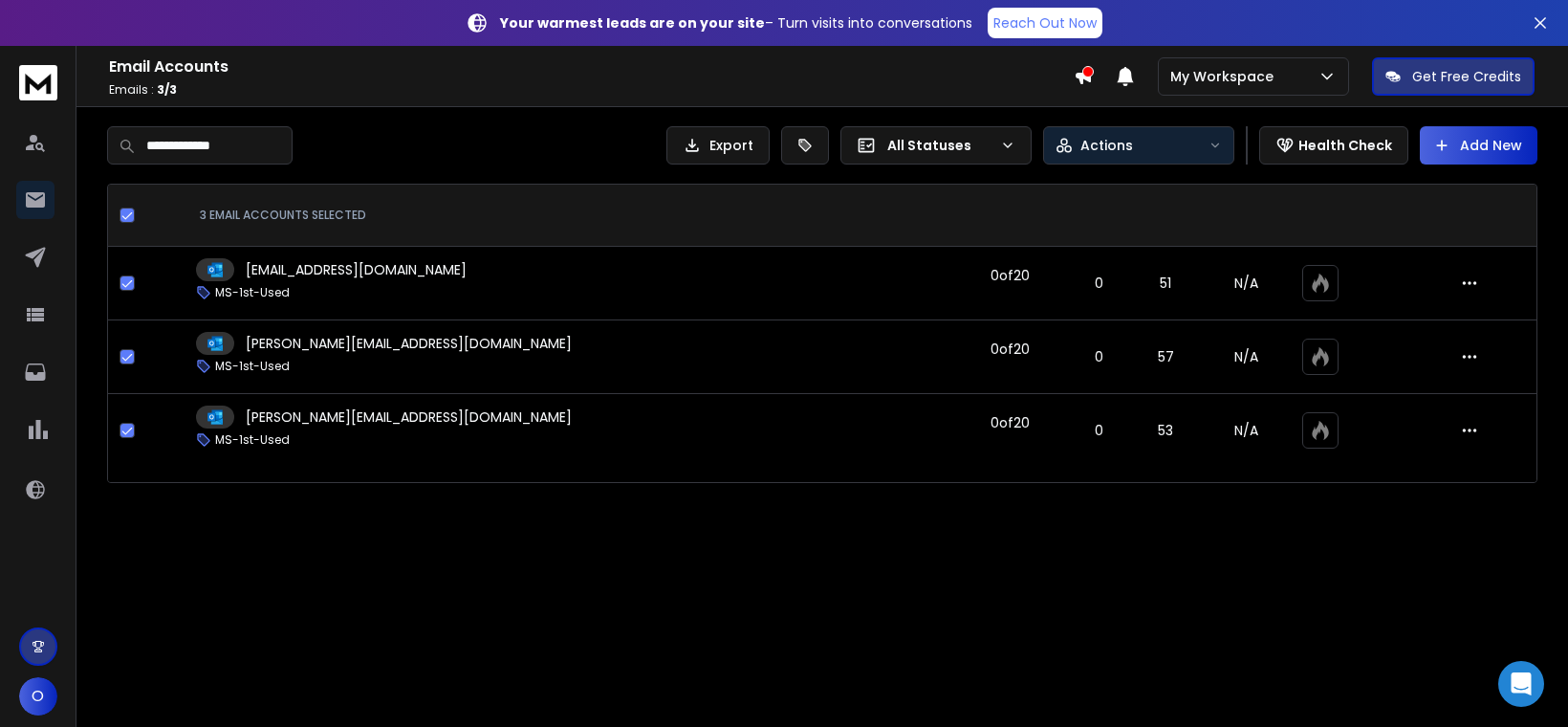
click at [1192, 144] on div "Actions" at bounding box center [1128, 144] width 145 height 19
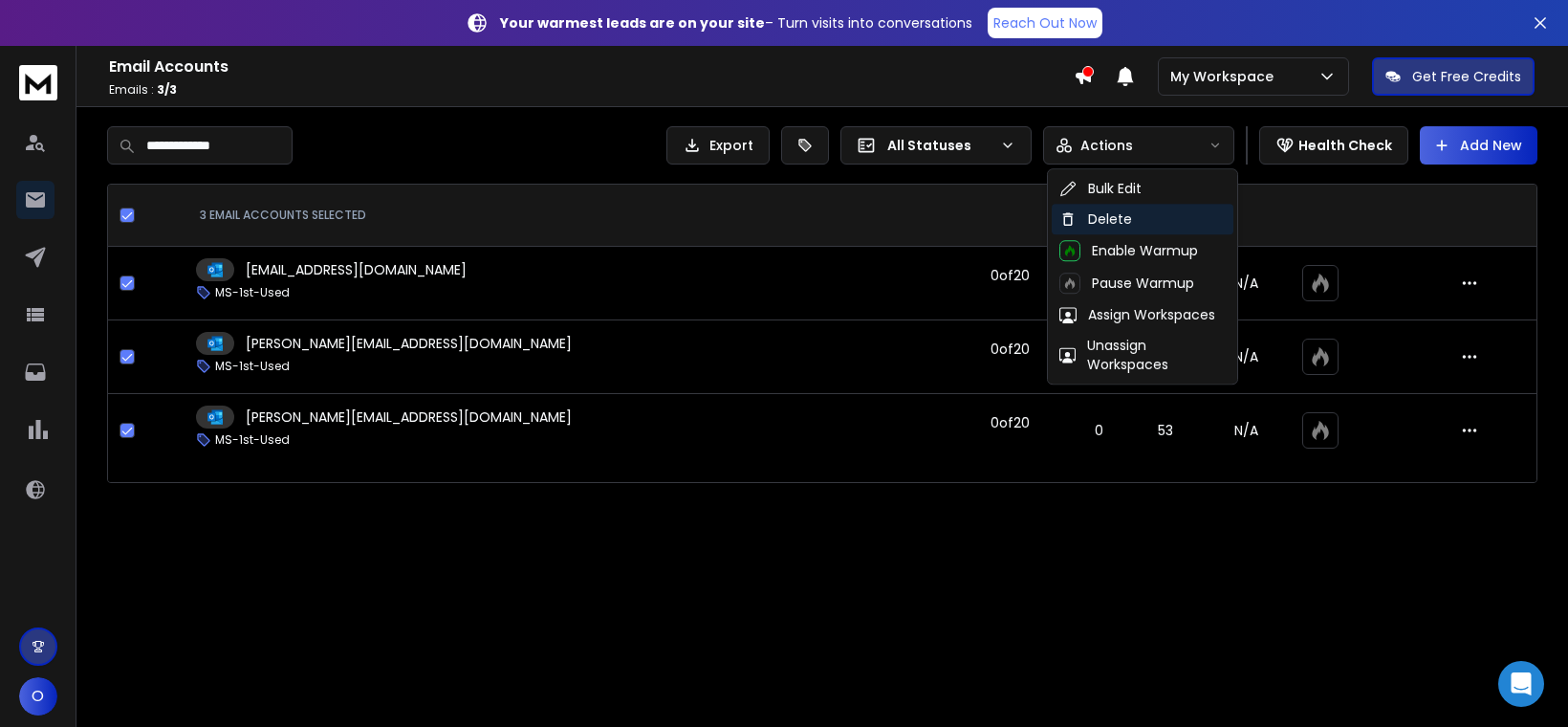
click at [1137, 217] on div "Delete" at bounding box center [1142, 218] width 182 height 31
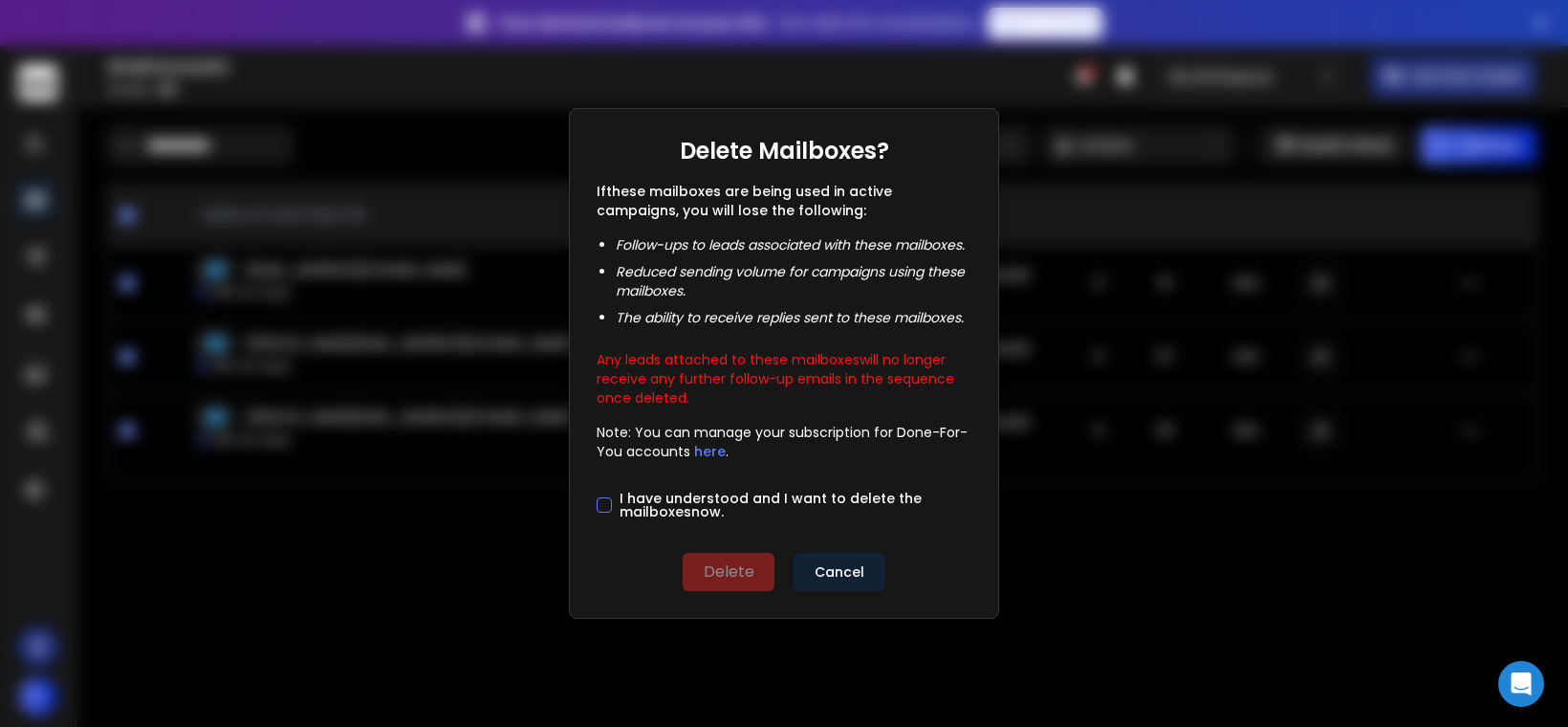
click at [688, 515] on label "I have understood and I want to delete the mailbox es now." at bounding box center [795, 505] width 352 height 27
click at [612, 513] on button "I have understood and I want to delete the mailbox es now." at bounding box center [603, 505] width 15 height 15
click at [725, 576] on button "Delete" at bounding box center [728, 572] width 92 height 39
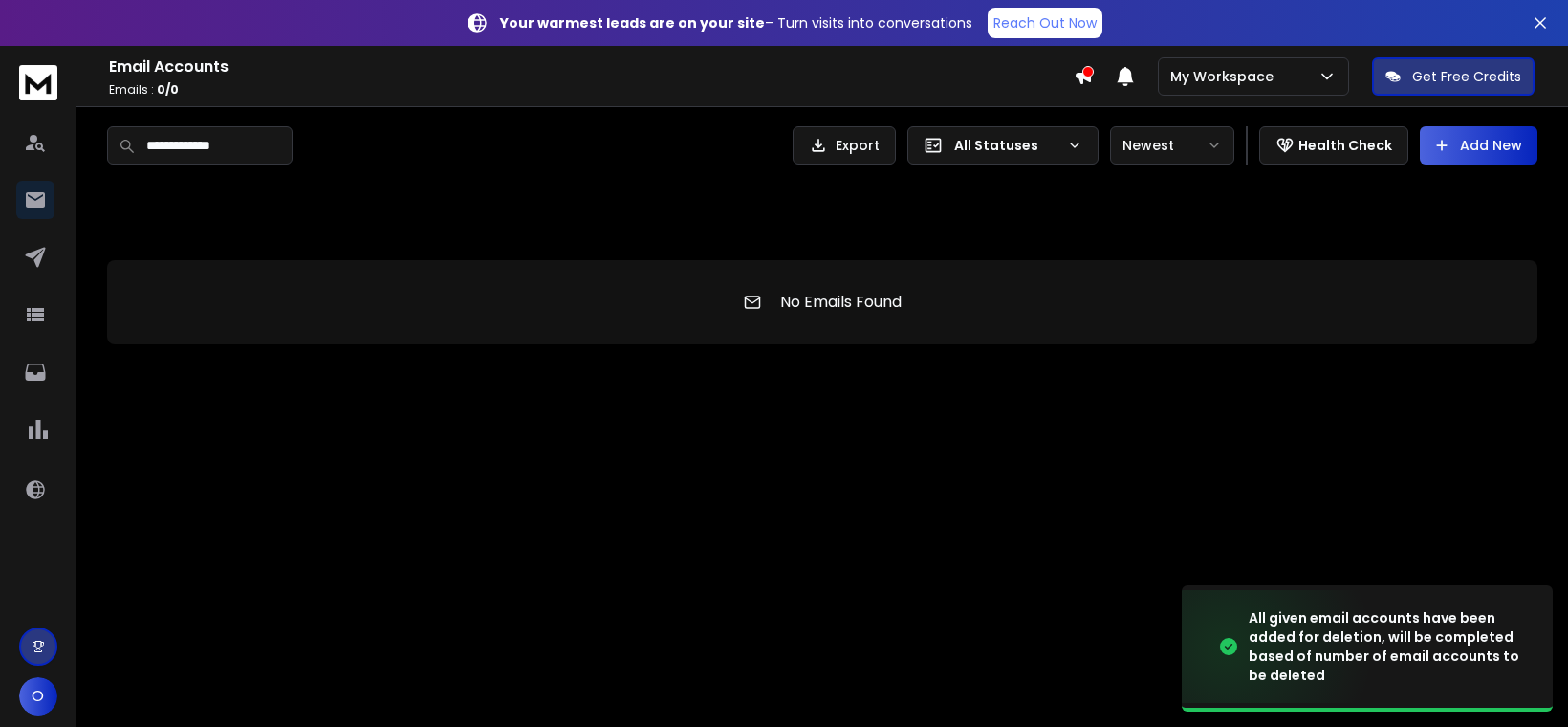
drag, startPoint x: 103, startPoint y: 141, endPoint x: 68, endPoint y: 141, distance: 35.0
click at [70, 141] on div "**********" at bounding box center [784, 203] width 1568 height 317
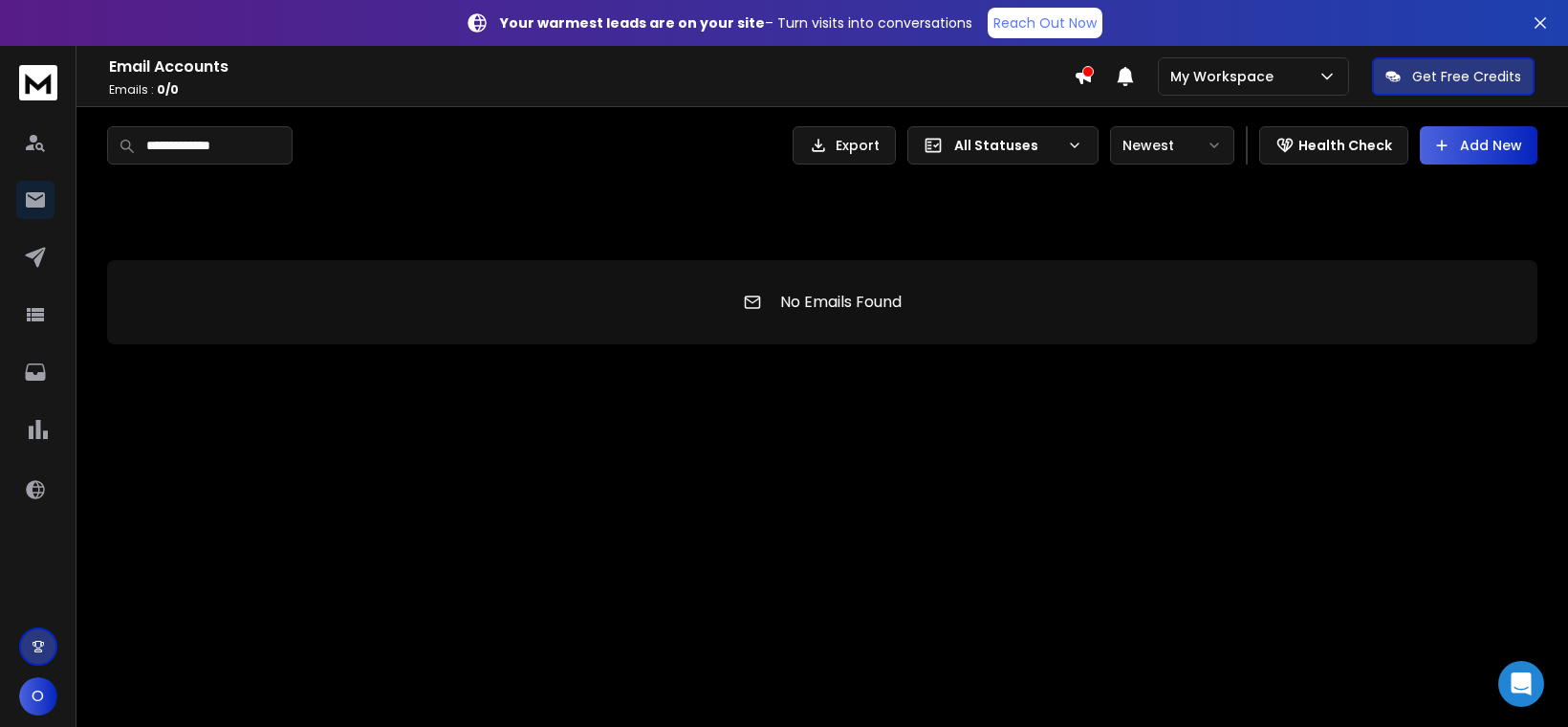
paste input
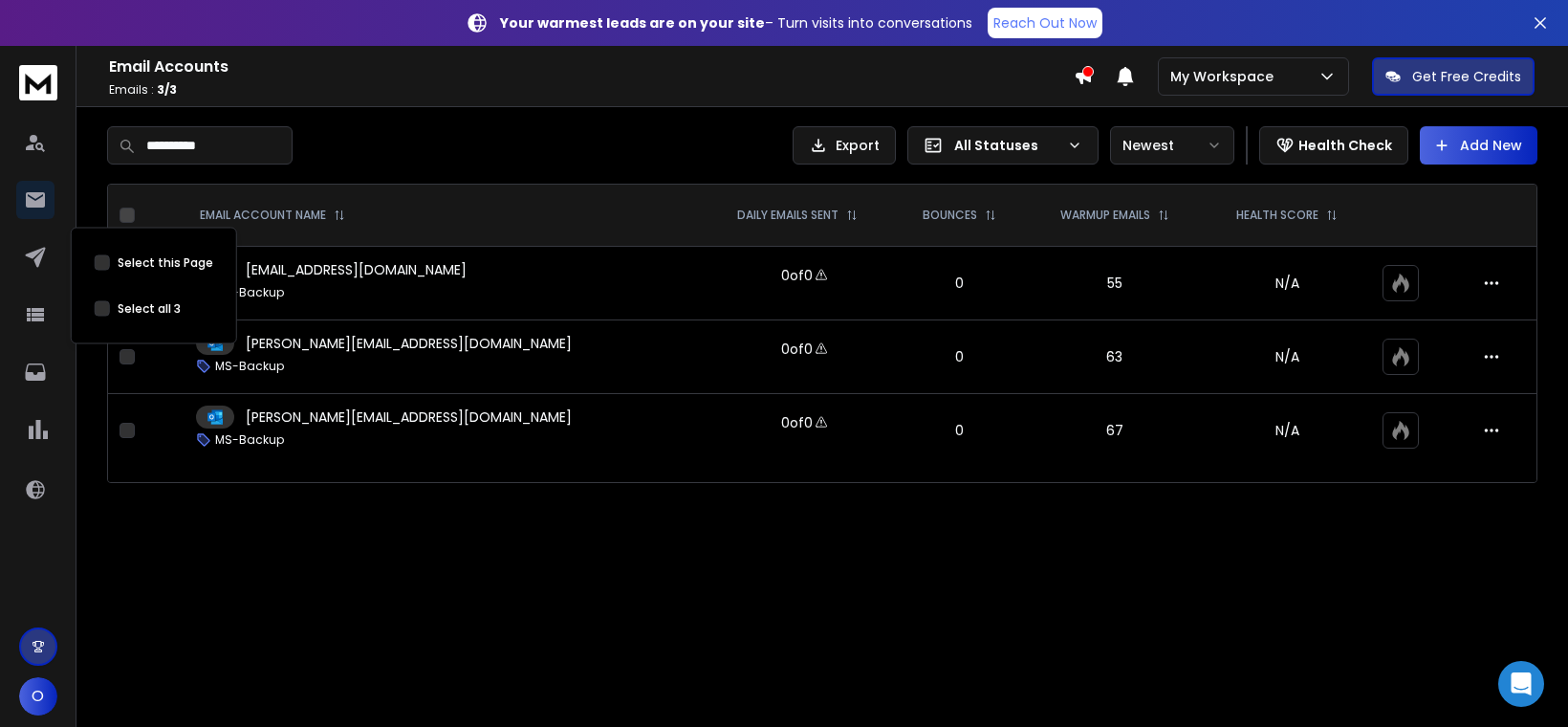
type input "**********"
click at [91, 299] on div "Select this Page Select all 3" at bounding box center [153, 285] width 141 height 100
click at [97, 304] on button "Select this Page" at bounding box center [102, 308] width 15 height 15
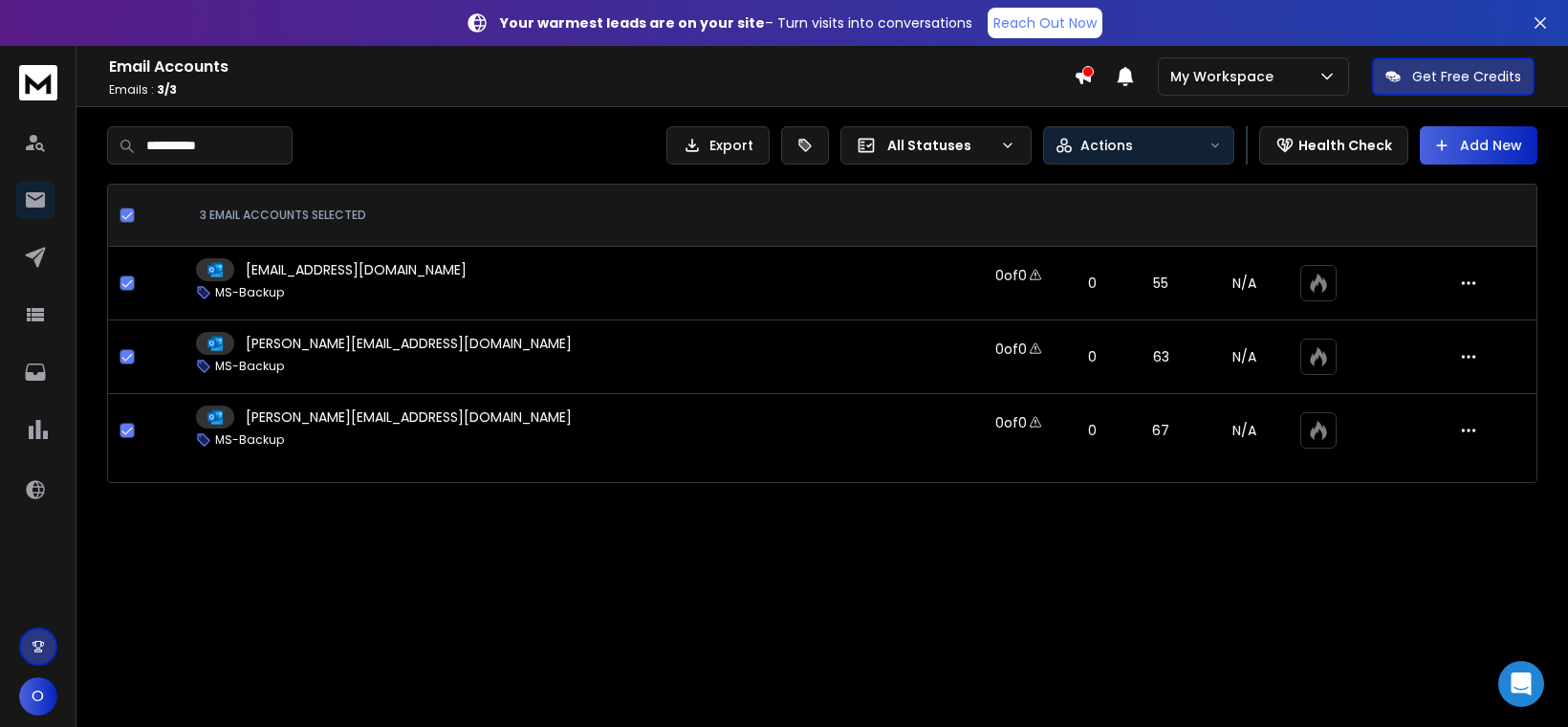
click at [1220, 132] on button "Actions" at bounding box center [1138, 145] width 192 height 39
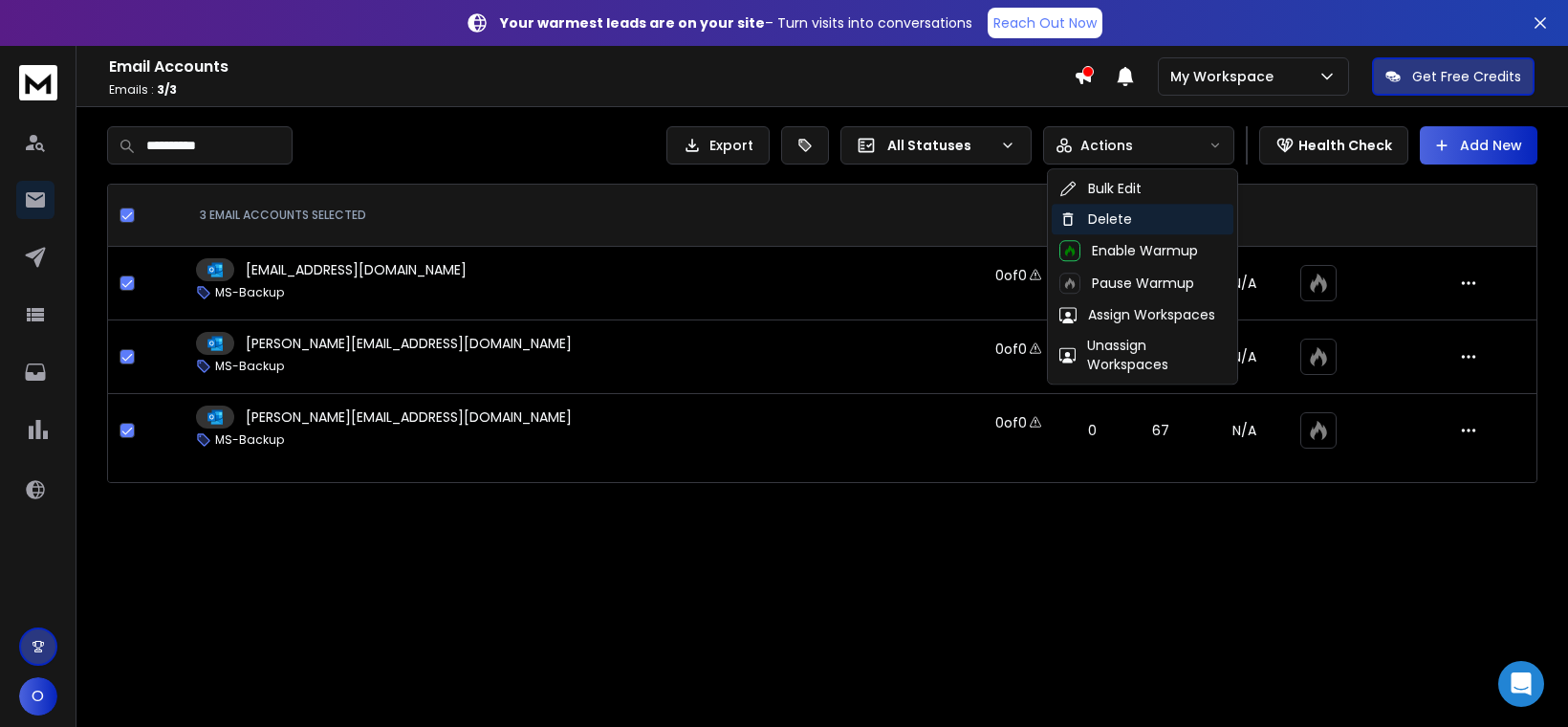
click at [1130, 227] on div "Delete" at bounding box center [1096, 218] width 73 height 19
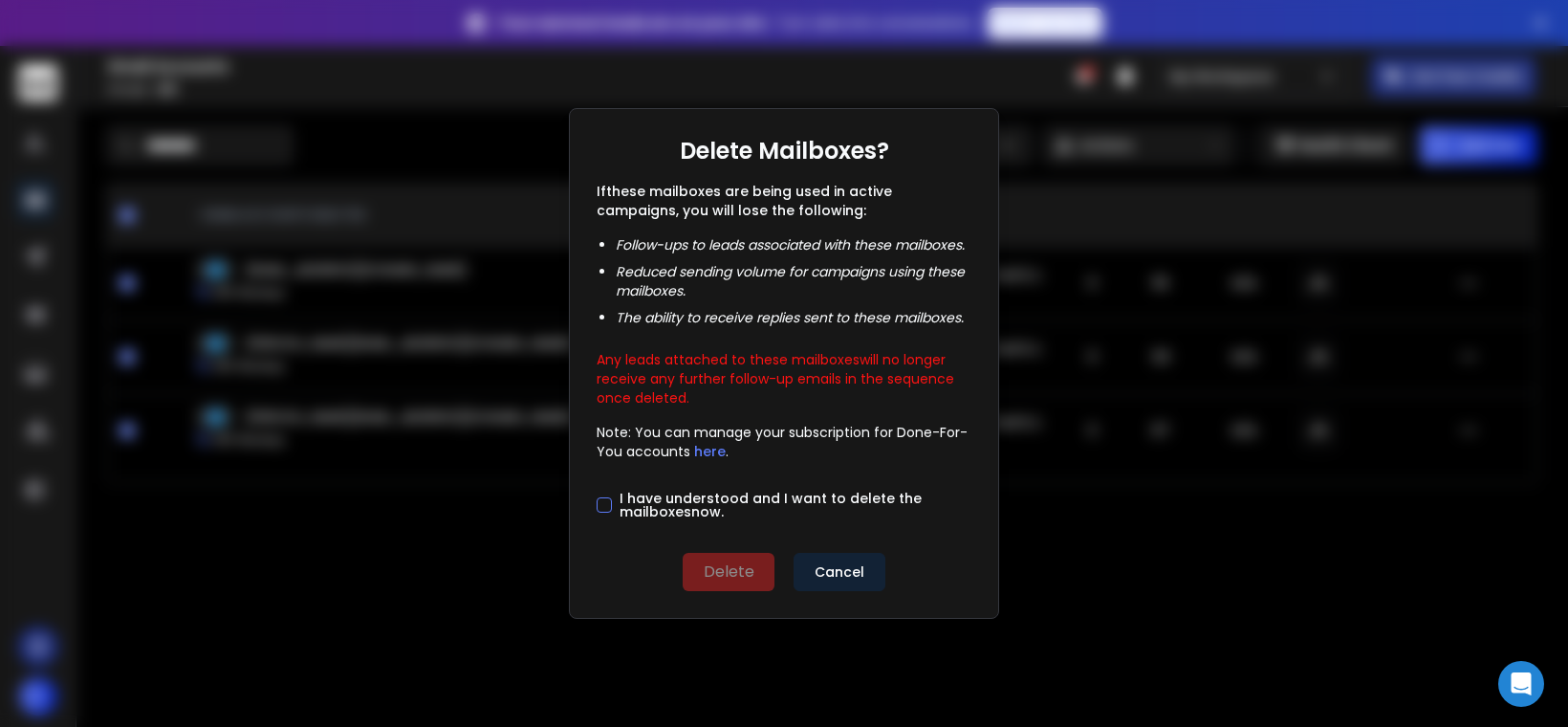
click at [597, 508] on button "I have understood and I want to delete the mailbox es now." at bounding box center [603, 505] width 15 height 15
drag, startPoint x: 733, startPoint y: 572, endPoint x: 722, endPoint y: 604, distance: 33.8
click at [732, 575] on button "Delete" at bounding box center [728, 572] width 92 height 39
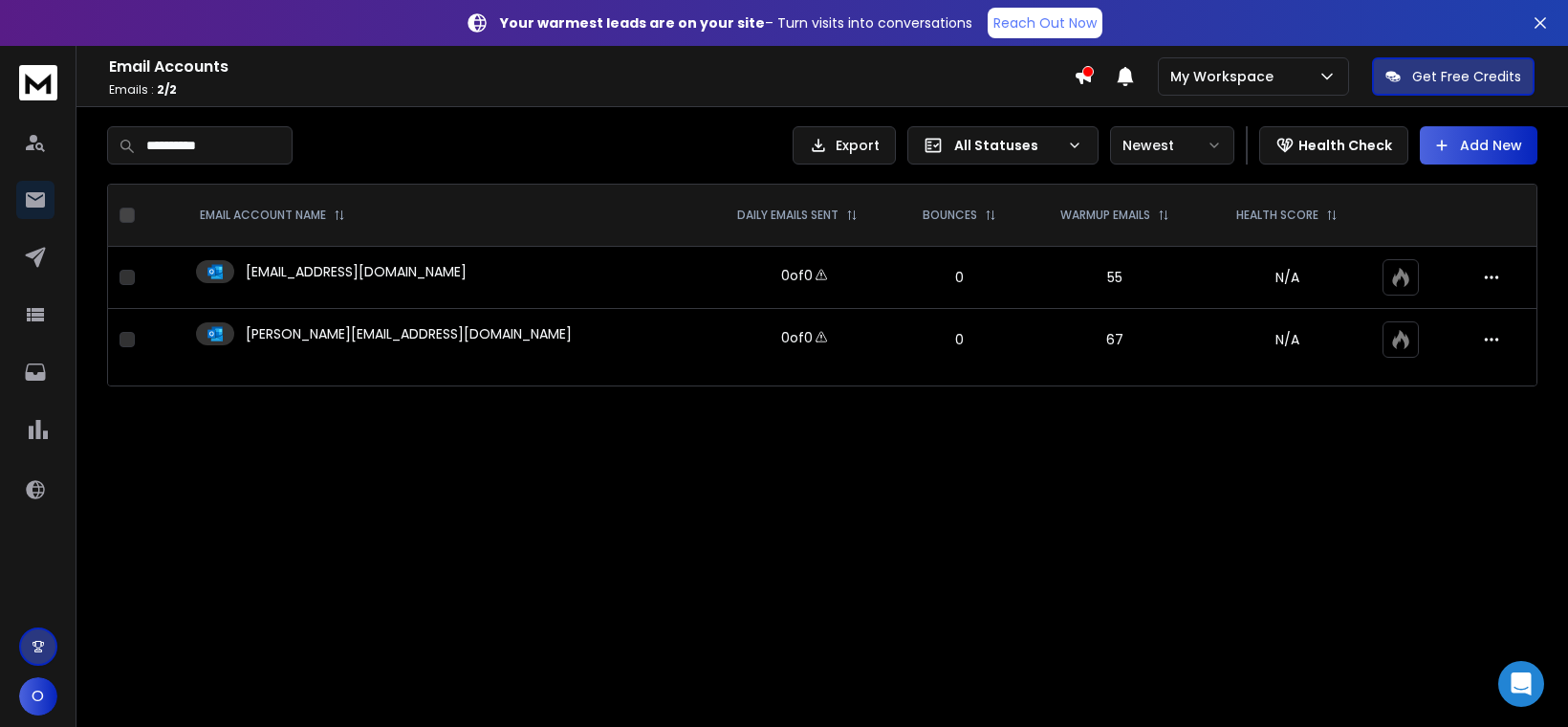
drag, startPoint x: 245, startPoint y: 145, endPoint x: -64, endPoint y: 139, distance: 309.1
click at [0, 139] on html "**********" at bounding box center [784, 364] width 1568 height 727
paste input
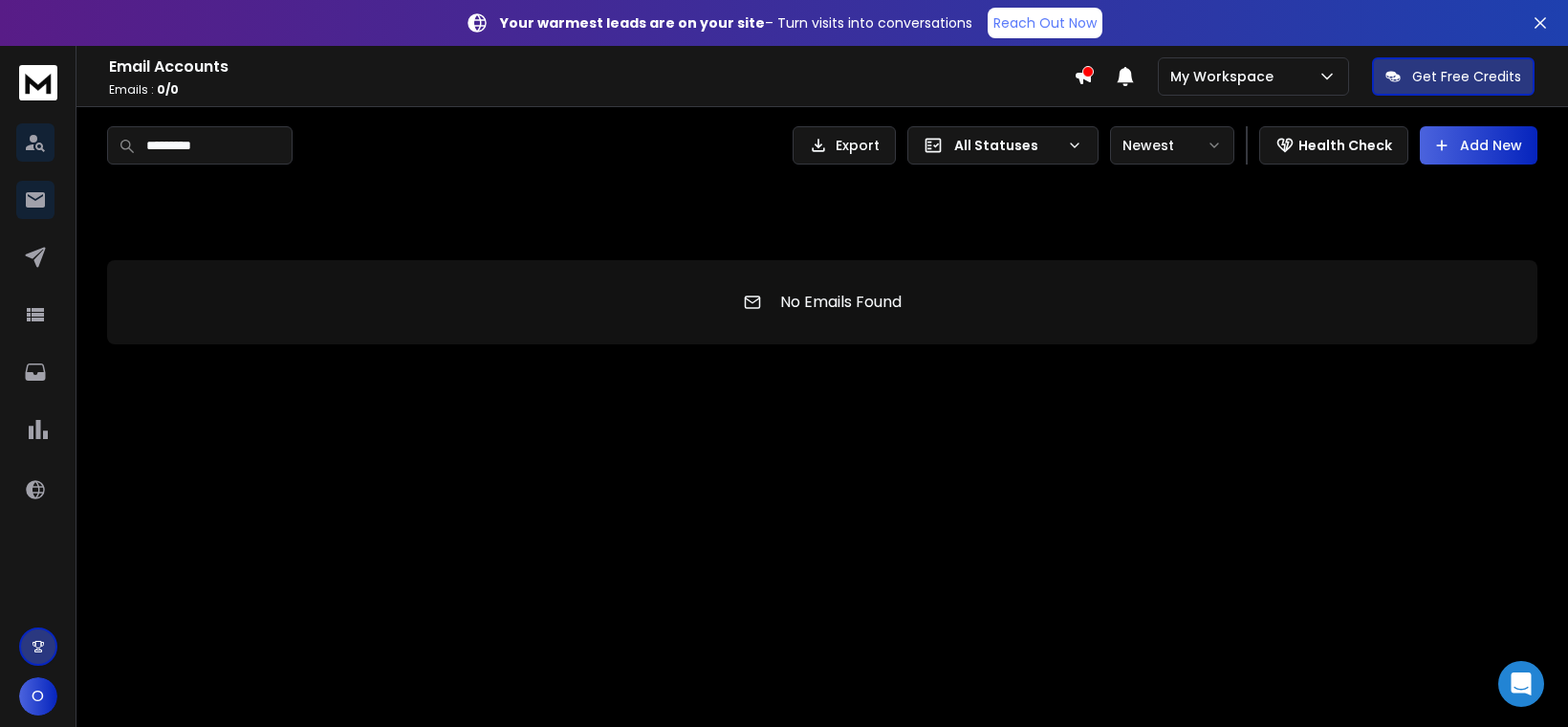
drag, startPoint x: 274, startPoint y: 140, endPoint x: -64, endPoint y: 143, distance: 338.0
click at [0, 143] on html "Your warmest leads are on your site – Turn visits into conversations Reach Out …" at bounding box center [784, 364] width 1568 height 727
paste input "*"
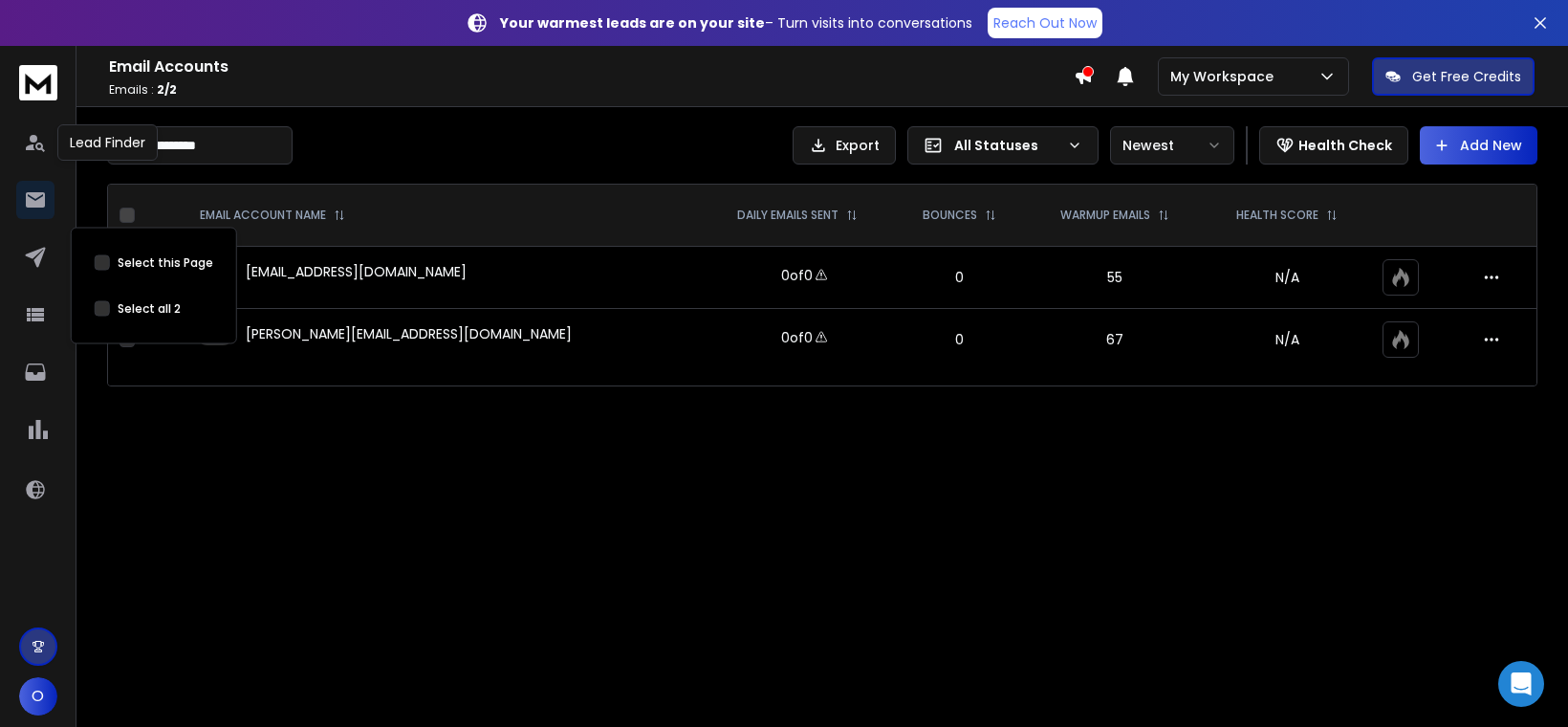
type input "**********"
click at [107, 304] on button "Select this Page" at bounding box center [102, 308] width 15 height 15
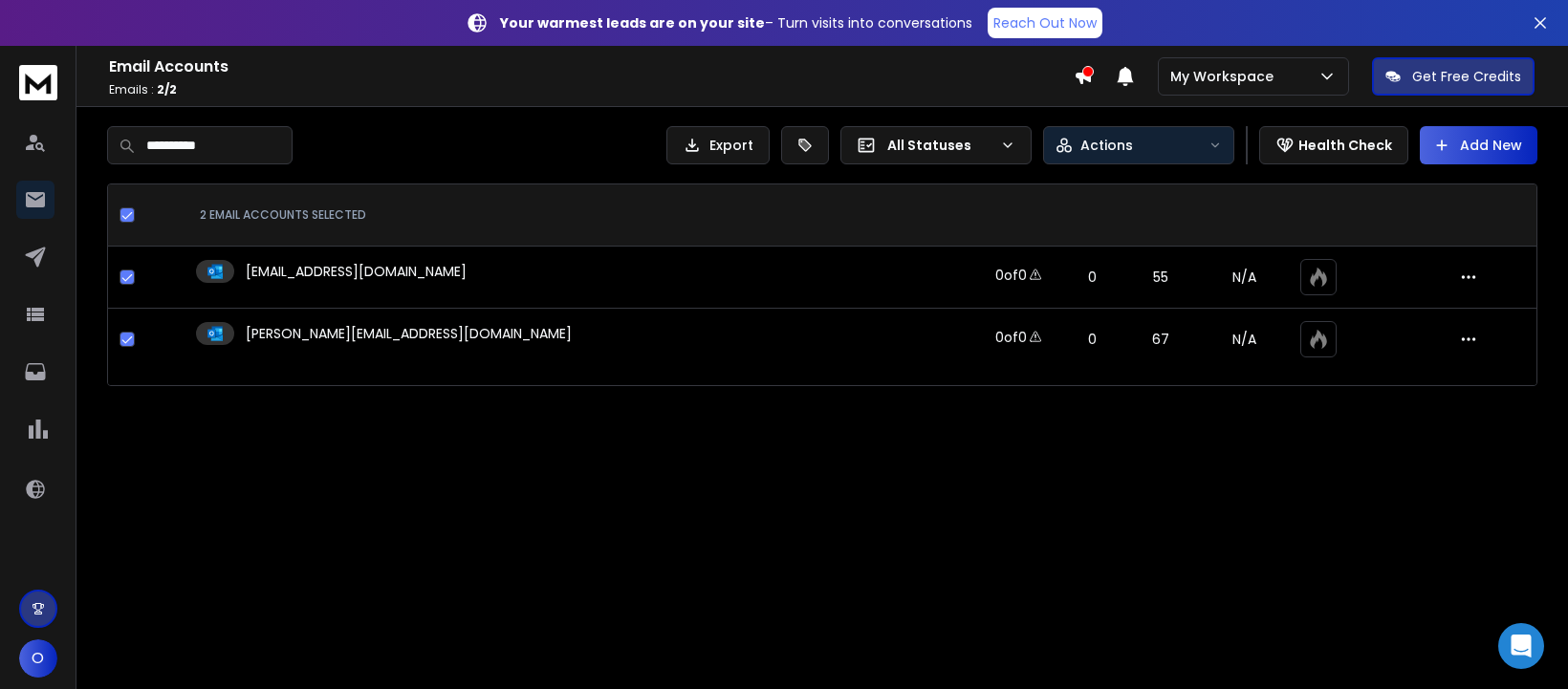
click at [1173, 146] on div "Actions" at bounding box center [1128, 144] width 145 height 19
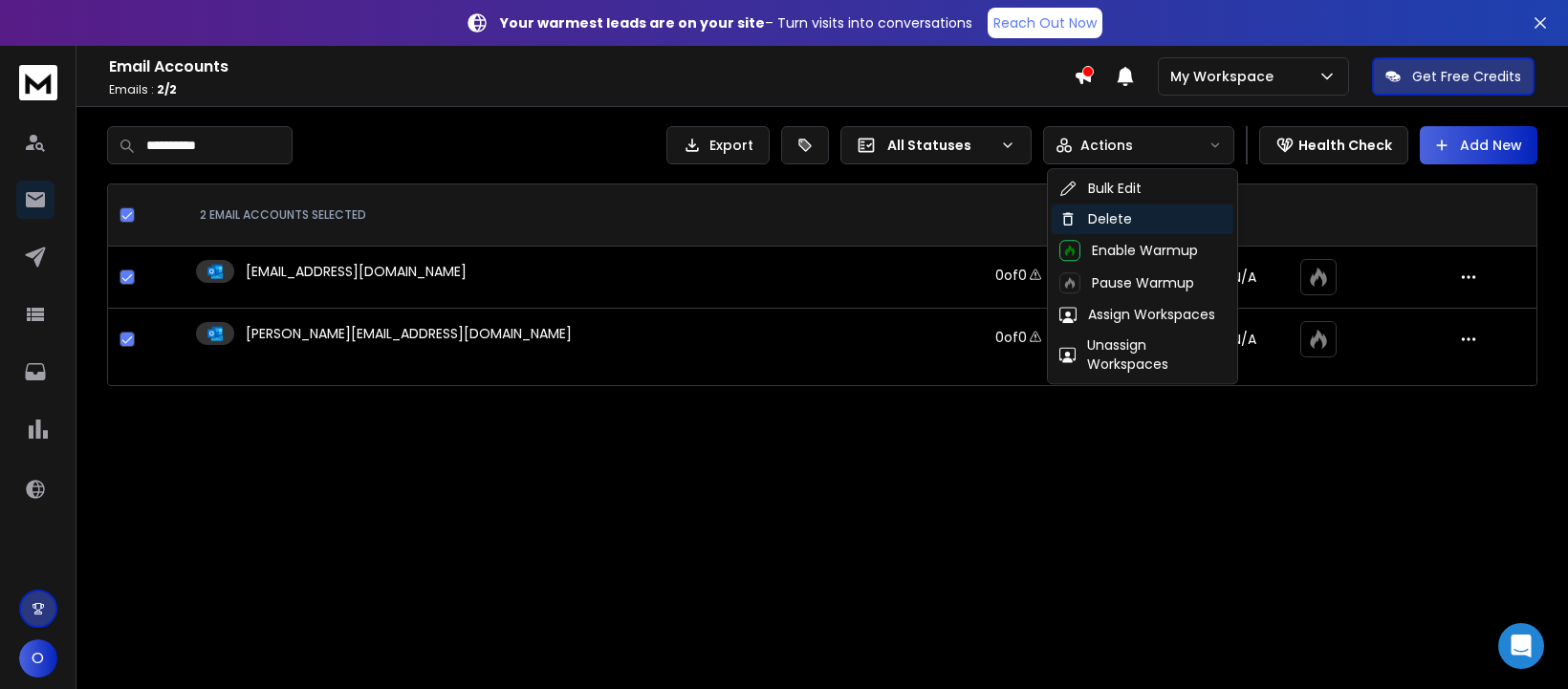
click at [1117, 223] on div "Delete" at bounding box center [1096, 218] width 73 height 19
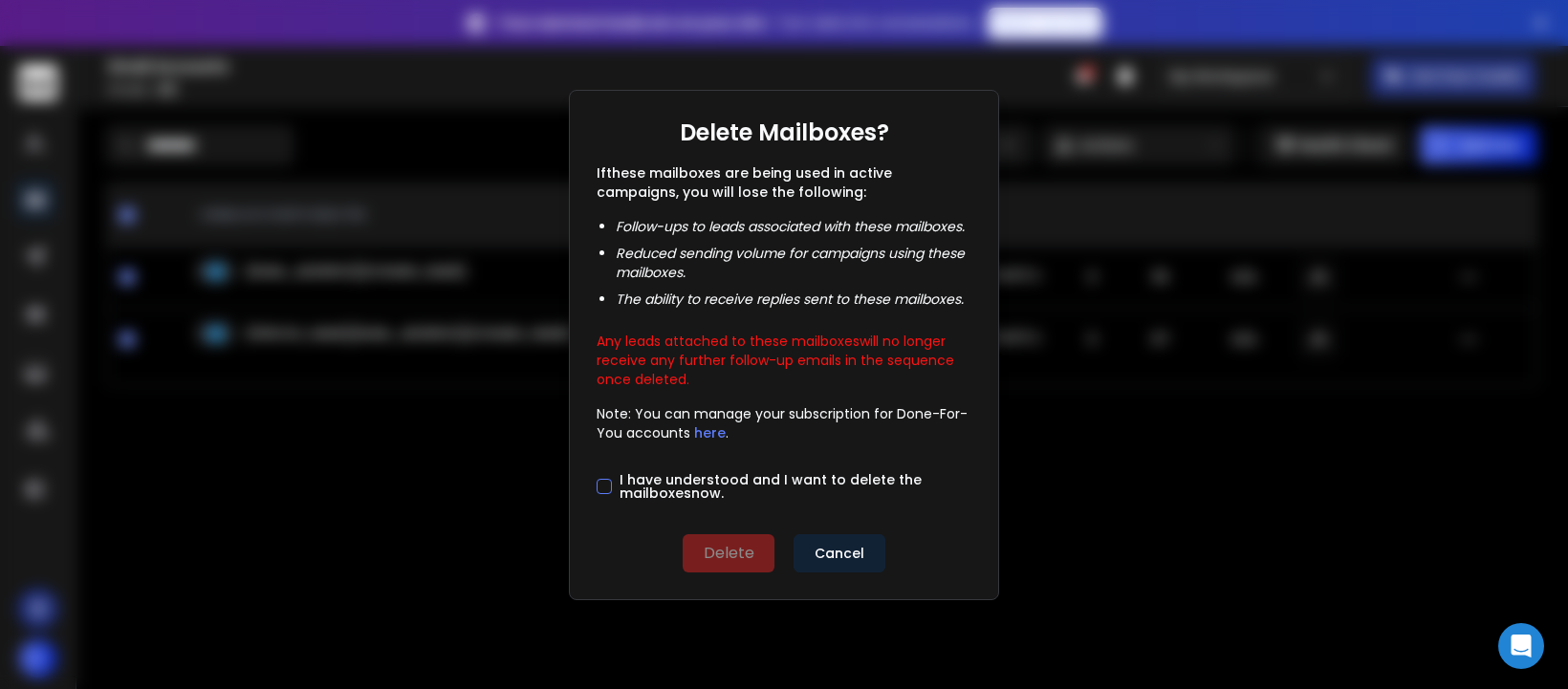
click at [658, 493] on label "I have understood and I want to delete the mailbox es now." at bounding box center [795, 486] width 352 height 27
click at [612, 493] on button "I have understood and I want to delete the mailbox es now." at bounding box center [603, 486] width 15 height 15
click at [700, 540] on div "Delete Mailboxes? If these mailboxes are being used in active campaigns, you wi…" at bounding box center [784, 344] width 375 height 455
click at [767, 583] on div "Delete Mailboxes? If these mailboxes are being used in active campaigns, you wi…" at bounding box center [784, 344] width 431 height 510
click at [746, 550] on button "Delete" at bounding box center [728, 553] width 92 height 38
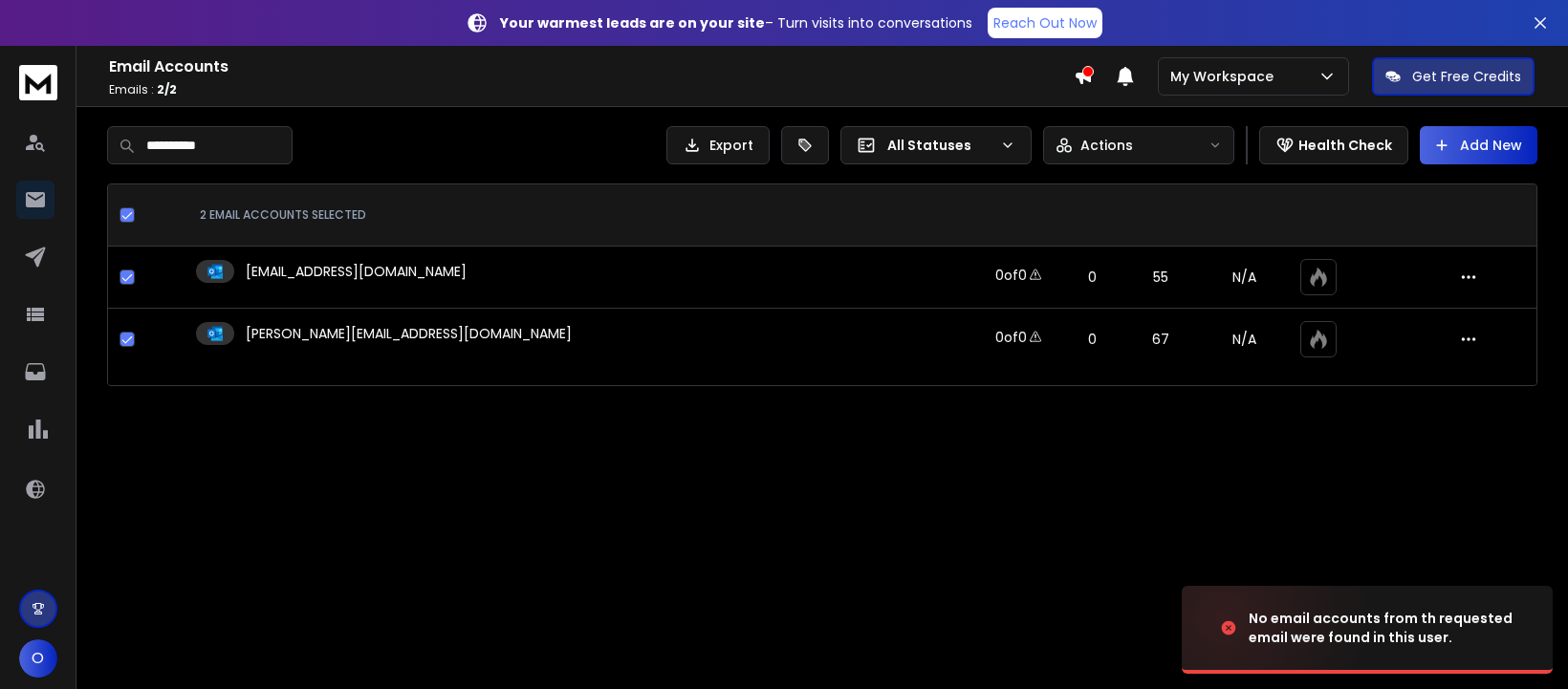
click at [911, 479] on div "**********" at bounding box center [784, 344] width 1568 height 689
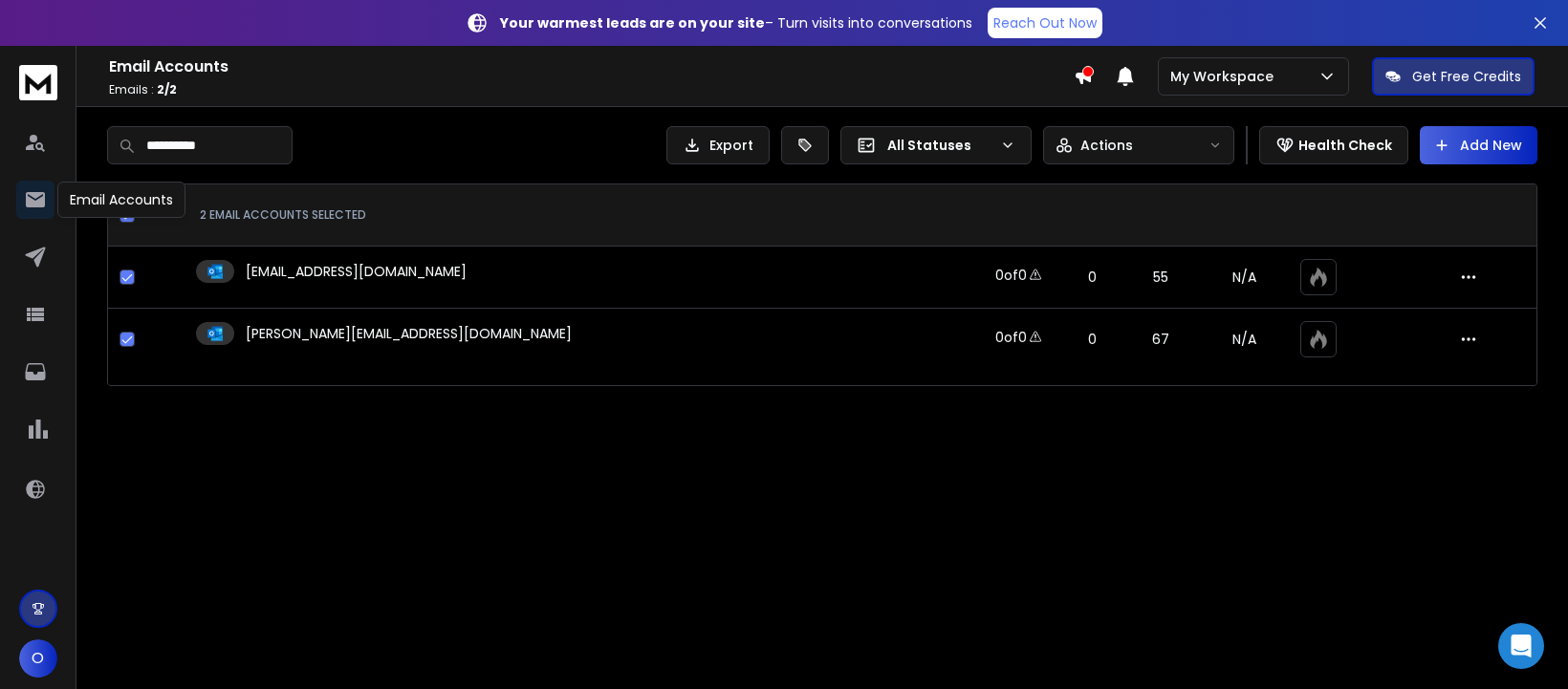
click at [41, 181] on link at bounding box center [35, 199] width 39 height 38
click at [278, 141] on input "**********" at bounding box center [199, 145] width 186 height 38
drag, startPoint x: 270, startPoint y: 141, endPoint x: -64, endPoint y: 91, distance: 337.7
click at [0, 91] on html "**********" at bounding box center [784, 344] width 1568 height 689
click at [527, 468] on div "Your warmest leads are on your site – Turn visits into conversations Reach Out …" at bounding box center [784, 344] width 1568 height 689
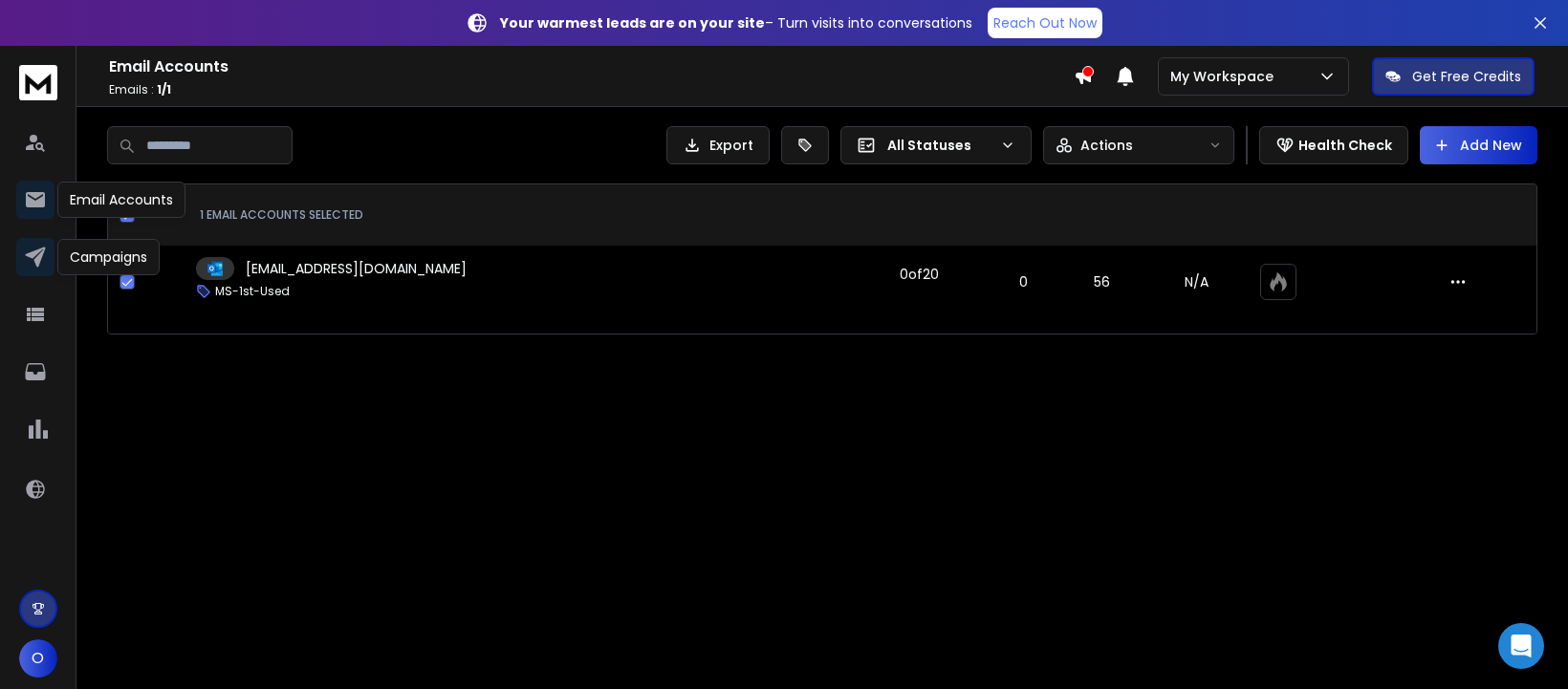
click at [39, 260] on icon at bounding box center [35, 257] width 20 height 20
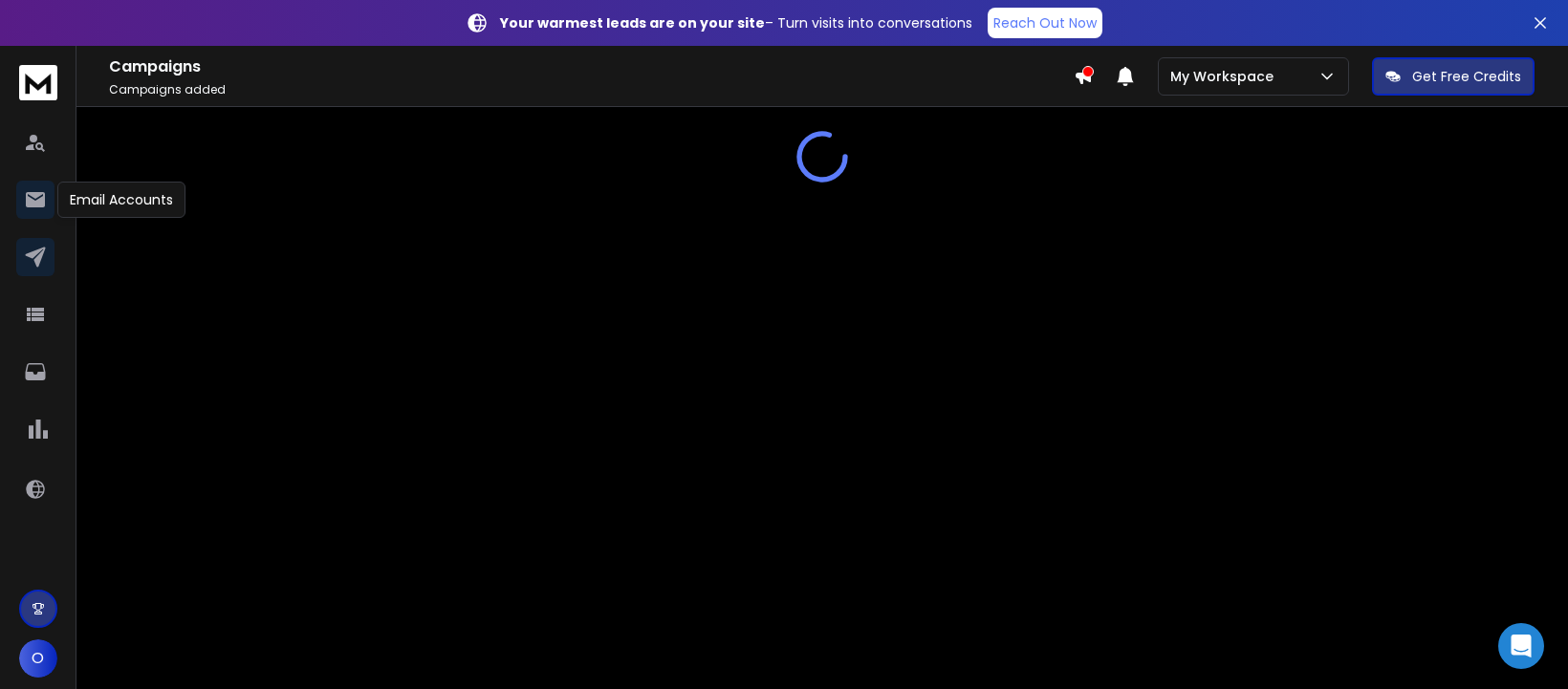
click at [36, 207] on icon at bounding box center [35, 199] width 23 height 23
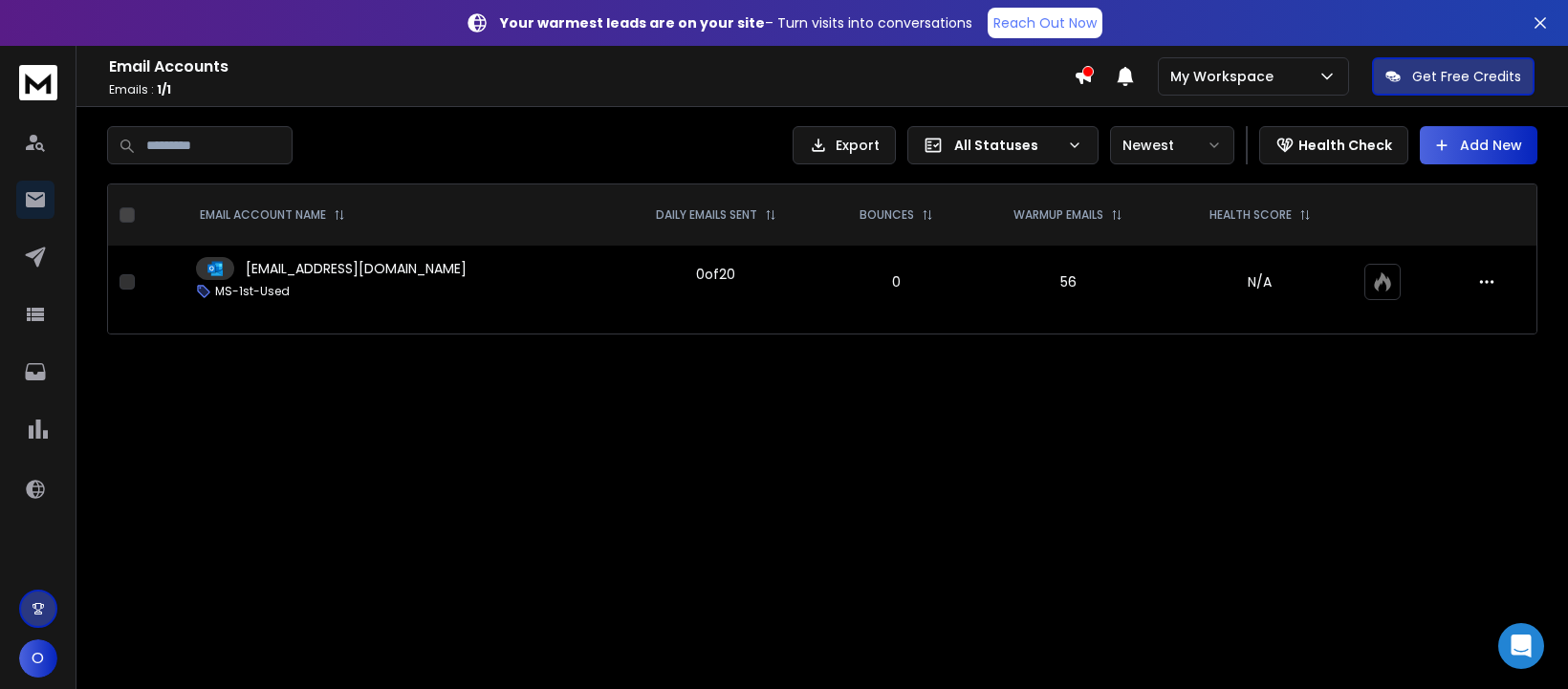
click at [129, 282] on button "button" at bounding box center [126, 281] width 15 height 15
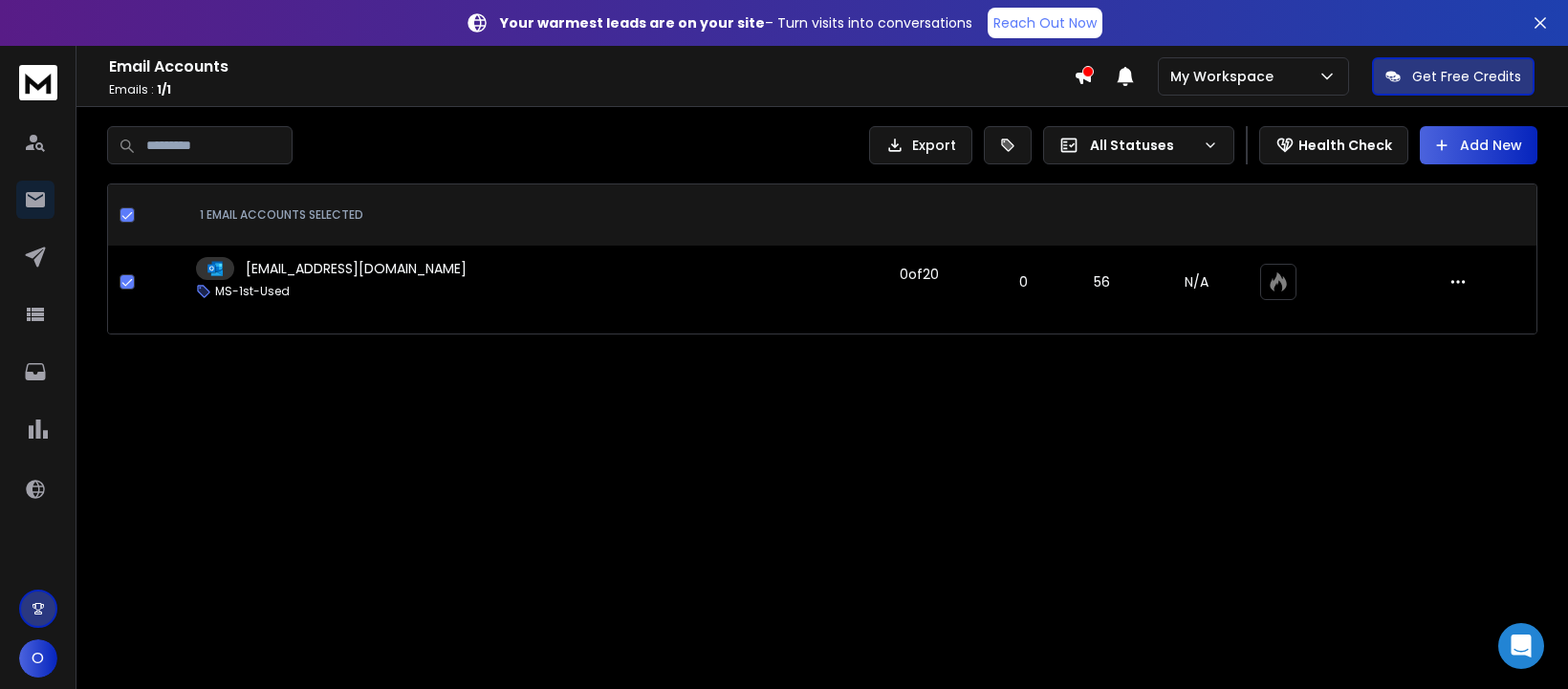
click at [1468, 284] on button at bounding box center [1458, 281] width 134 height 33
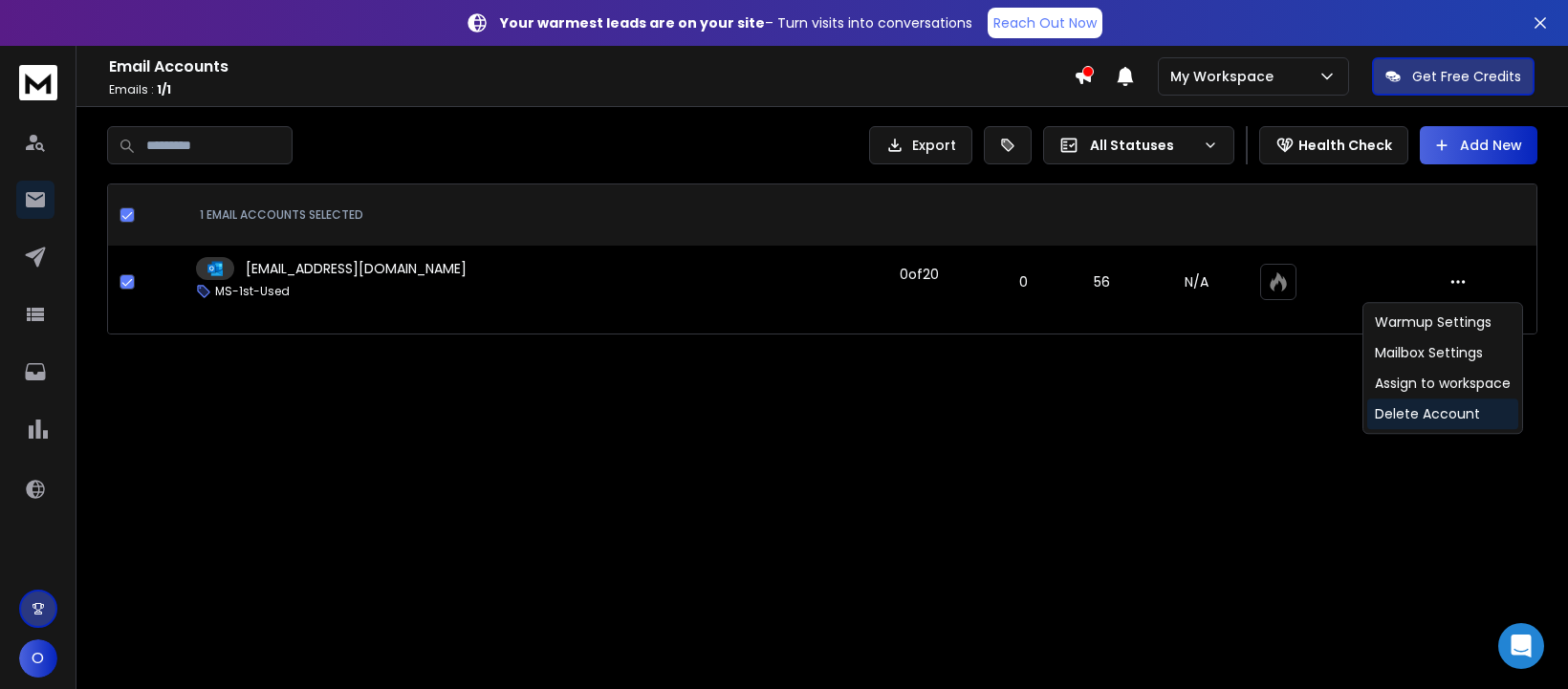
click at [1427, 409] on div "Delete Account" at bounding box center [1443, 414] width 151 height 31
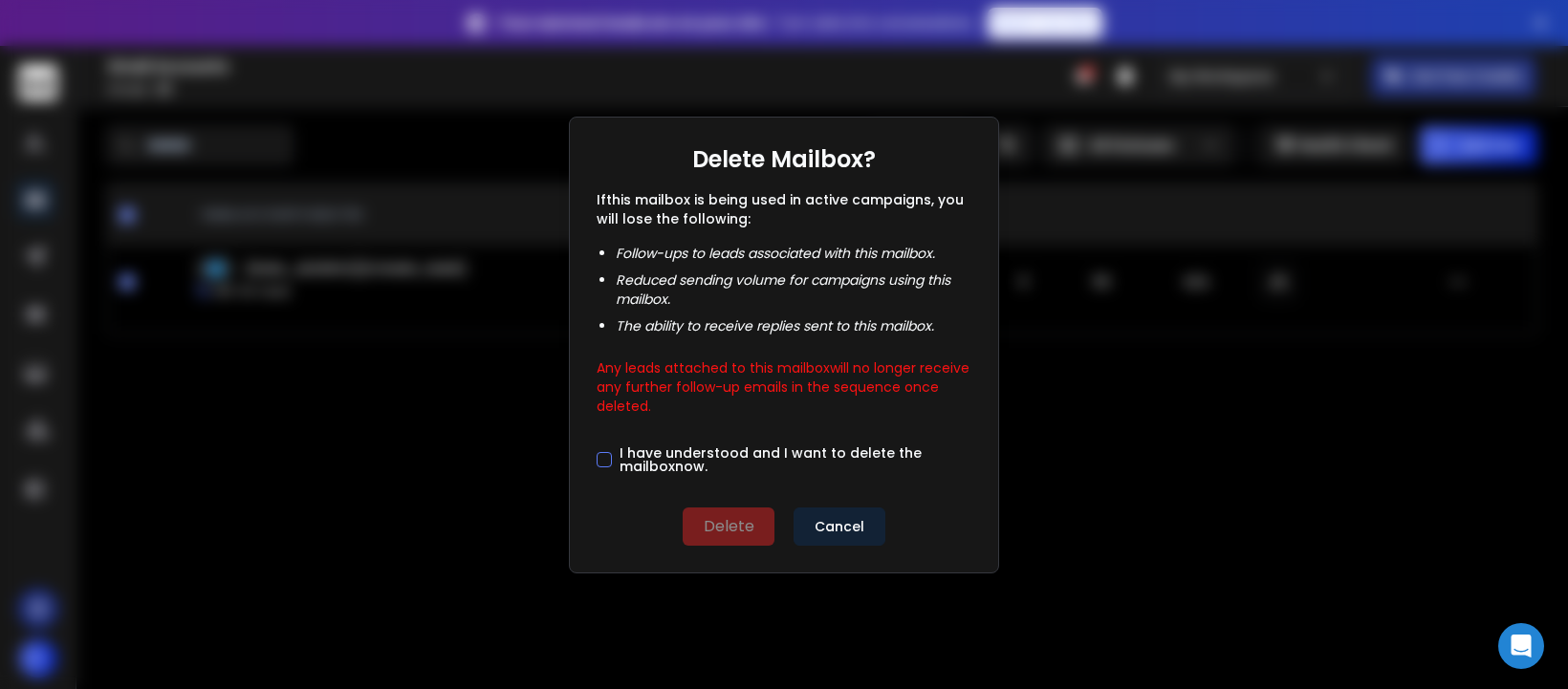
click at [681, 451] on label "I have understood and I want to delete the mailbox now." at bounding box center [795, 459] width 352 height 27
click at [612, 452] on button "I have understood and I want to delete the mailbox now." at bounding box center [603, 459] width 15 height 15
drag, startPoint x: 728, startPoint y: 526, endPoint x: 956, endPoint y: 485, distance: 231.7
click at [728, 524] on button "Delete" at bounding box center [728, 526] width 92 height 38
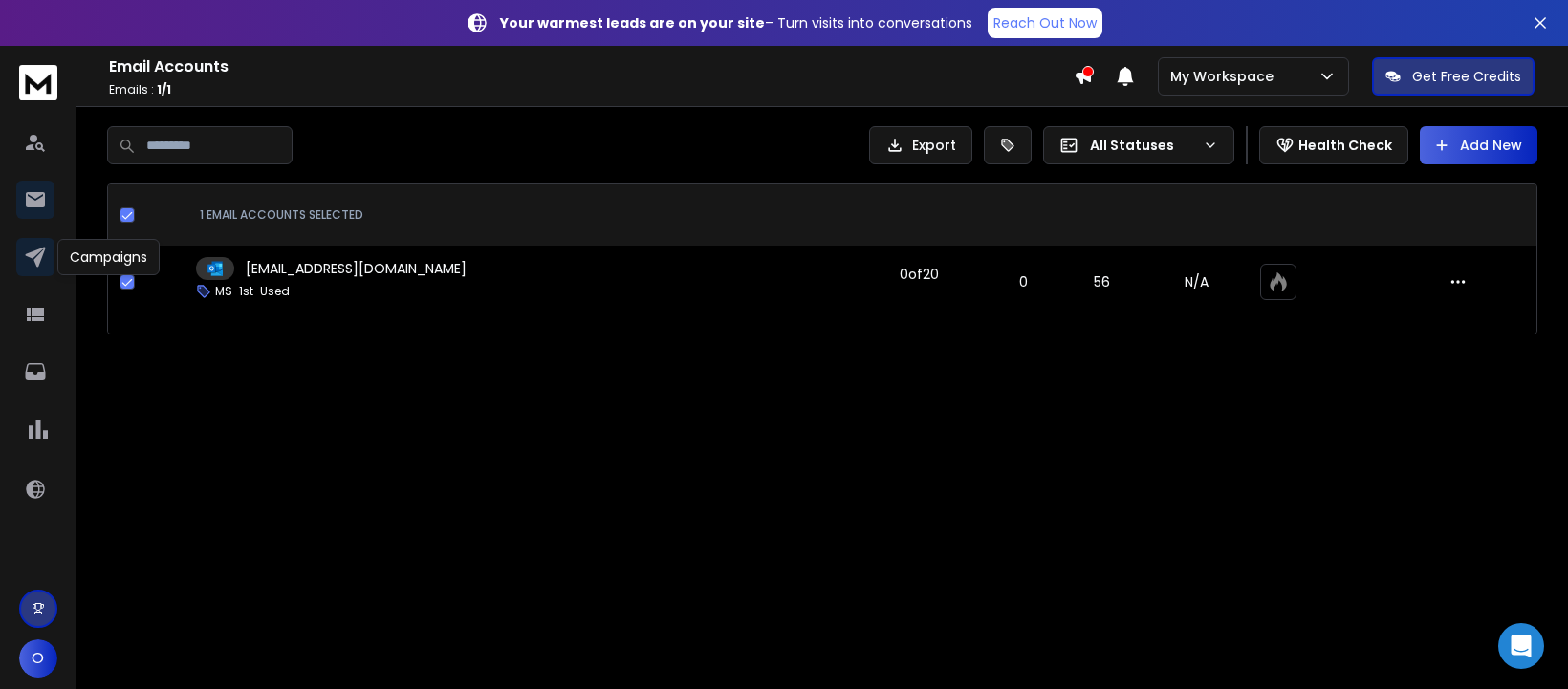
click at [32, 268] on icon at bounding box center [35, 257] width 23 height 23
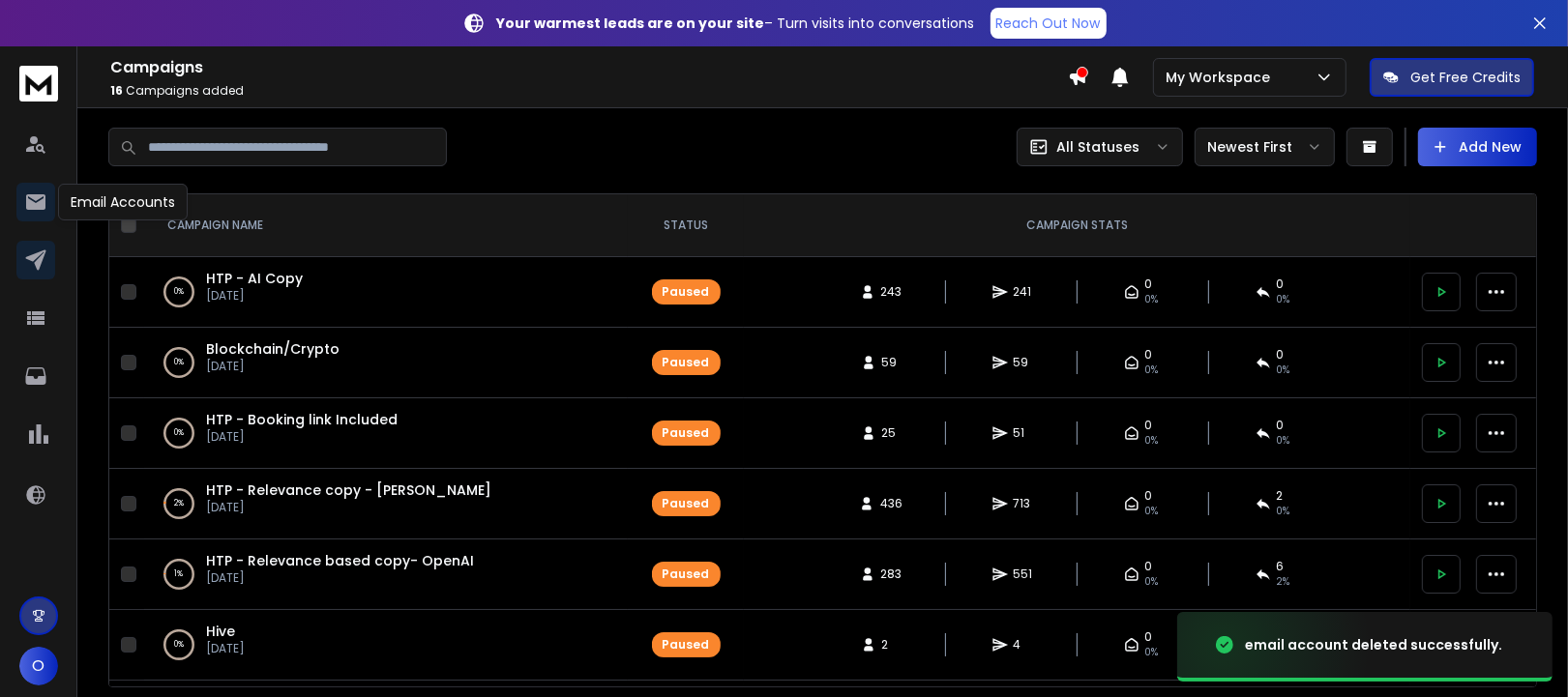
click at [46, 200] on link at bounding box center [35, 202] width 39 height 39
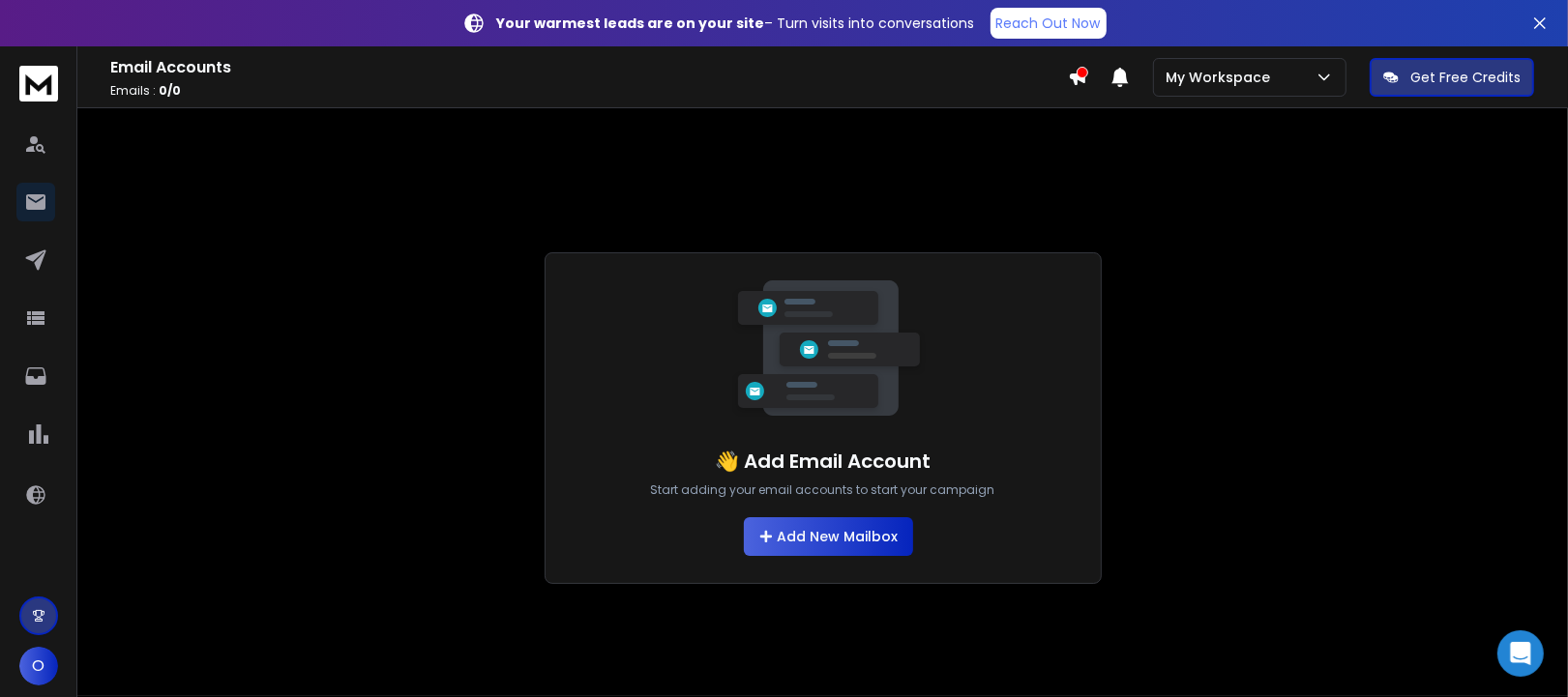
click at [1550, 11] on div "Your warmest leads are on your site – Turn visits into conversations Reach Out …" at bounding box center [784, 23] width 1568 height 46
click at [1539, 21] on icon at bounding box center [1539, 23] width 17 height 17
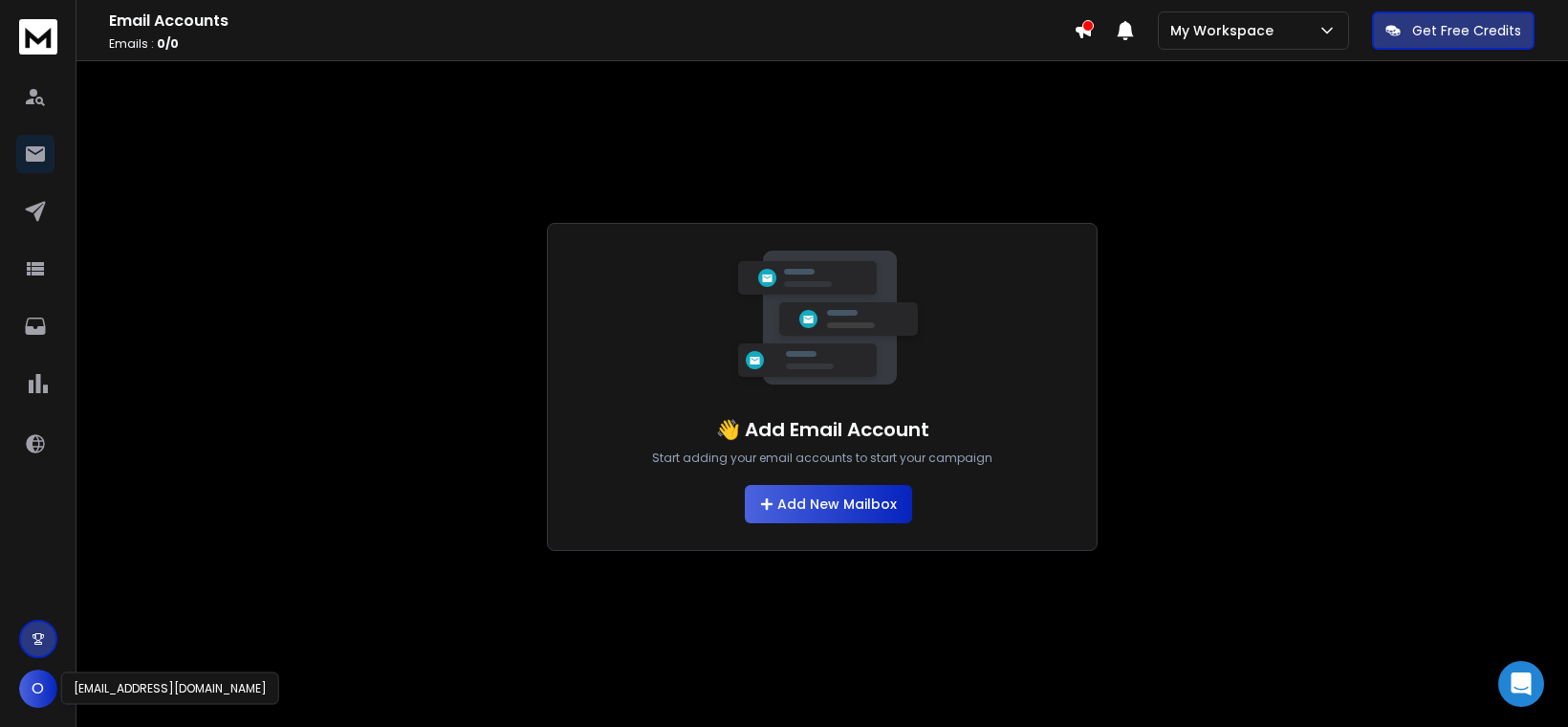
click at [41, 690] on span "O" at bounding box center [38, 688] width 39 height 39
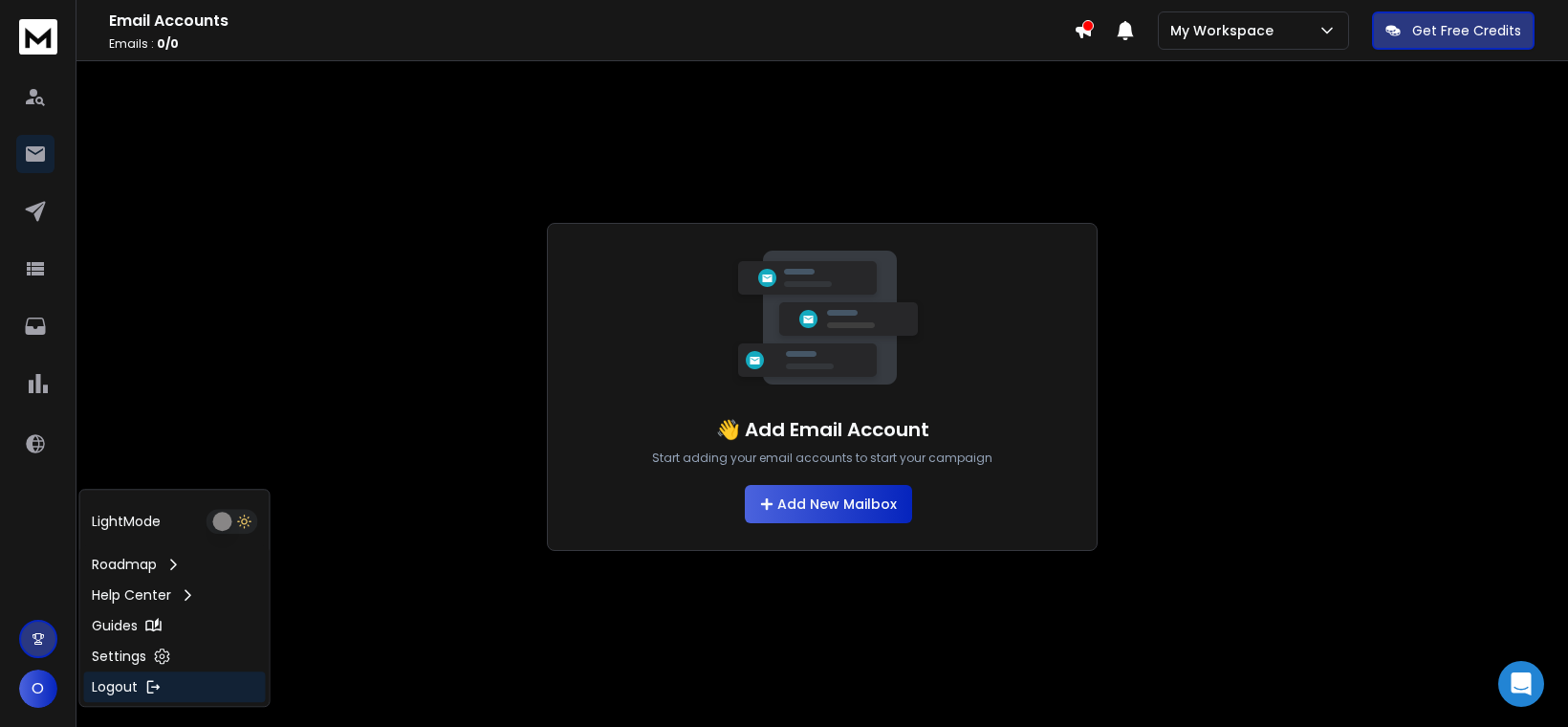
click at [130, 687] on p "Logout" at bounding box center [115, 687] width 45 height 19
